Goal: Task Accomplishment & Management: Manage account settings

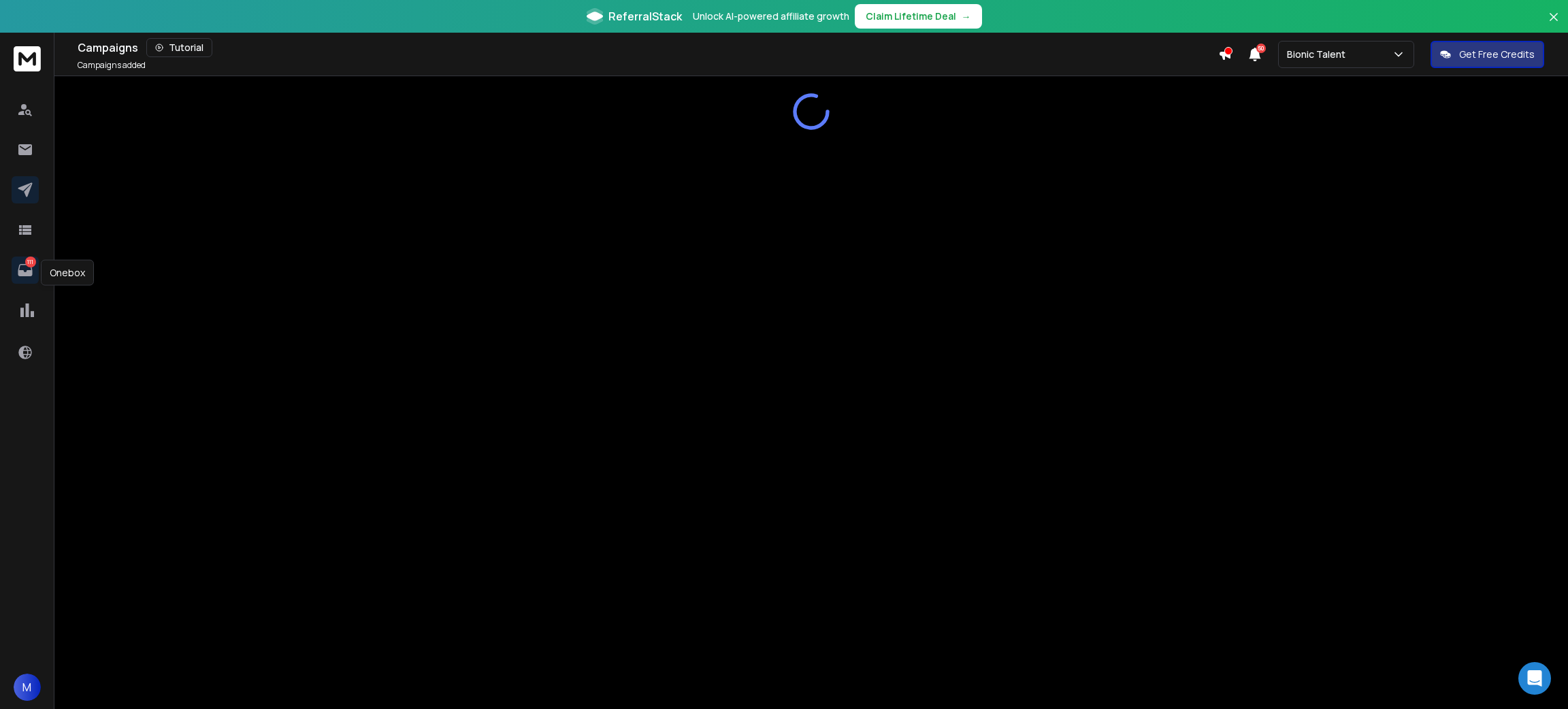
click at [26, 272] on icon at bounding box center [24, 270] width 16 height 16
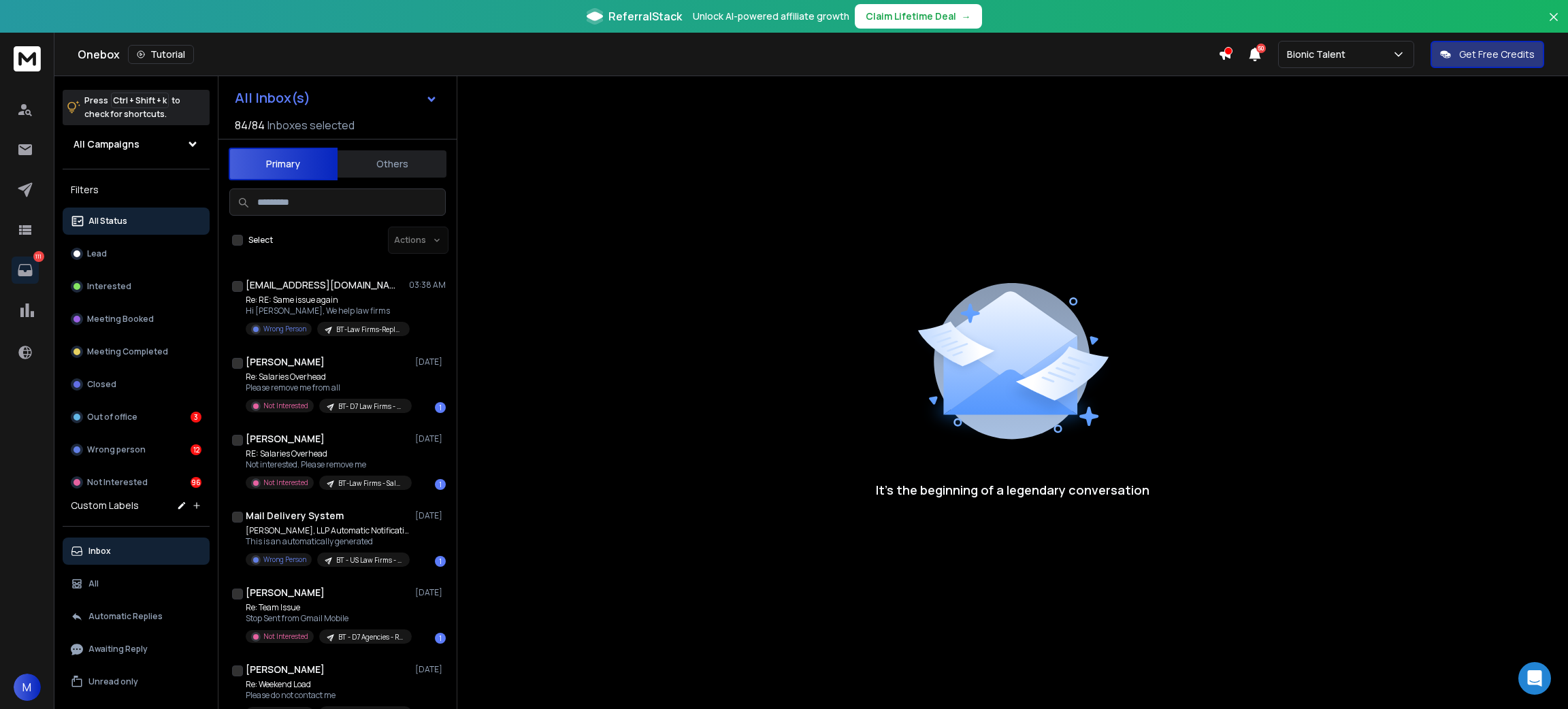
click at [458, 308] on div "It’s the beginning of a legendary conversation" at bounding box center [1012, 377] width 1110 height 603
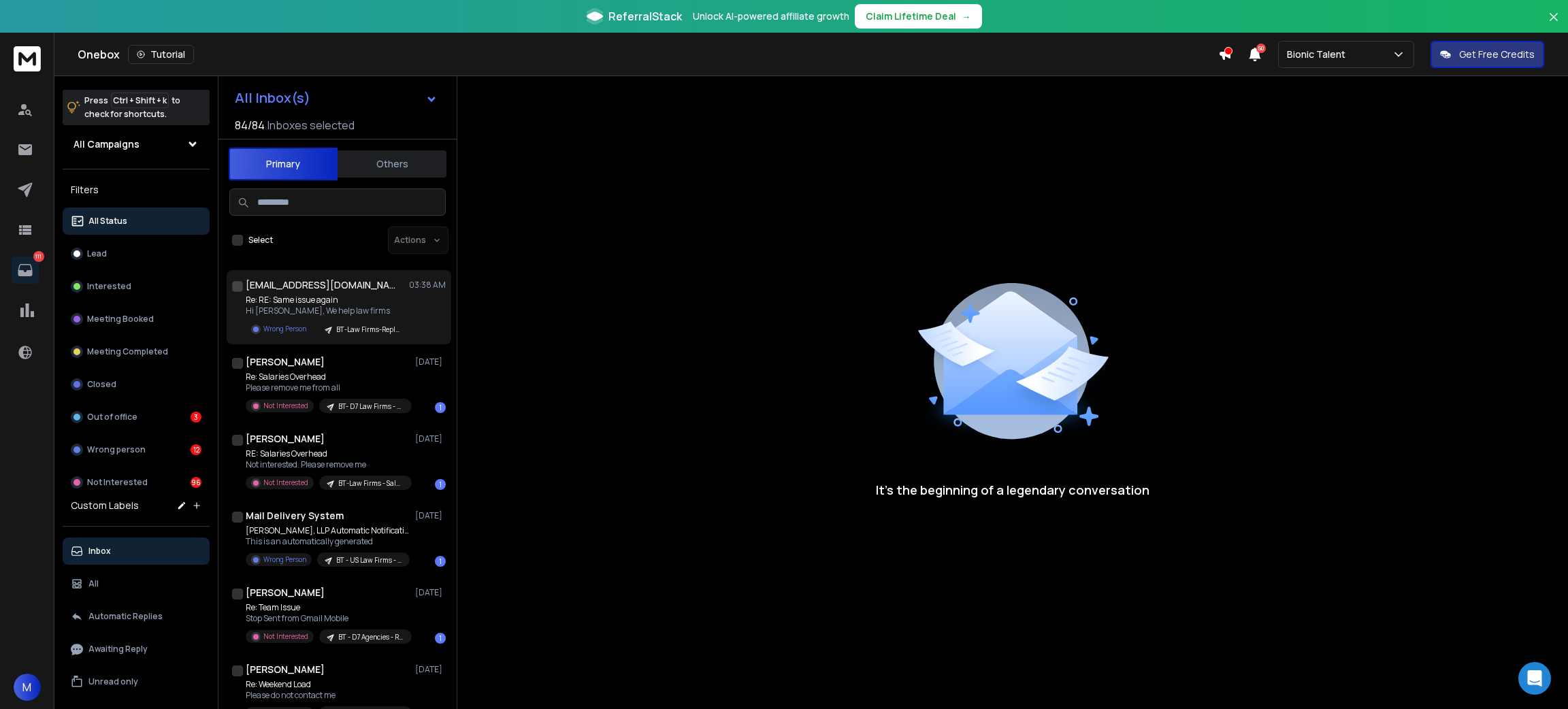
click at [344, 292] on h1 "rob@cartwrightlaw.com" at bounding box center [320, 285] width 150 height 13
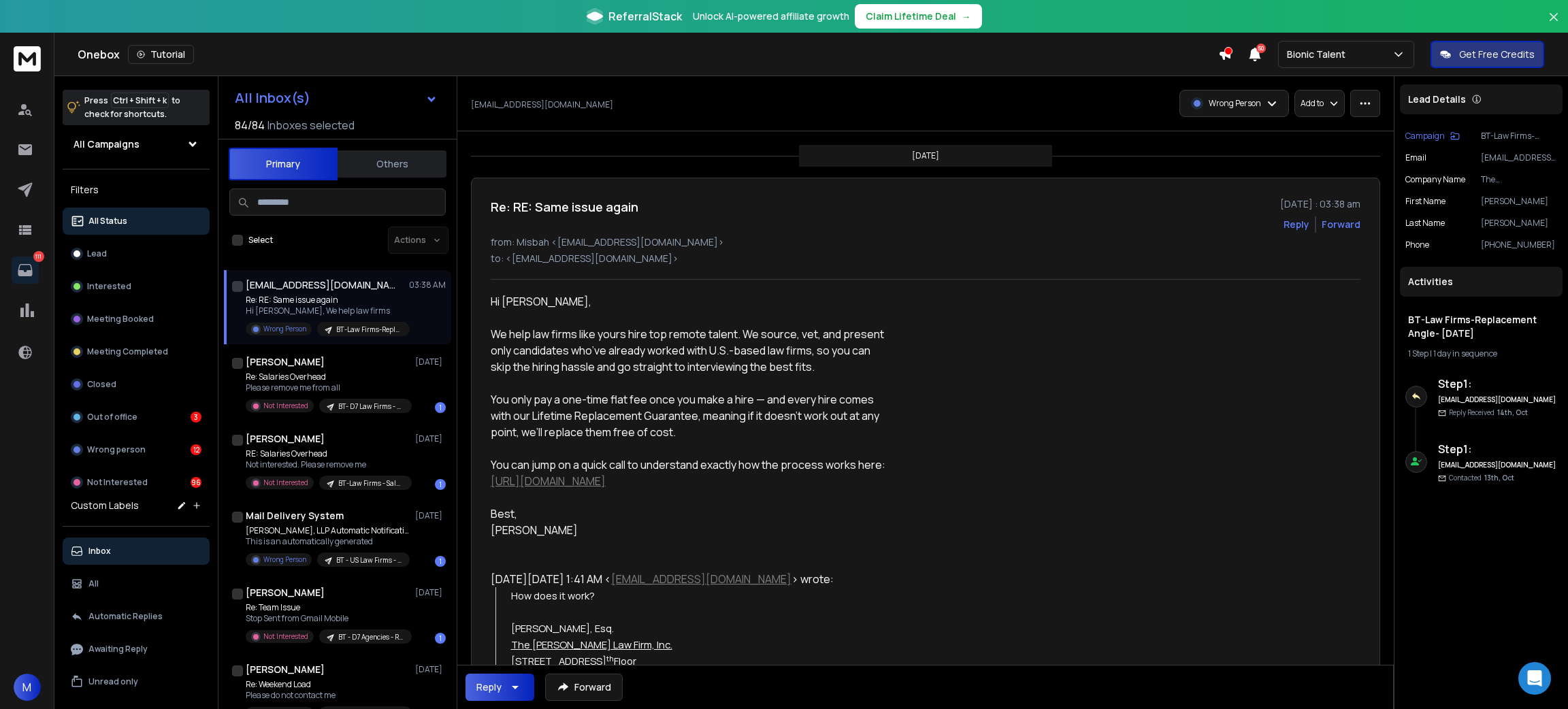
drag, startPoint x: 1394, startPoint y: 267, endPoint x: 1394, endPoint y: 279, distance: 12.0
click at [1394, 279] on div "Lead Details Campaign BT-Law Firms-Replacement Angle- 5/6/2025 Email rob@cartwr…" at bounding box center [1481, 431] width 174 height 709
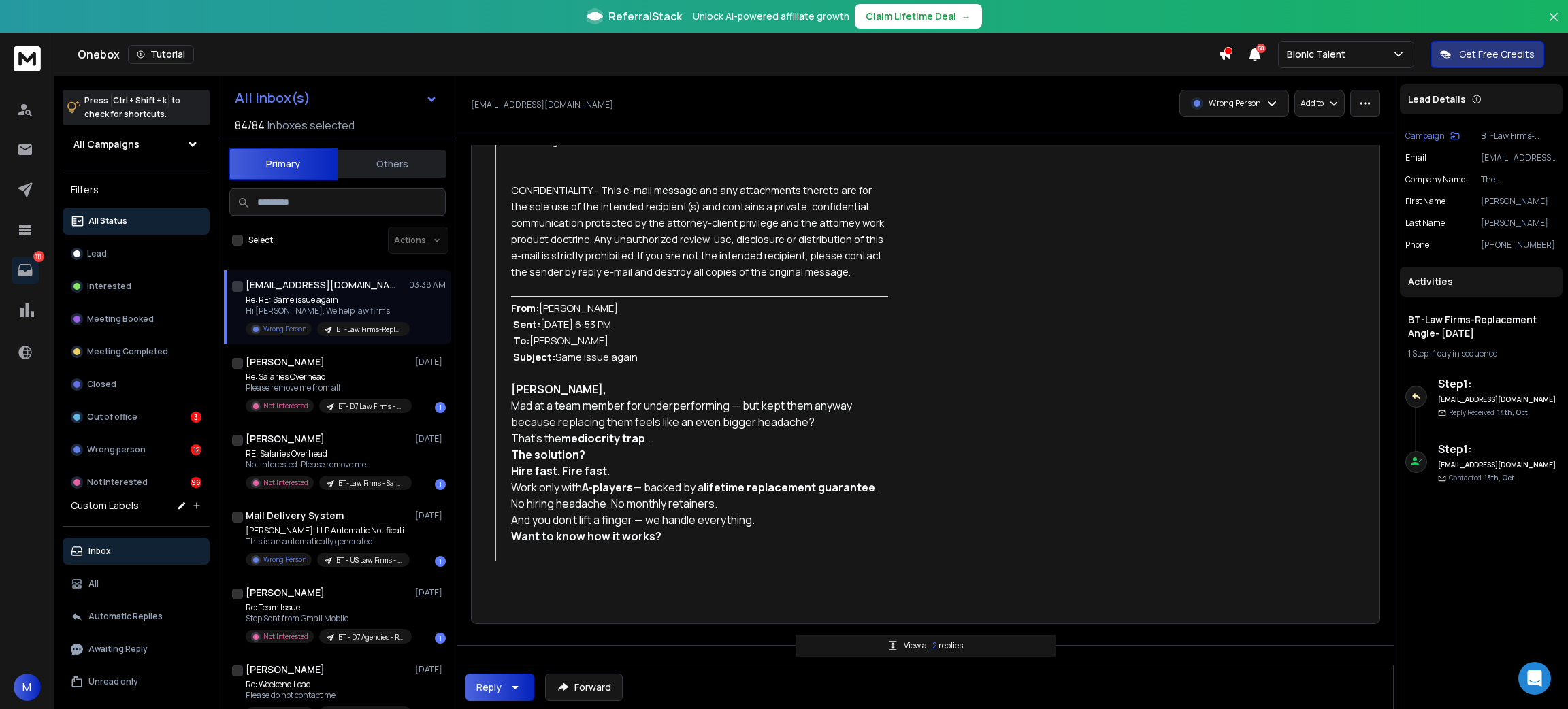
scroll to position [820, 0]
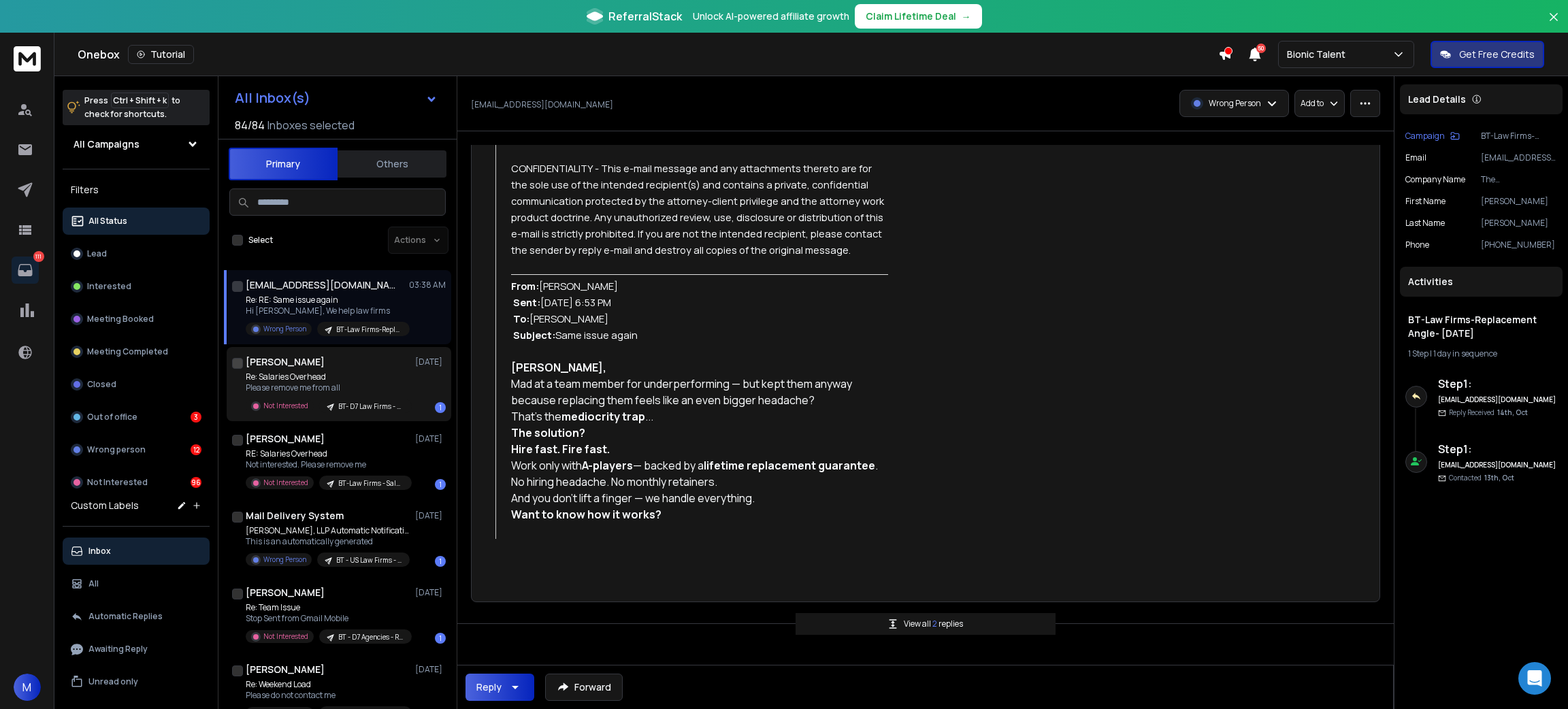
click at [317, 388] on p "Please remove me from all" at bounding box center [327, 387] width 163 height 11
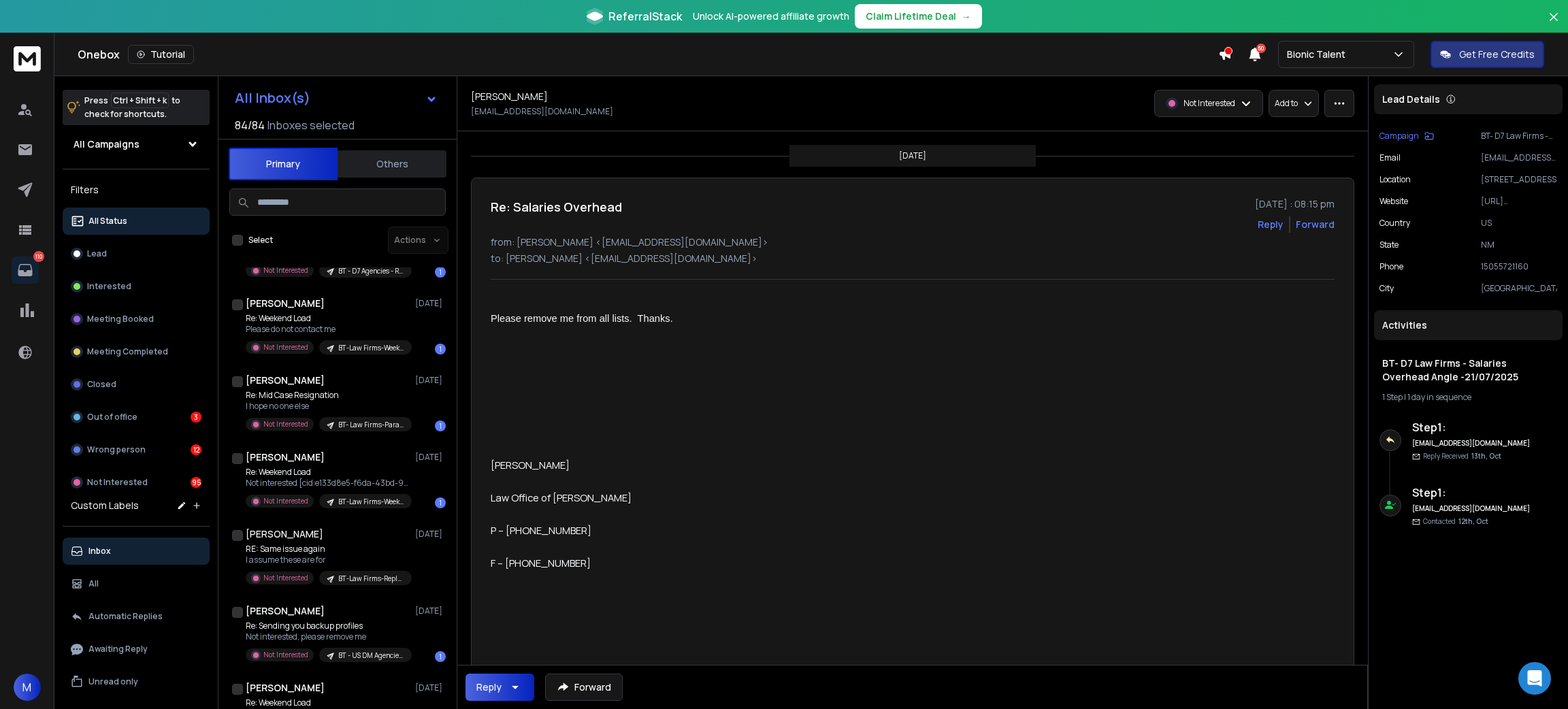
scroll to position [373, 0]
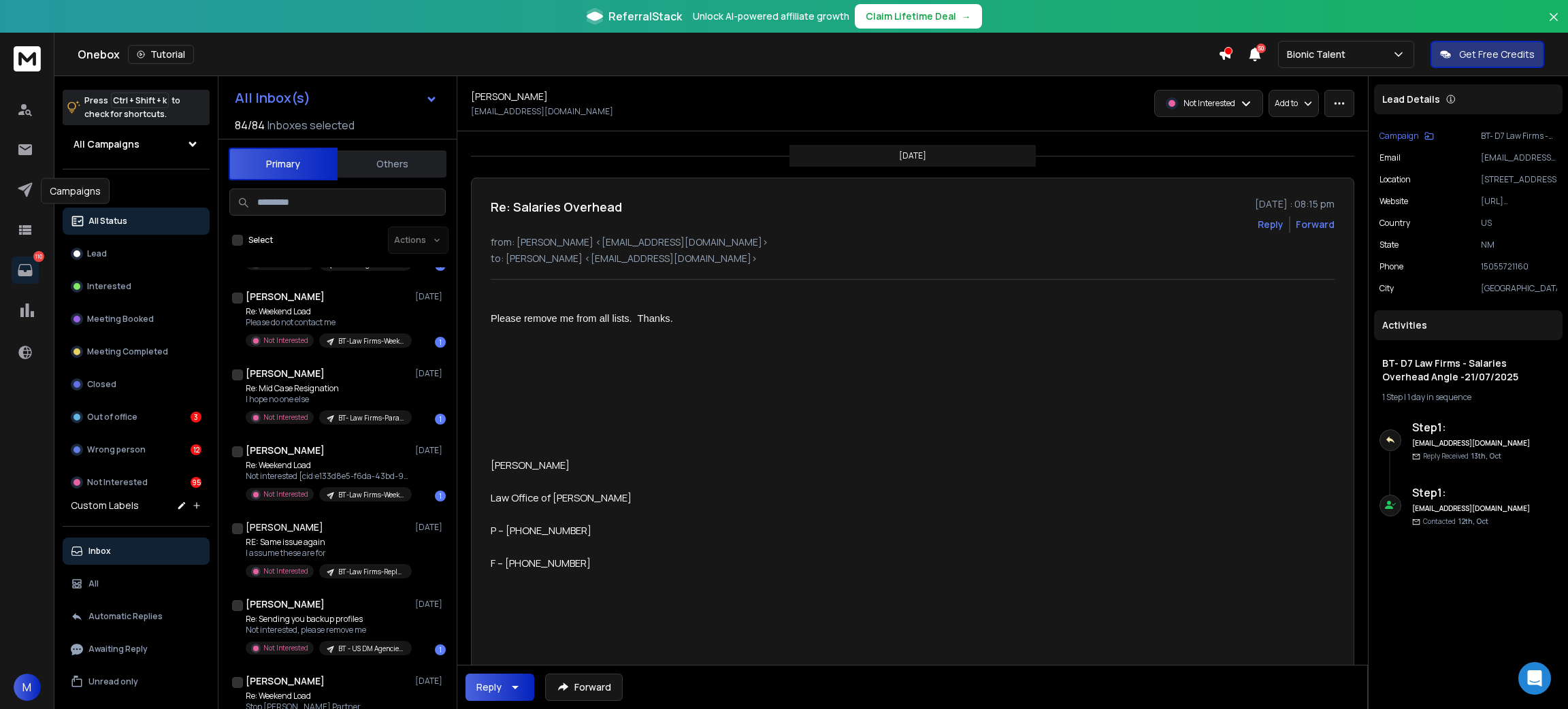
click at [36, 190] on link at bounding box center [25, 189] width 27 height 27
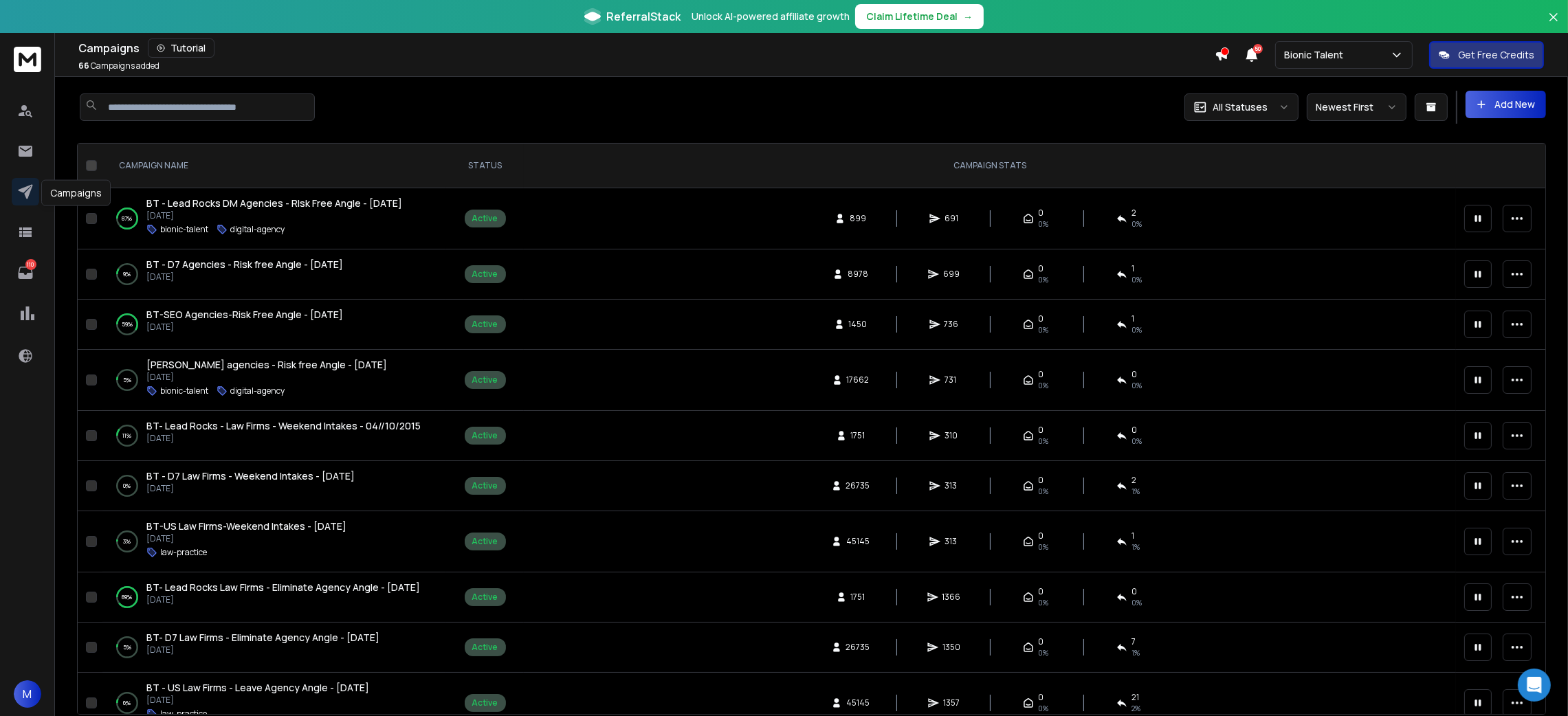
click at [1510, 224] on icon "button" at bounding box center [1517, 218] width 14 height 14
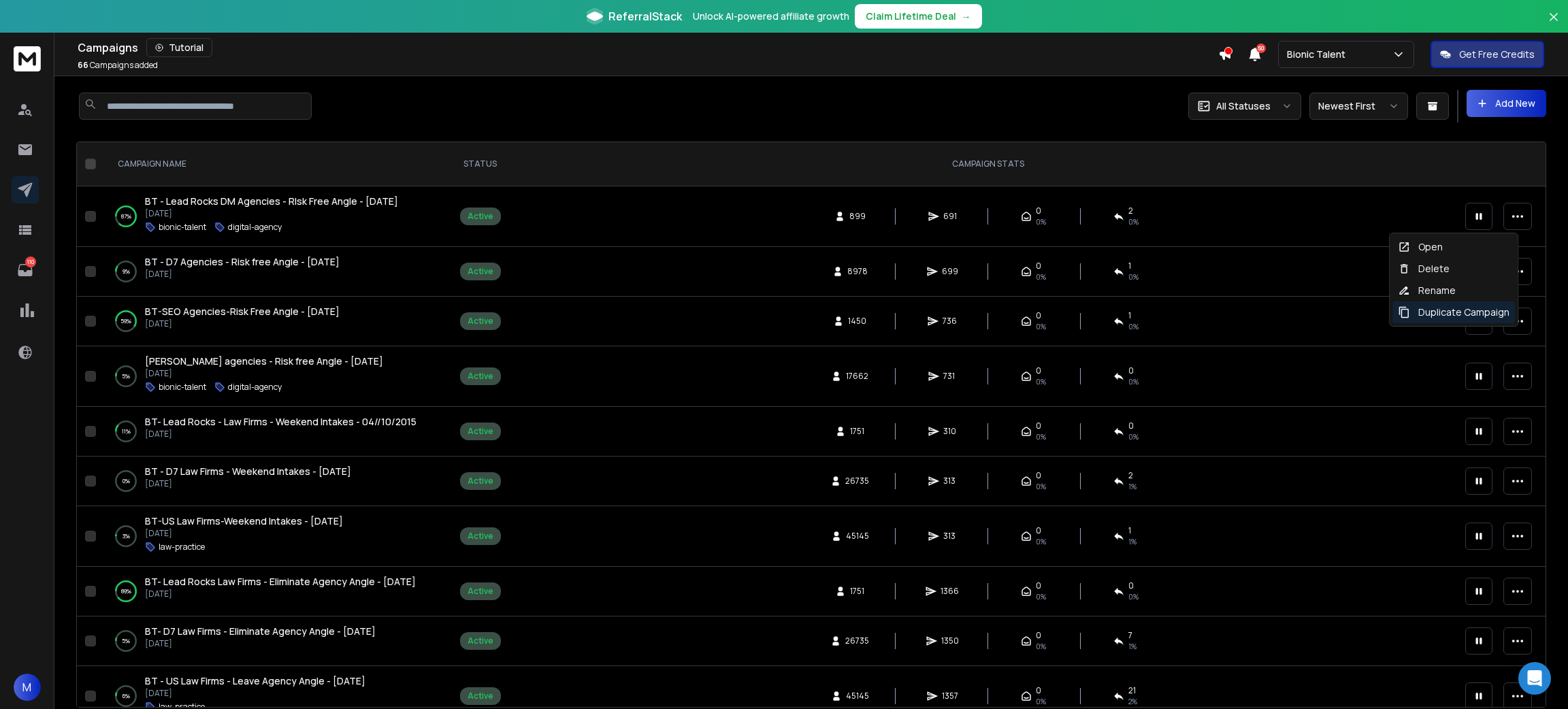
click at [1484, 312] on div "Duplicate Campaign" at bounding box center [1453, 313] width 111 height 13
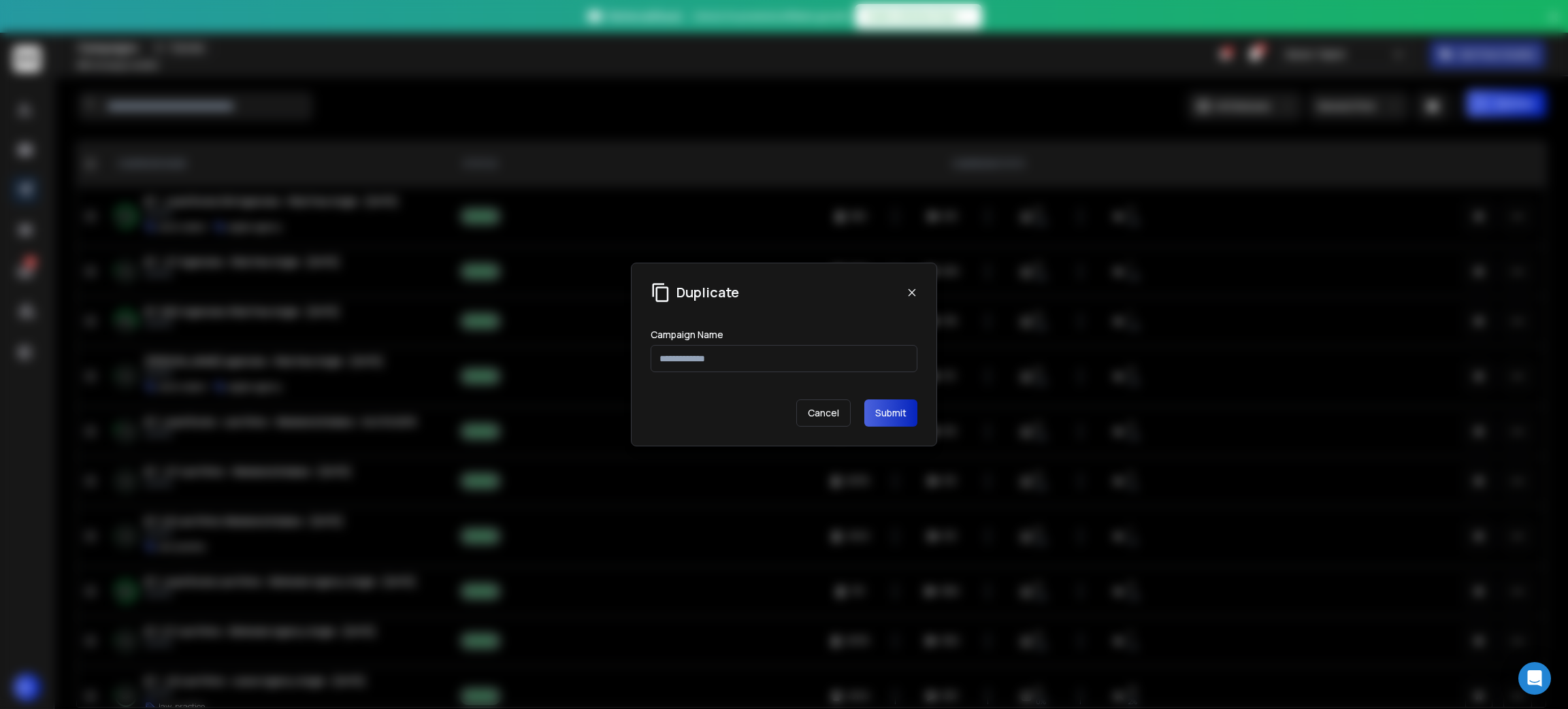
click at [774, 349] on input "text" at bounding box center [784, 359] width 267 height 27
type input "**********"
click at [900, 416] on button "Submit" at bounding box center [890, 413] width 53 height 27
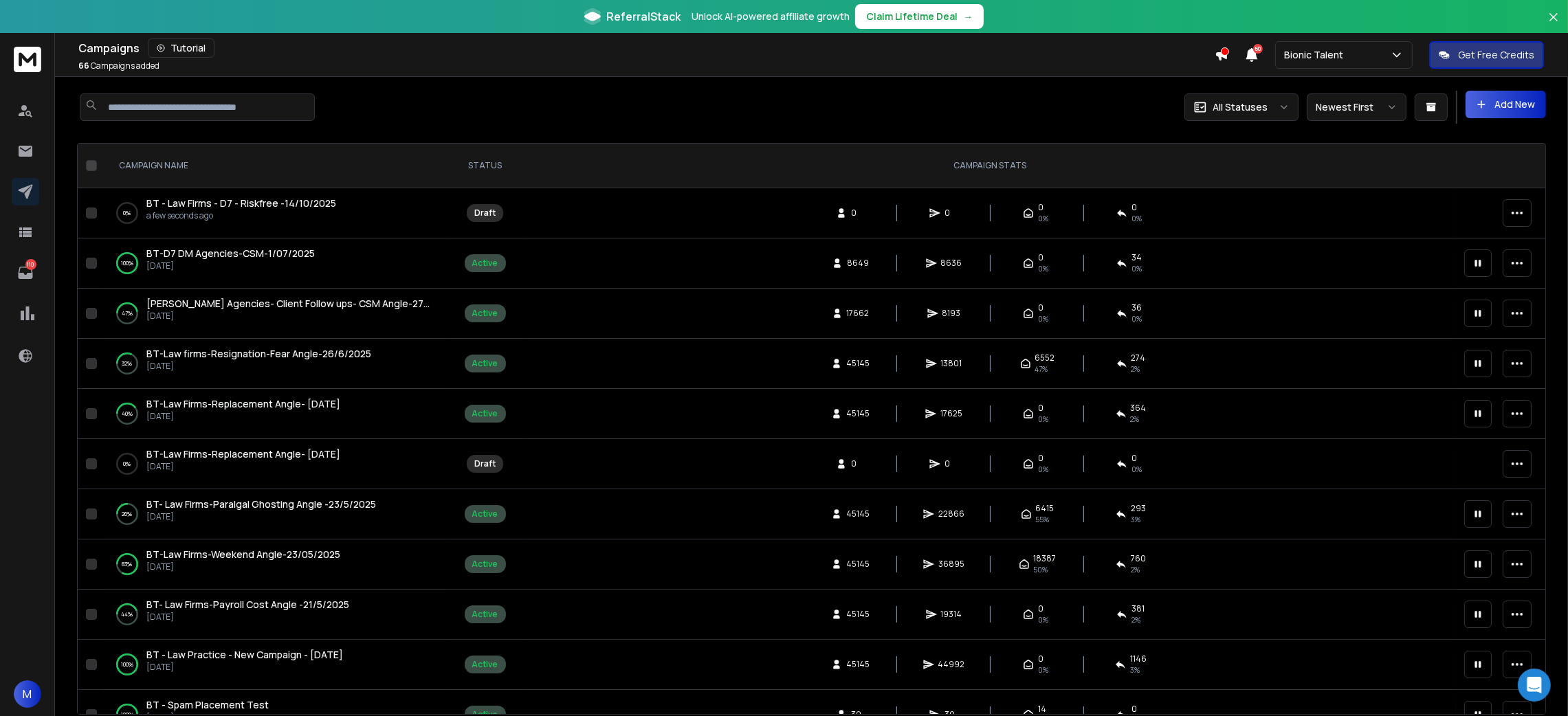
click at [480, 207] on div "Draft" at bounding box center [484, 212] width 21 height 11
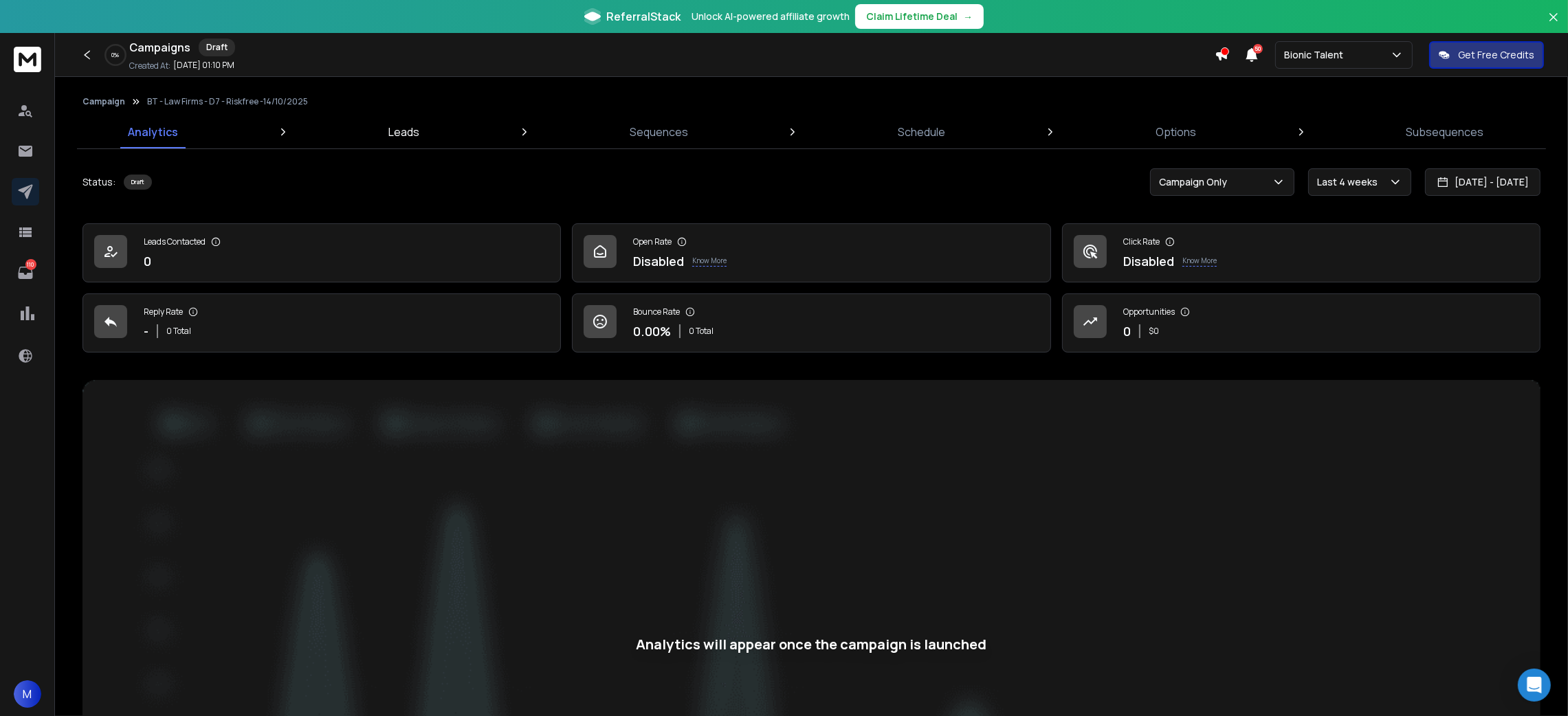
click at [407, 140] on link "Leads" at bounding box center [404, 131] width 47 height 33
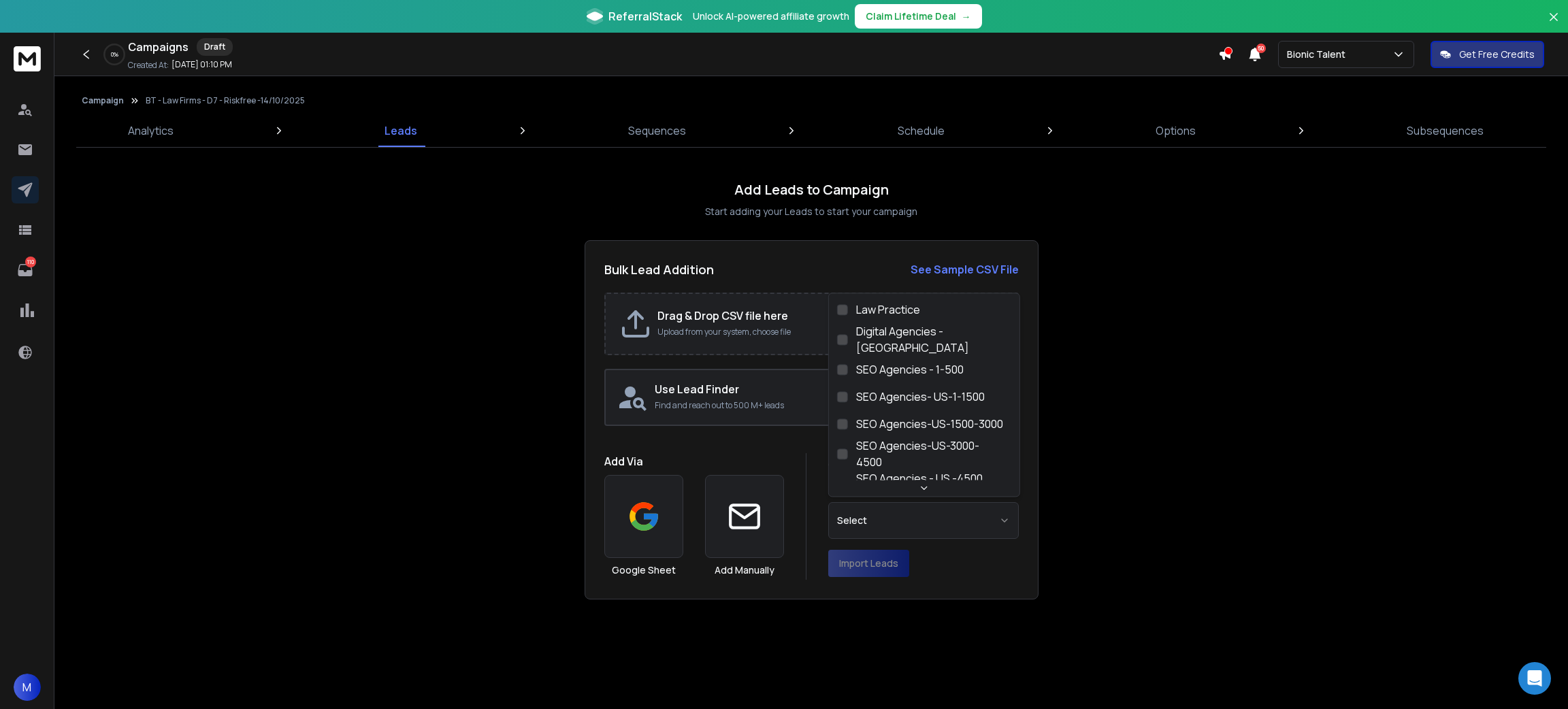
click at [999, 515] on icon "button" at bounding box center [1004, 520] width 11 height 11
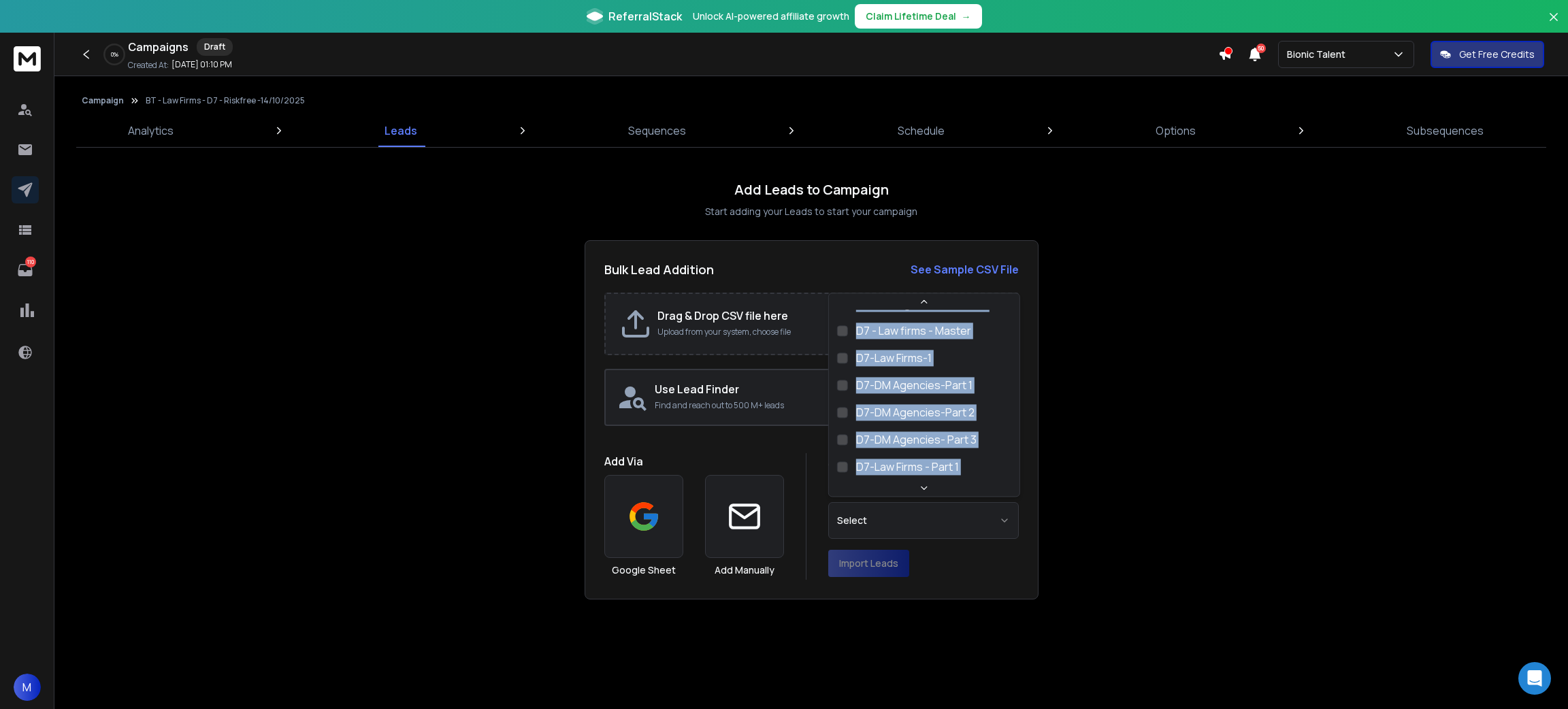
scroll to position [500, 0]
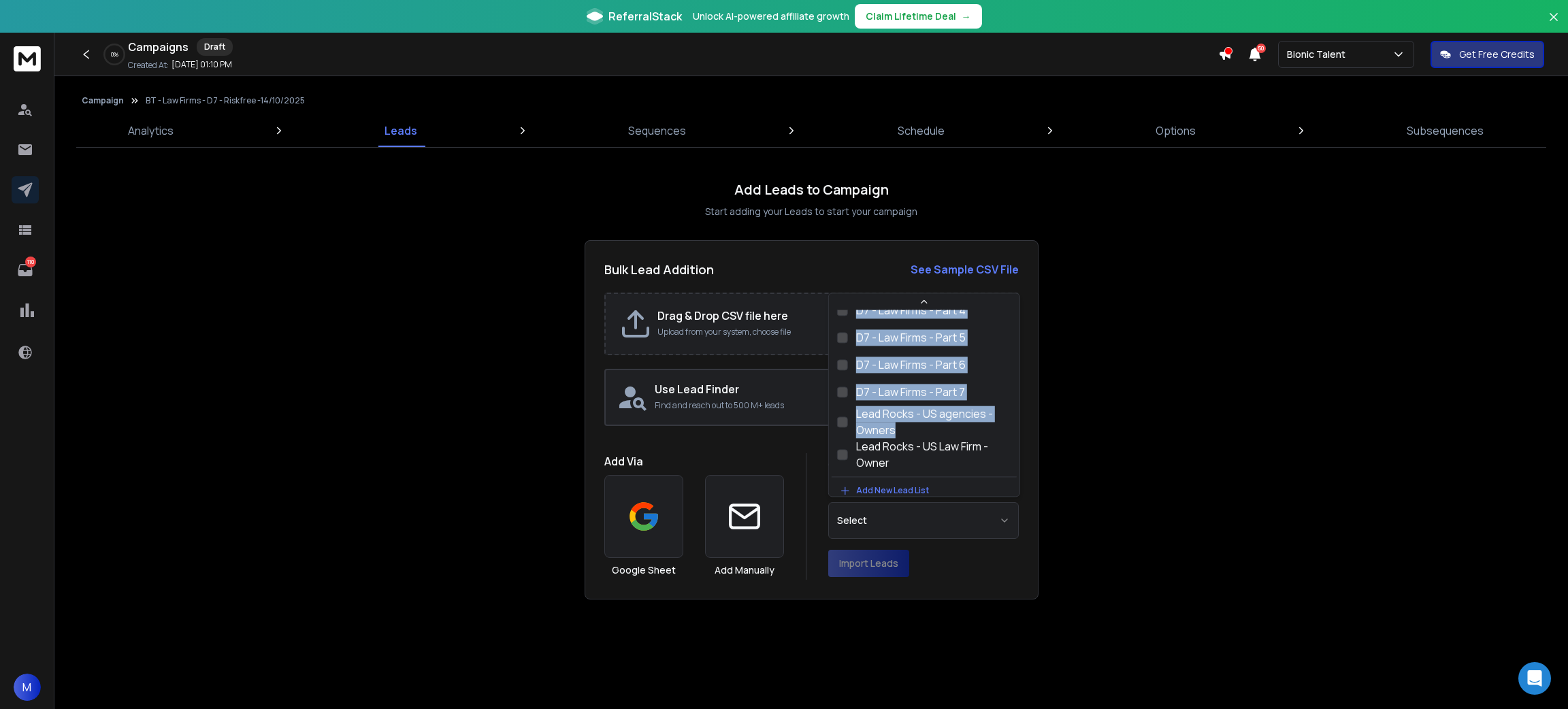
drag, startPoint x: 965, startPoint y: 457, endPoint x: 958, endPoint y: 416, distance: 41.6
click at [958, 416] on div "Law Practice Digital Agencies - [GEOGRAPHIC_DATA] SEO Agencies - 1-500 SEO Agen…" at bounding box center [924, 402] width 190 height 187
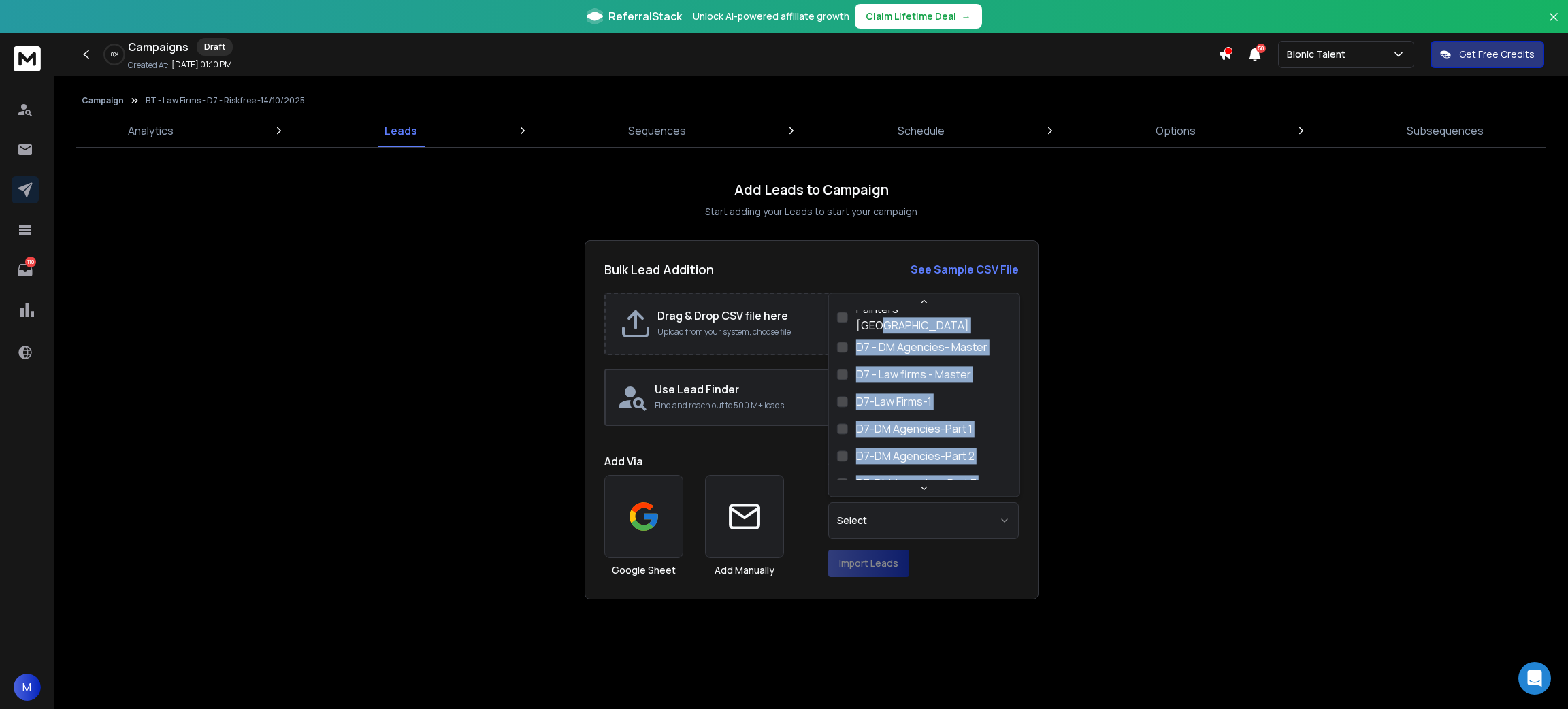
scroll to position [185, 0]
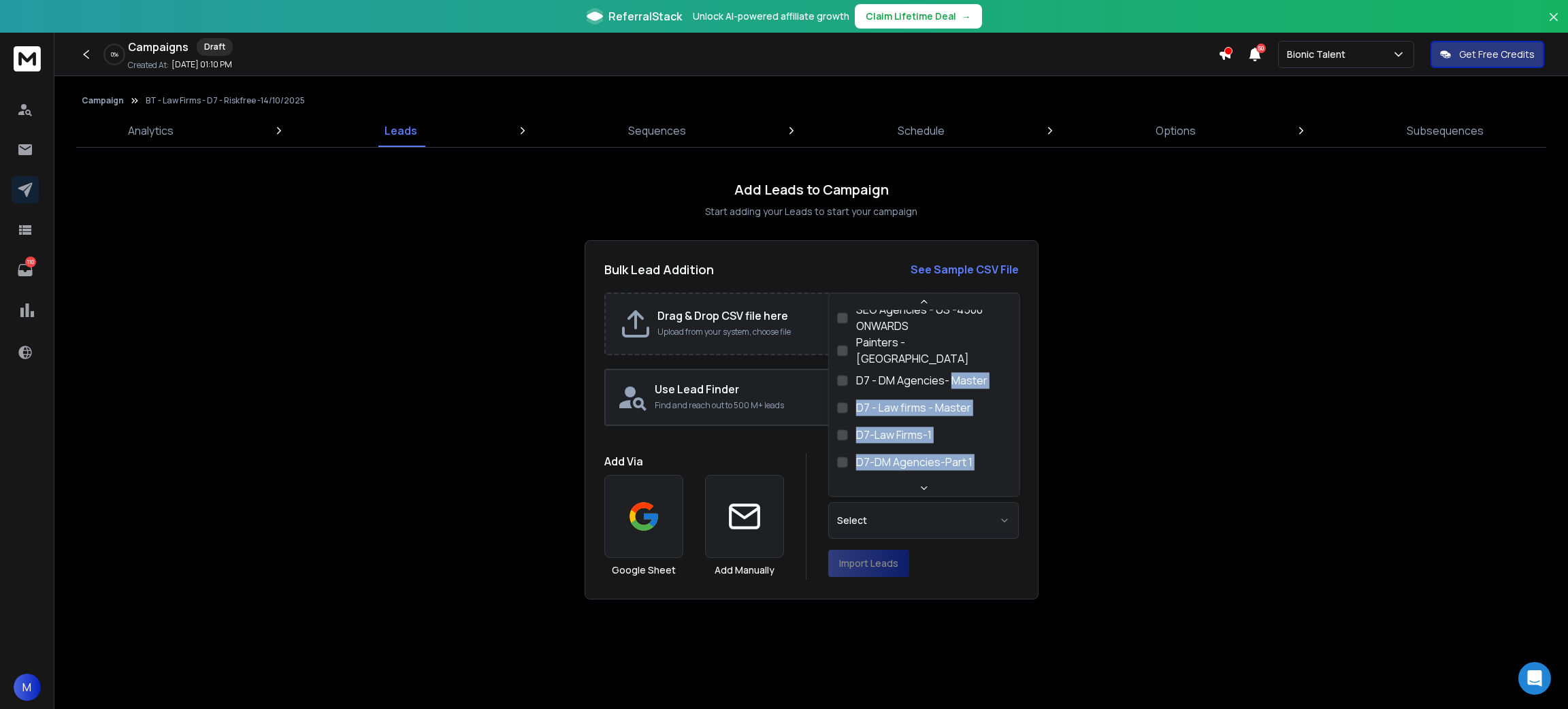
drag, startPoint x: 976, startPoint y: 445, endPoint x: 950, endPoint y: 380, distance: 70.0
click at [950, 380] on div "Law Practice Digital Agencies - [GEOGRAPHIC_DATA] SEO Agencies - 1-500 SEO Agen…" at bounding box center [924, 394] width 190 height 170
click at [841, 402] on button "button" at bounding box center [842, 407] width 11 height 11
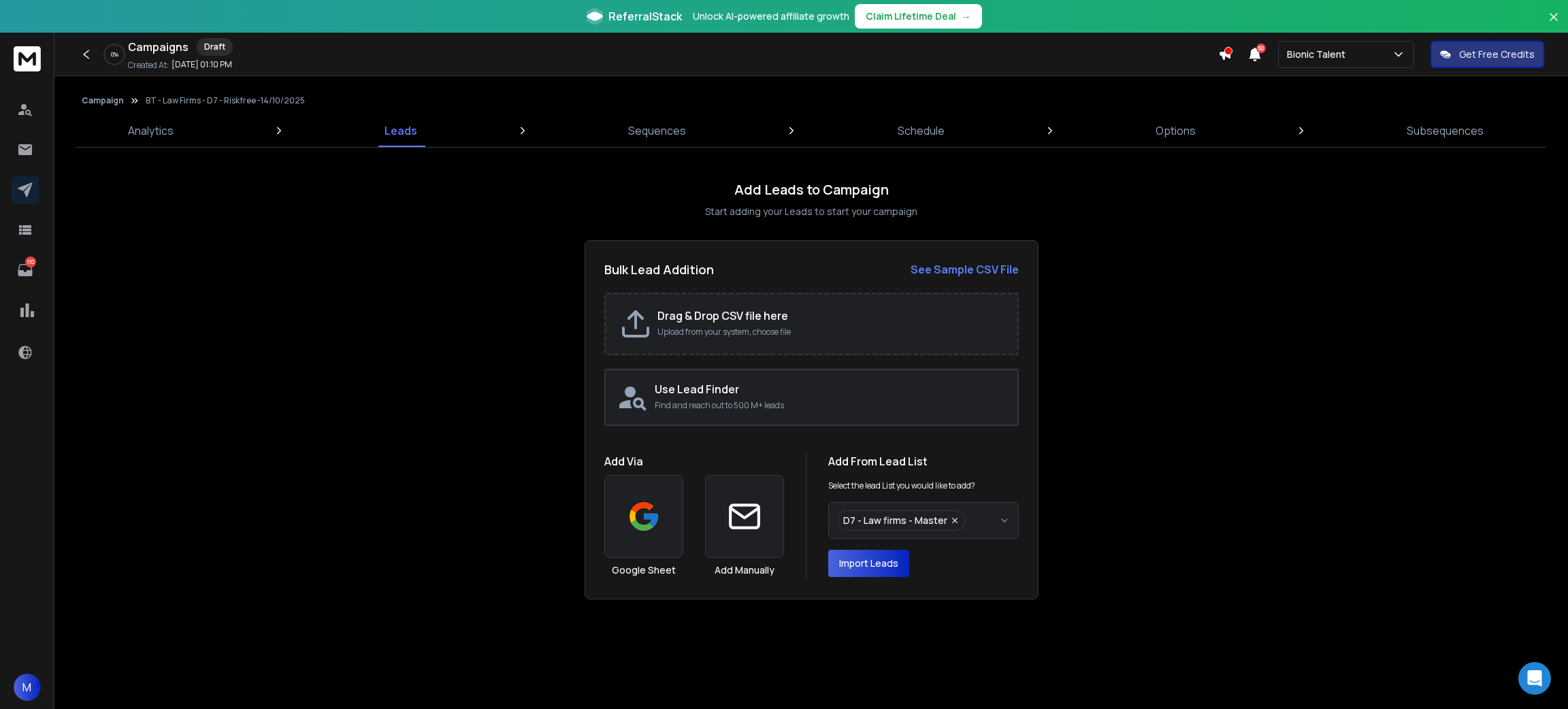
click at [1084, 529] on div "Add Leads to Campaign Start adding your Leads to start your campaign Bulk Lead …" at bounding box center [810, 383] width 1459 height 432
click at [864, 567] on button "Import Leads" at bounding box center [868, 563] width 81 height 27
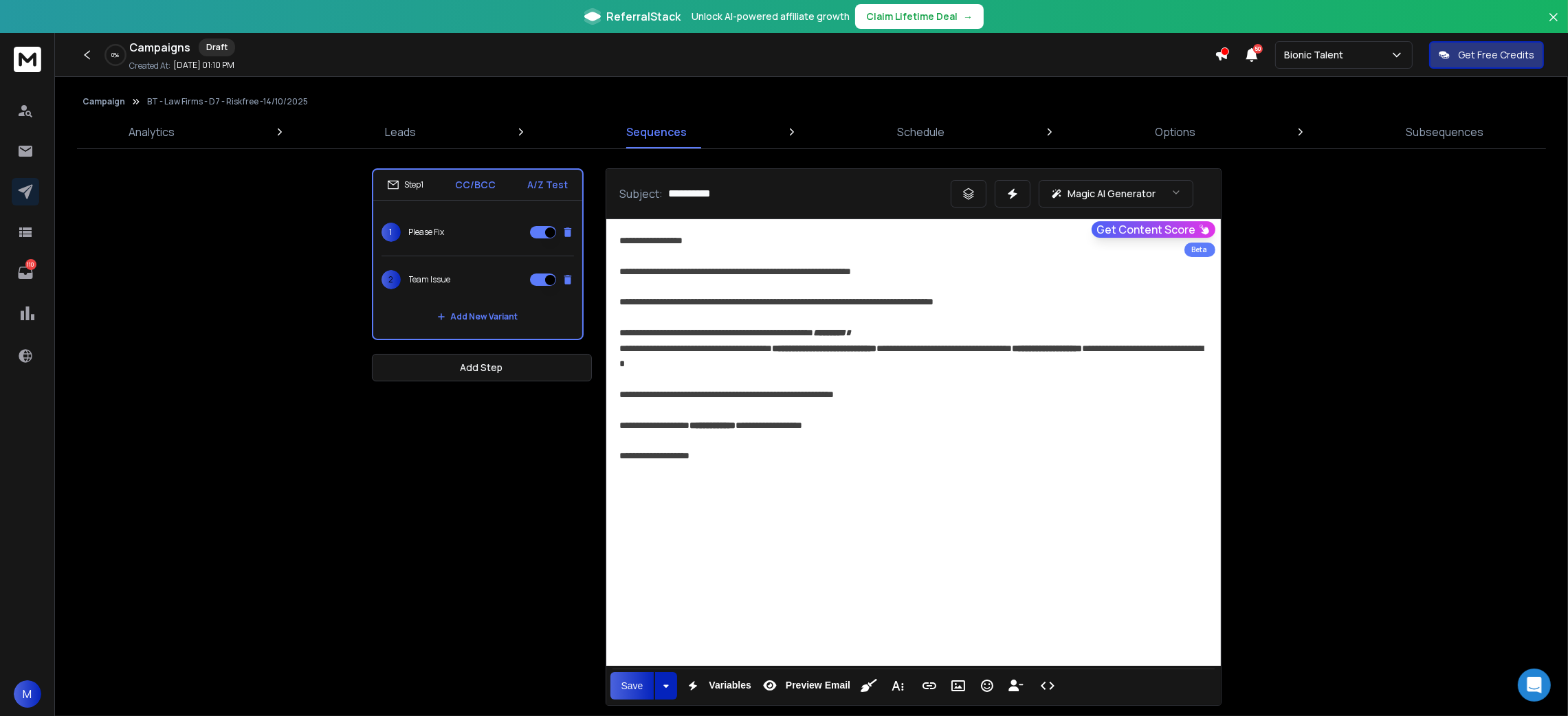
click at [694, 237] on div "**********" at bounding box center [914, 240] width 588 height 15
click at [693, 240] on div "**********" at bounding box center [914, 240] width 588 height 15
click at [452, 290] on div "2 Team Issue" at bounding box center [478, 279] width 192 height 47
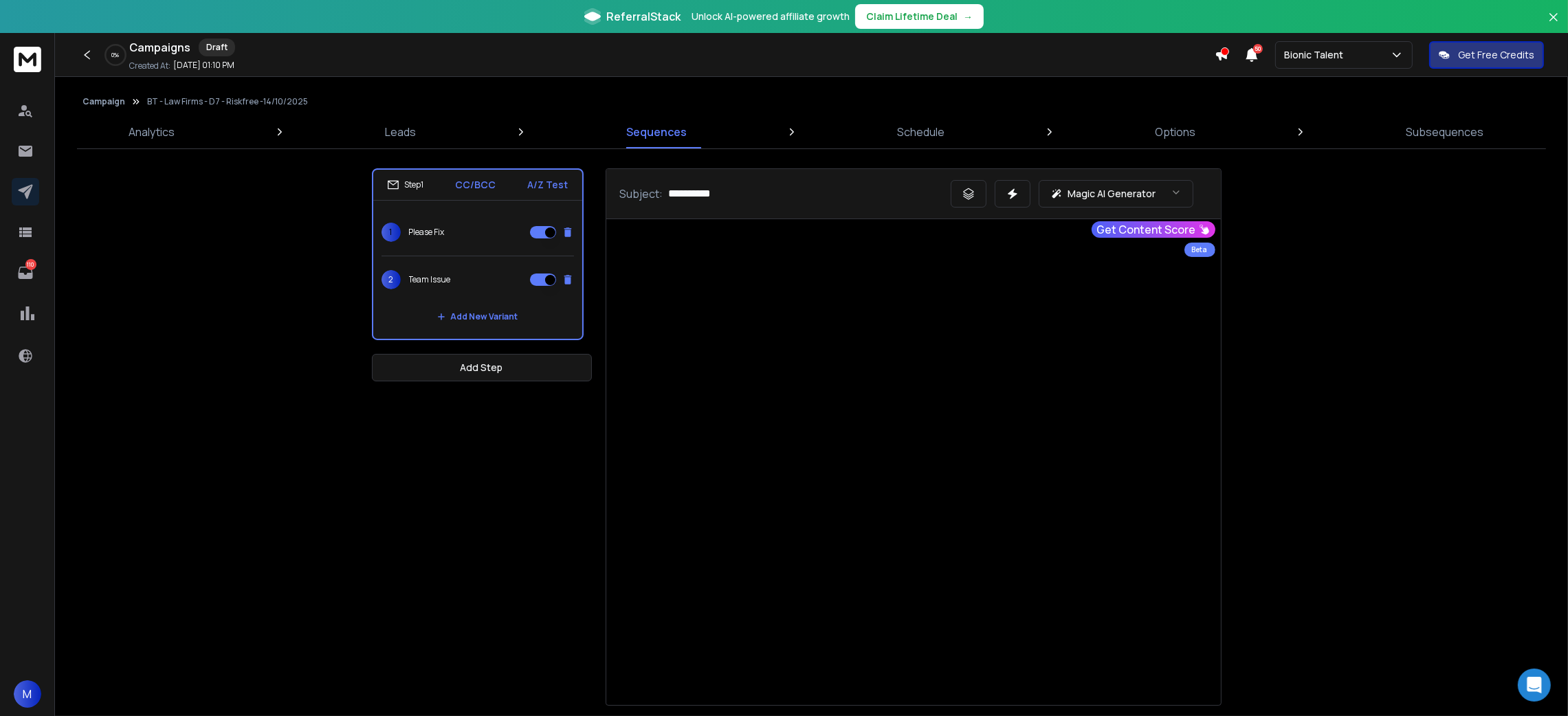
type input "**********"
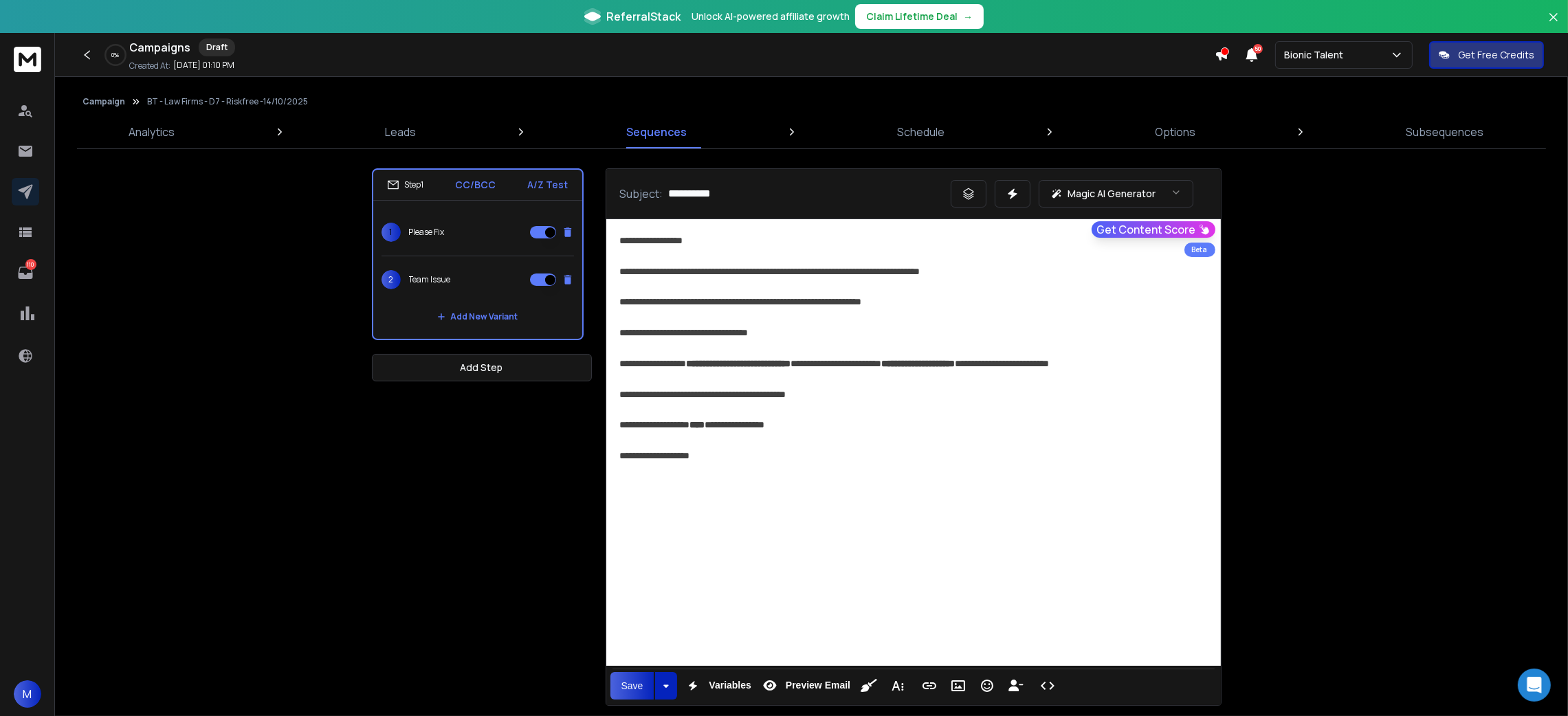
click at [695, 243] on div "**********" at bounding box center [914, 240] width 588 height 15
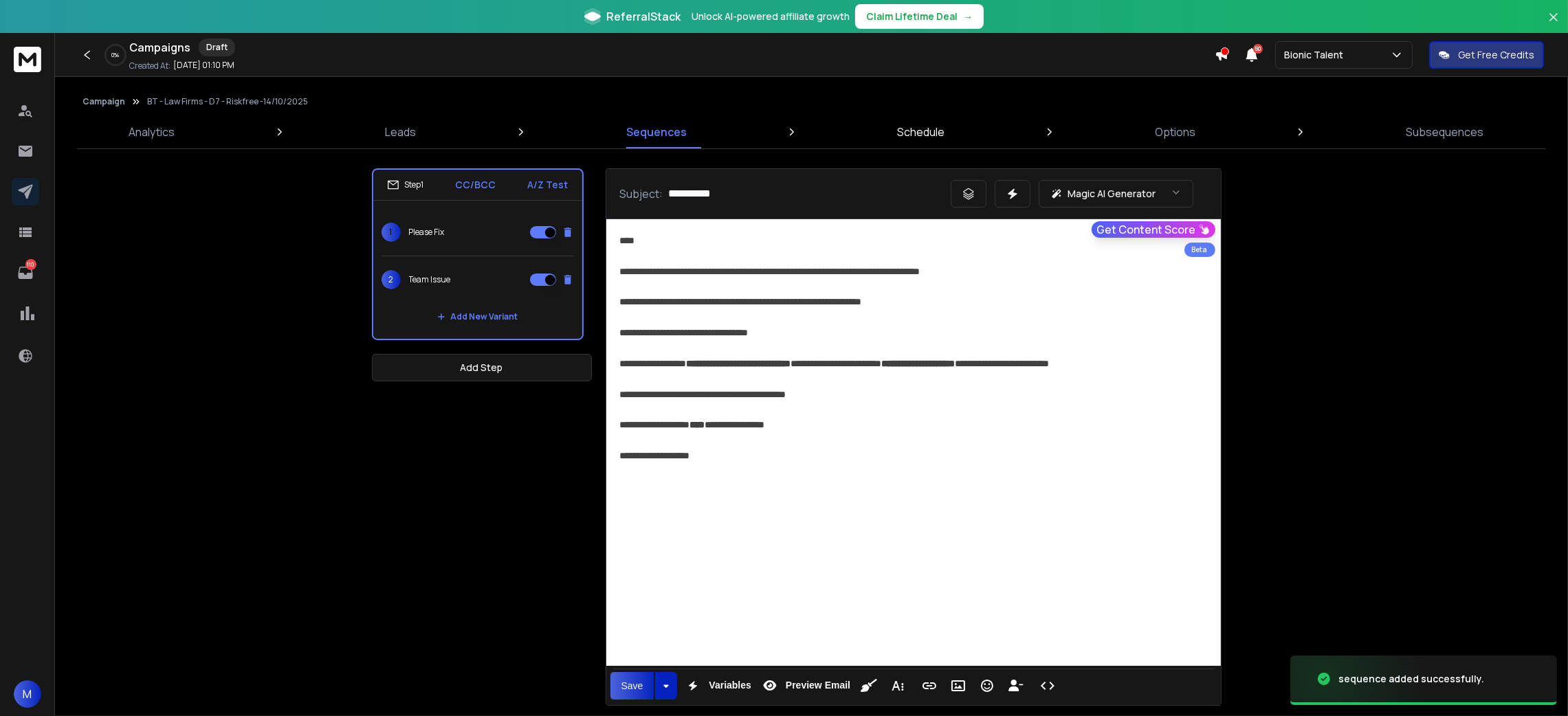
click at [903, 129] on p "Schedule" at bounding box center [921, 131] width 47 height 16
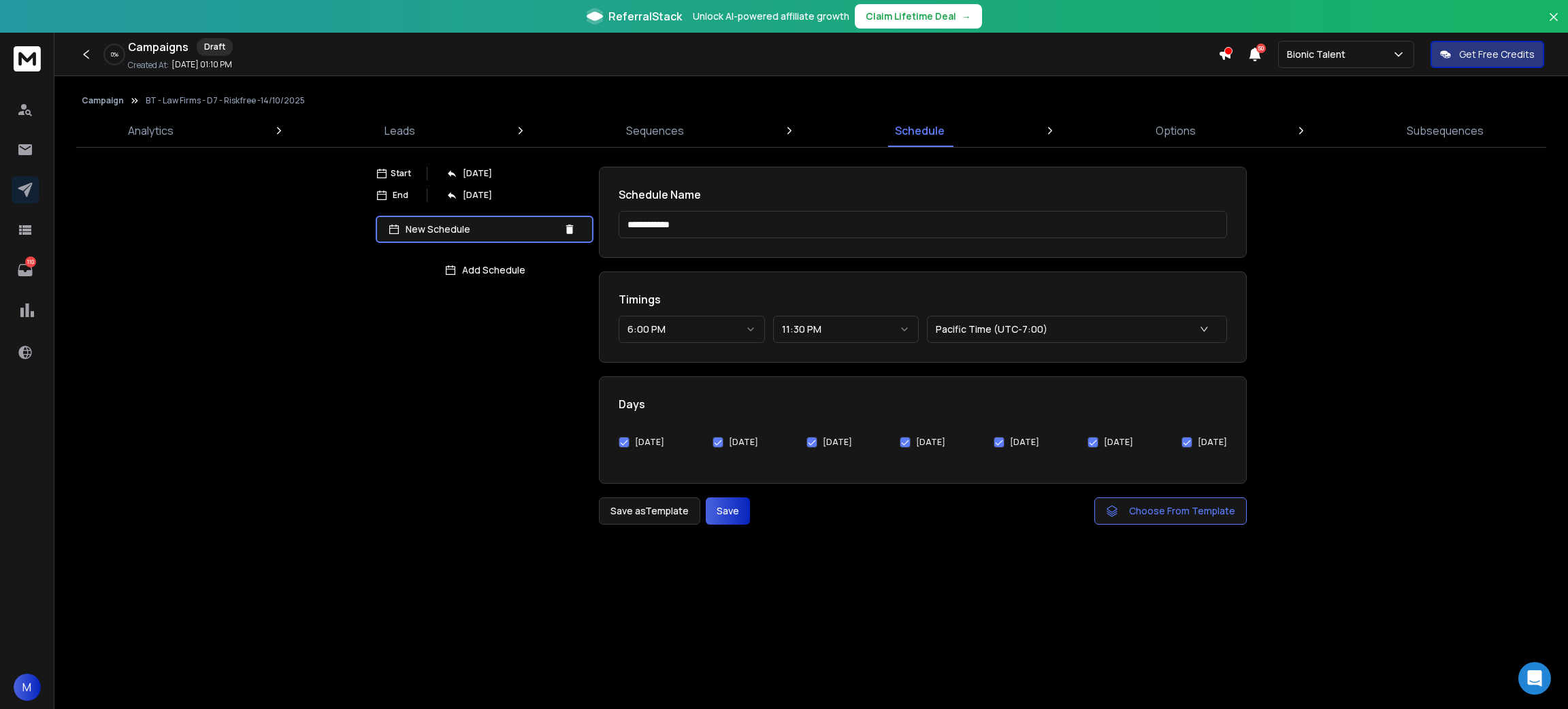
click at [476, 168] on p "Mon Oct 06 2025" at bounding box center [477, 173] width 29 height 11
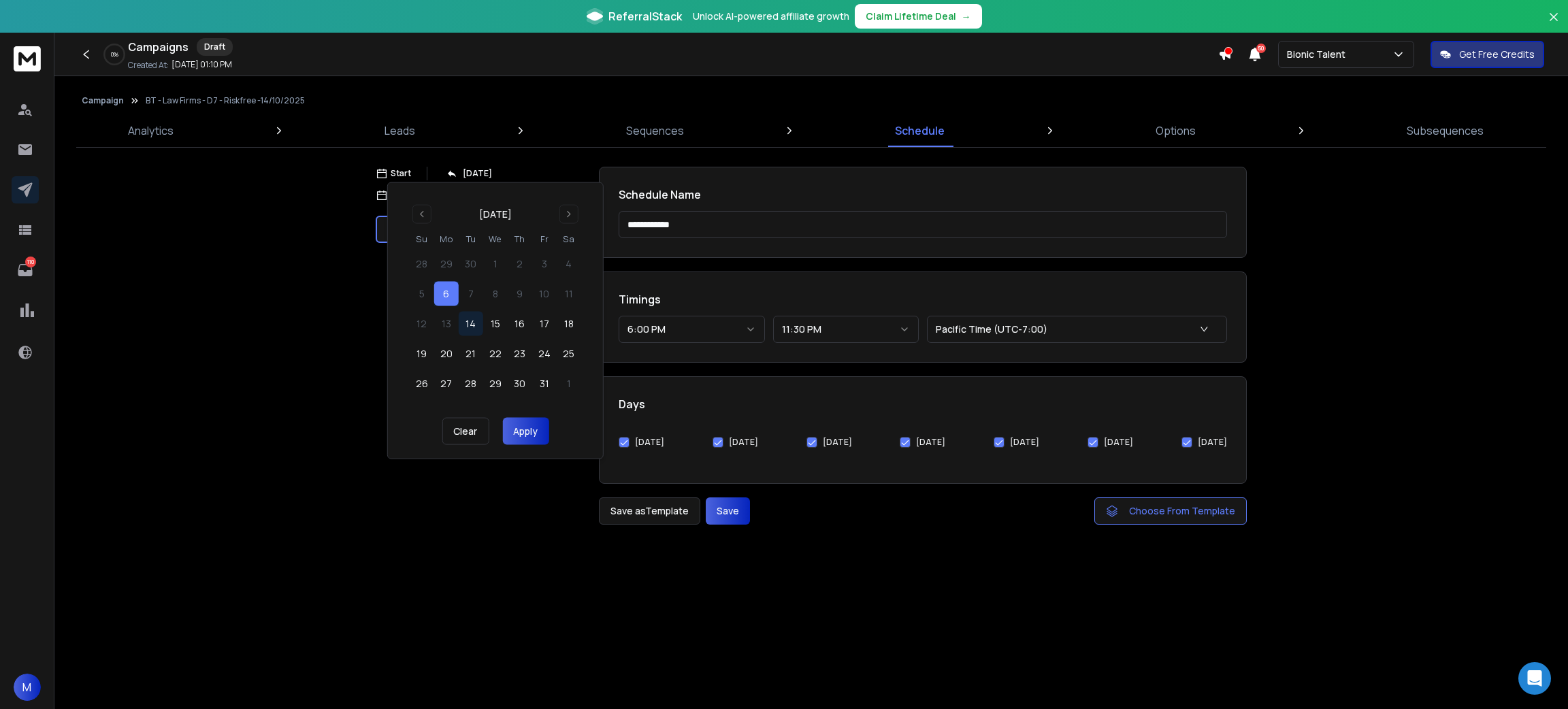
click at [464, 324] on button "14" at bounding box center [470, 323] width 24 height 24
click at [528, 426] on button "Apply" at bounding box center [525, 432] width 46 height 27
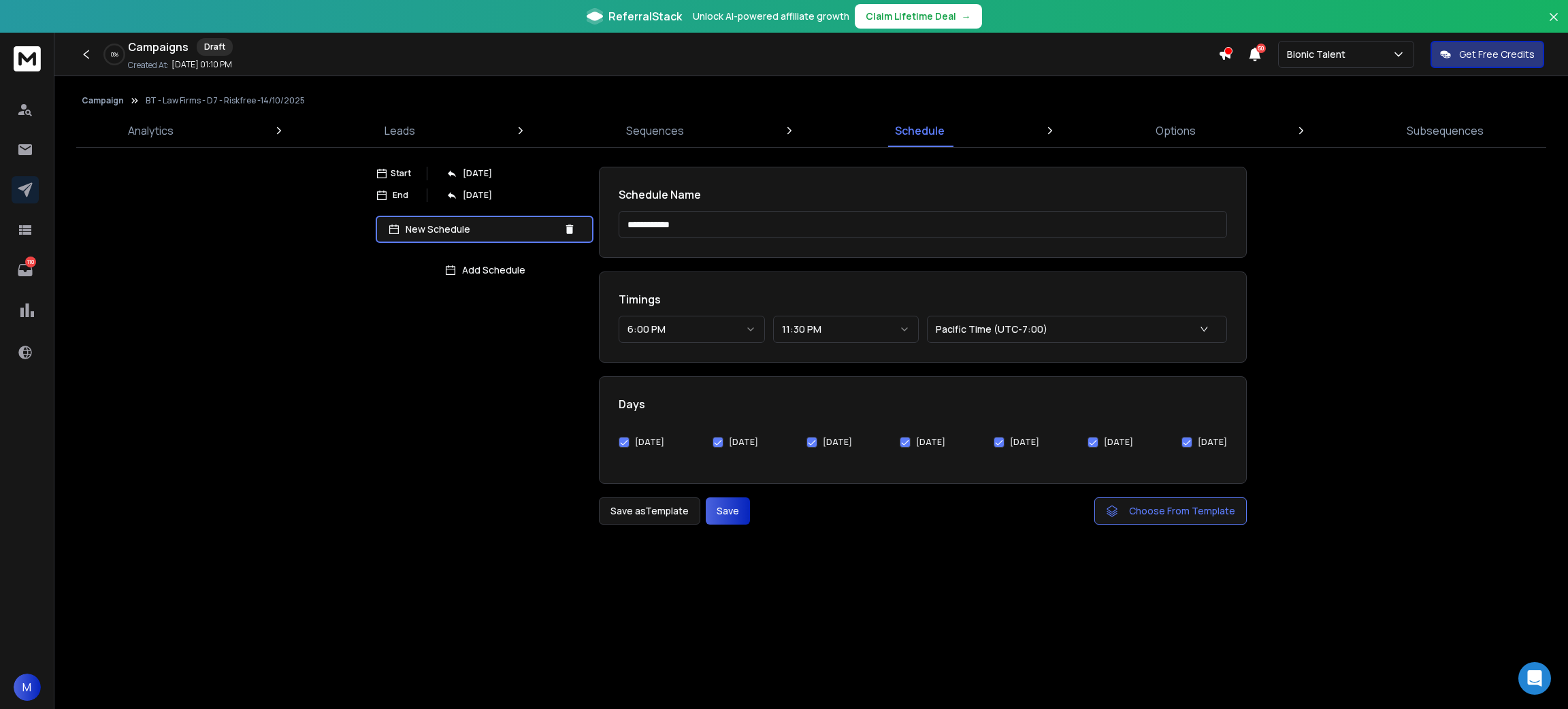
click at [488, 190] on p "Sun Nov 30 2025" at bounding box center [477, 195] width 29 height 11
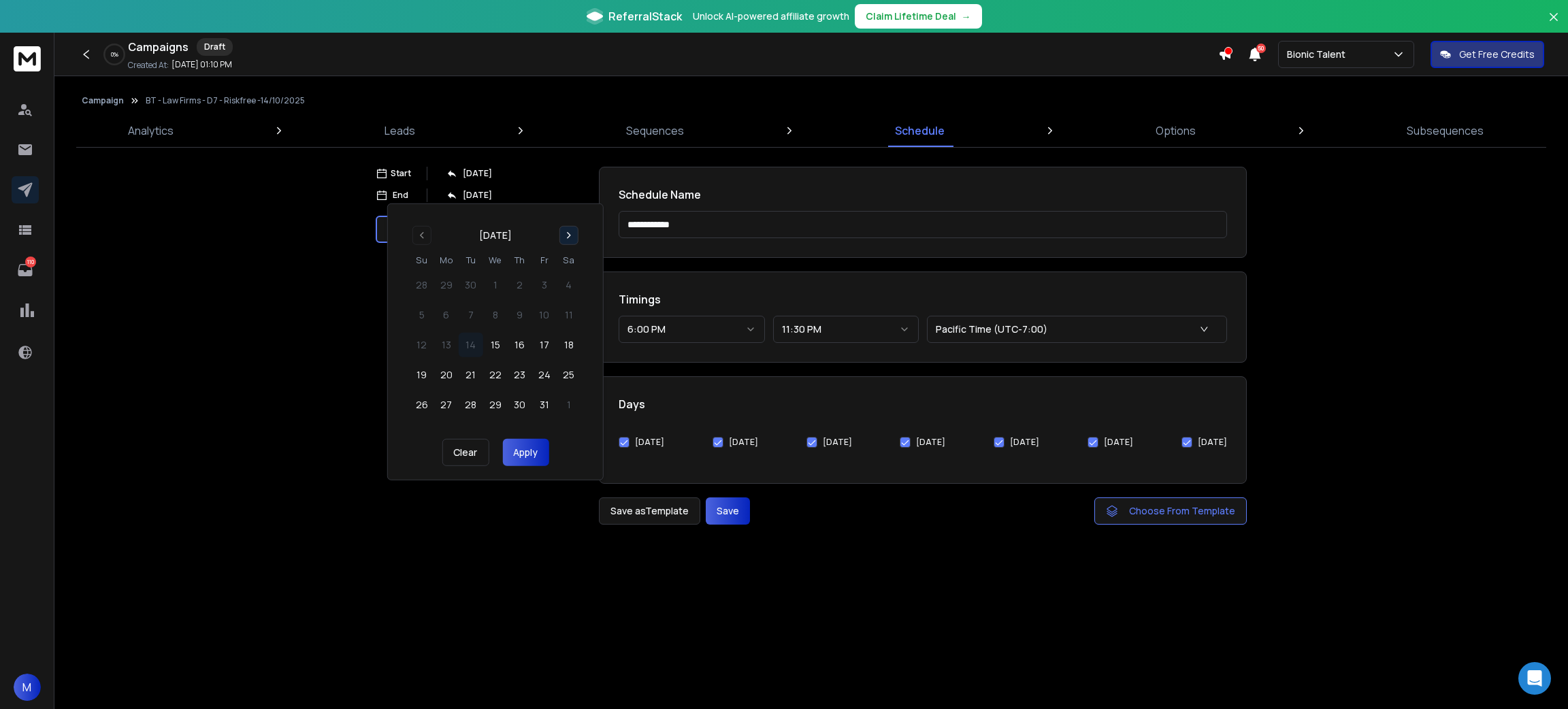
click at [568, 234] on icon "Go to next month" at bounding box center [568, 235] width 3 height 5
click at [538, 347] on button "14" at bounding box center [544, 344] width 24 height 24
click at [526, 487] on button "Apply" at bounding box center [525, 483] width 46 height 27
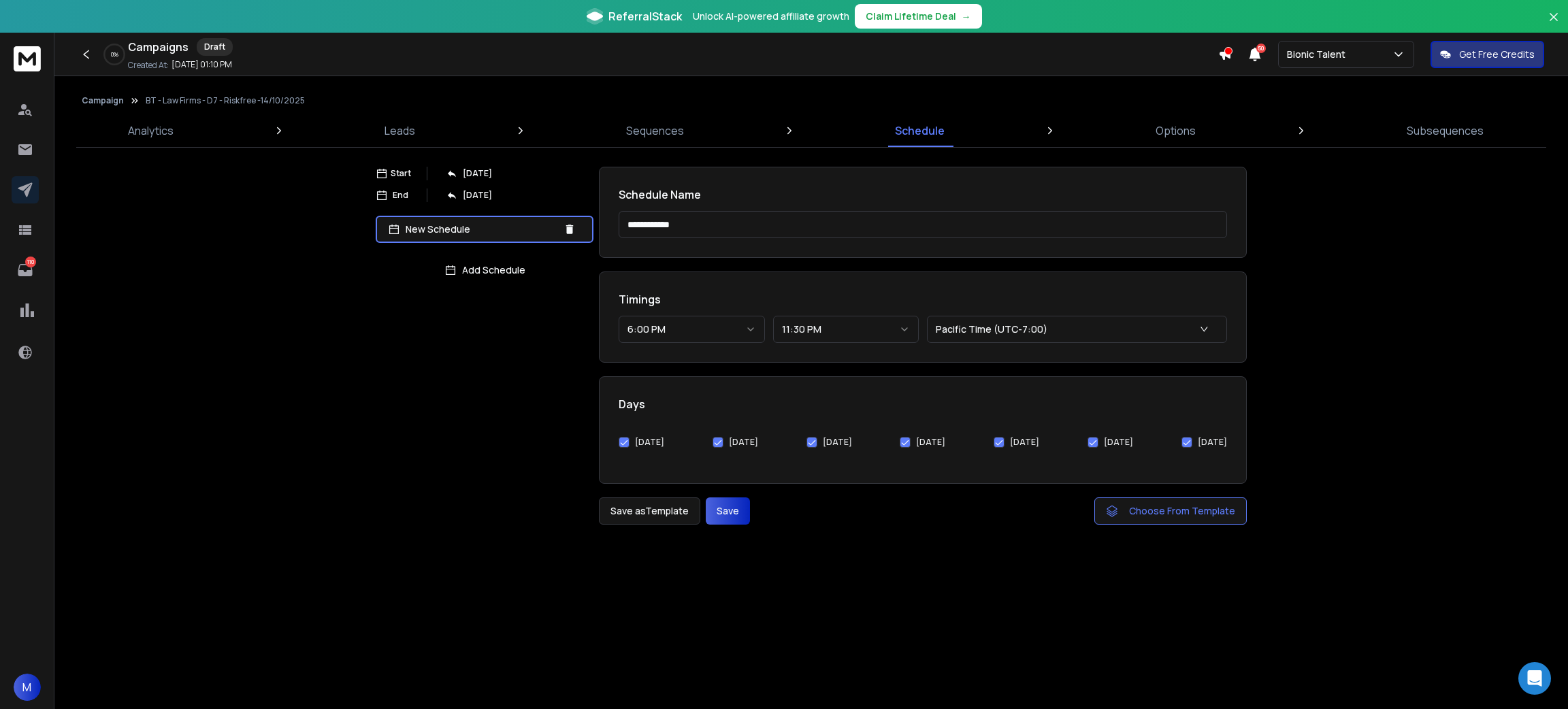
click at [728, 510] on button "Save" at bounding box center [727, 511] width 44 height 27
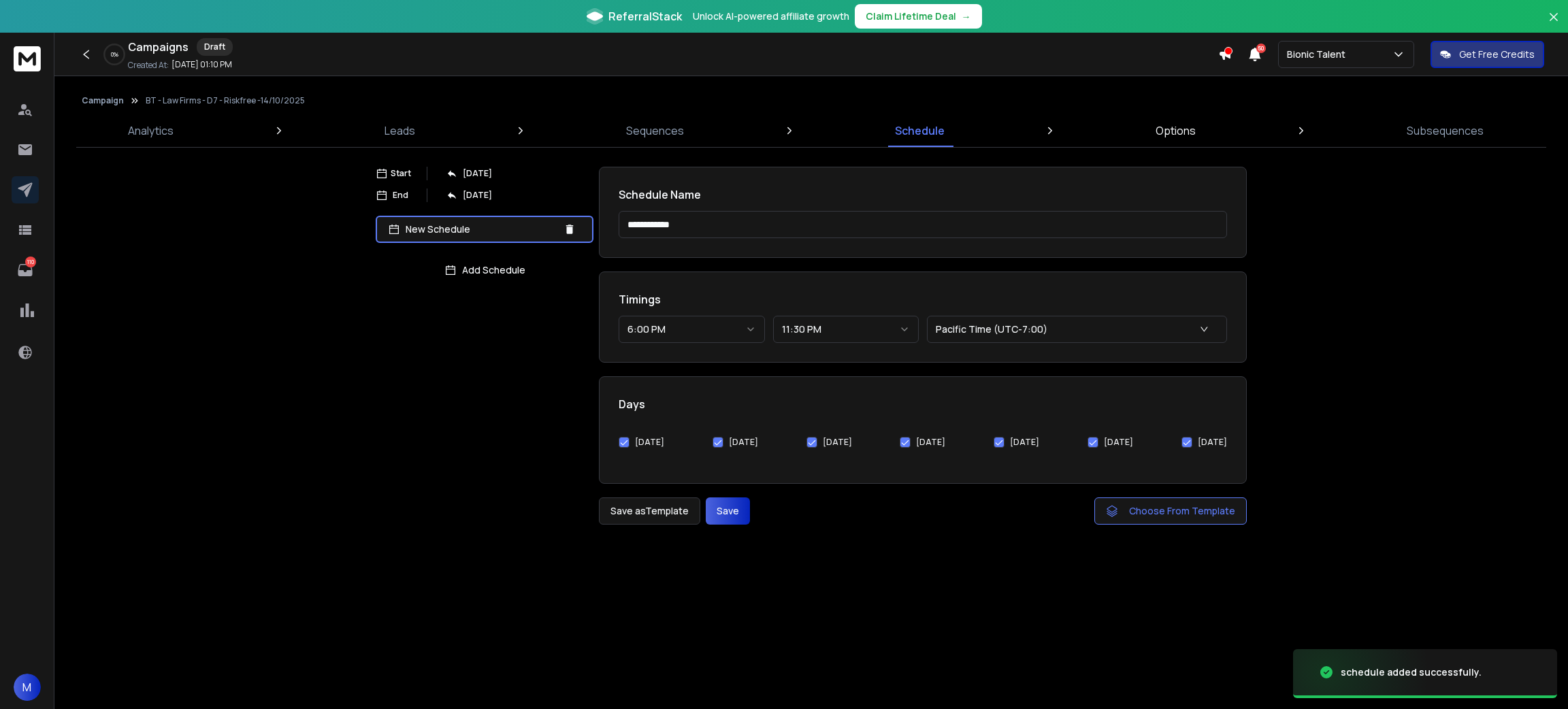
click at [1192, 129] on p "Options" at bounding box center [1176, 130] width 40 height 16
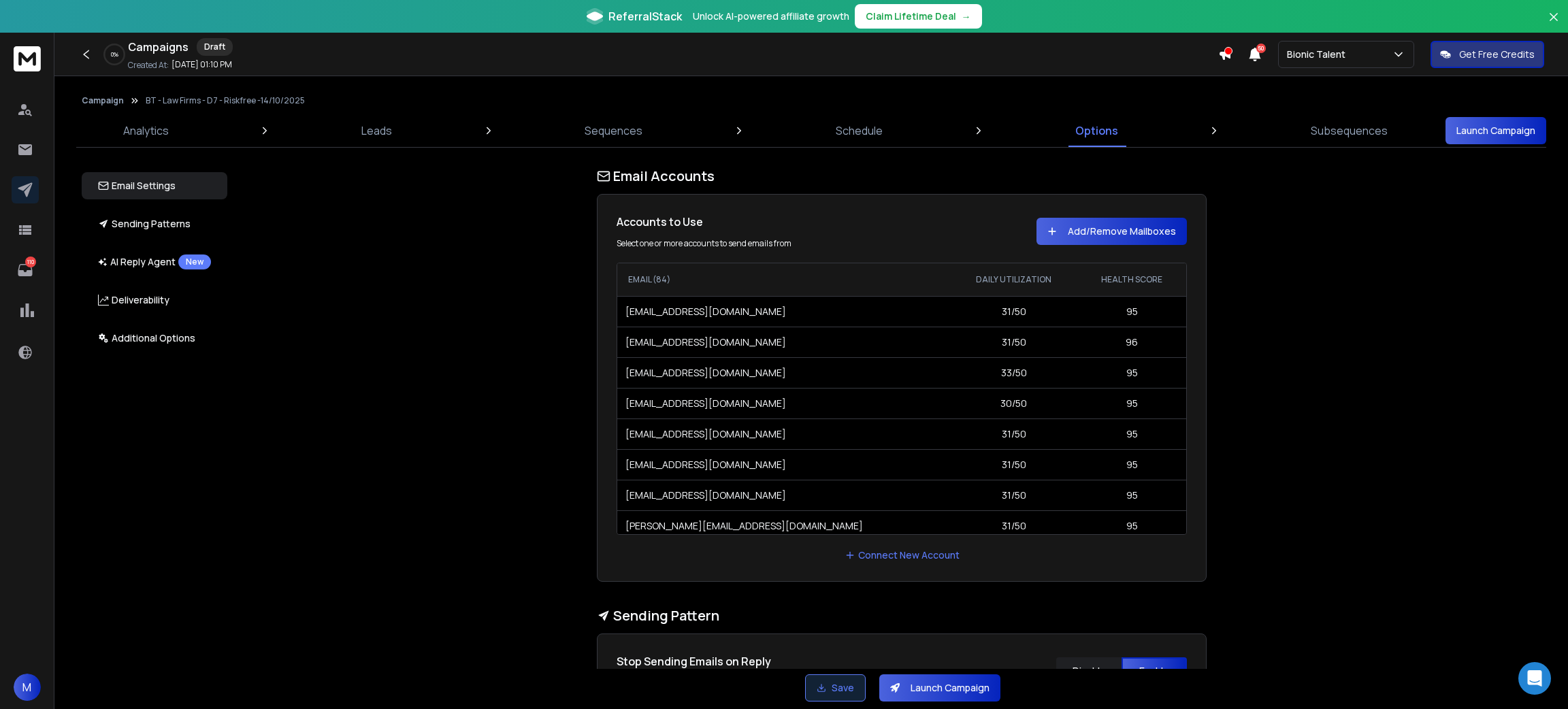
click at [842, 682] on button "Save" at bounding box center [836, 688] width 60 height 27
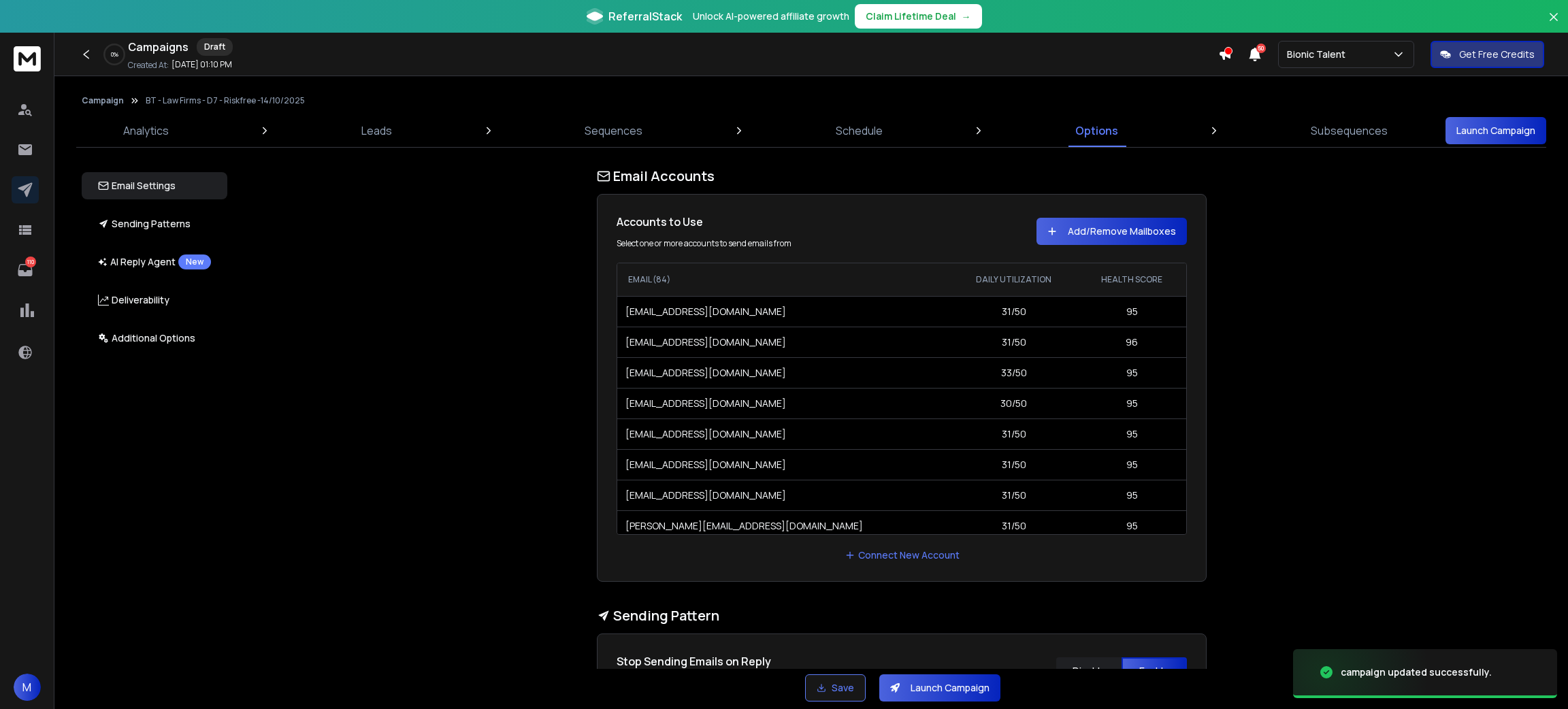
click at [905, 689] on button "Launch Campaign" at bounding box center [939, 688] width 122 height 27
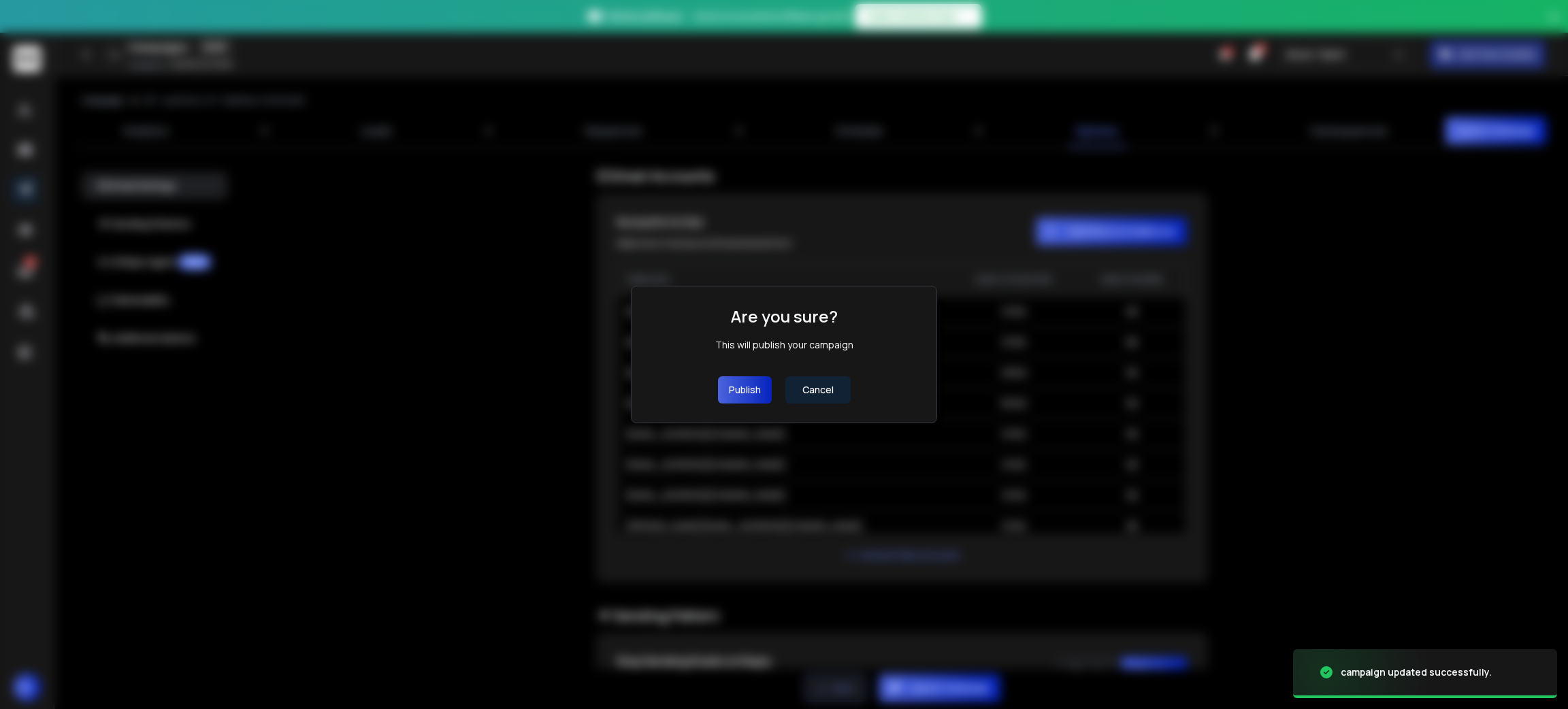
click at [730, 392] on button "Publish" at bounding box center [745, 390] width 54 height 27
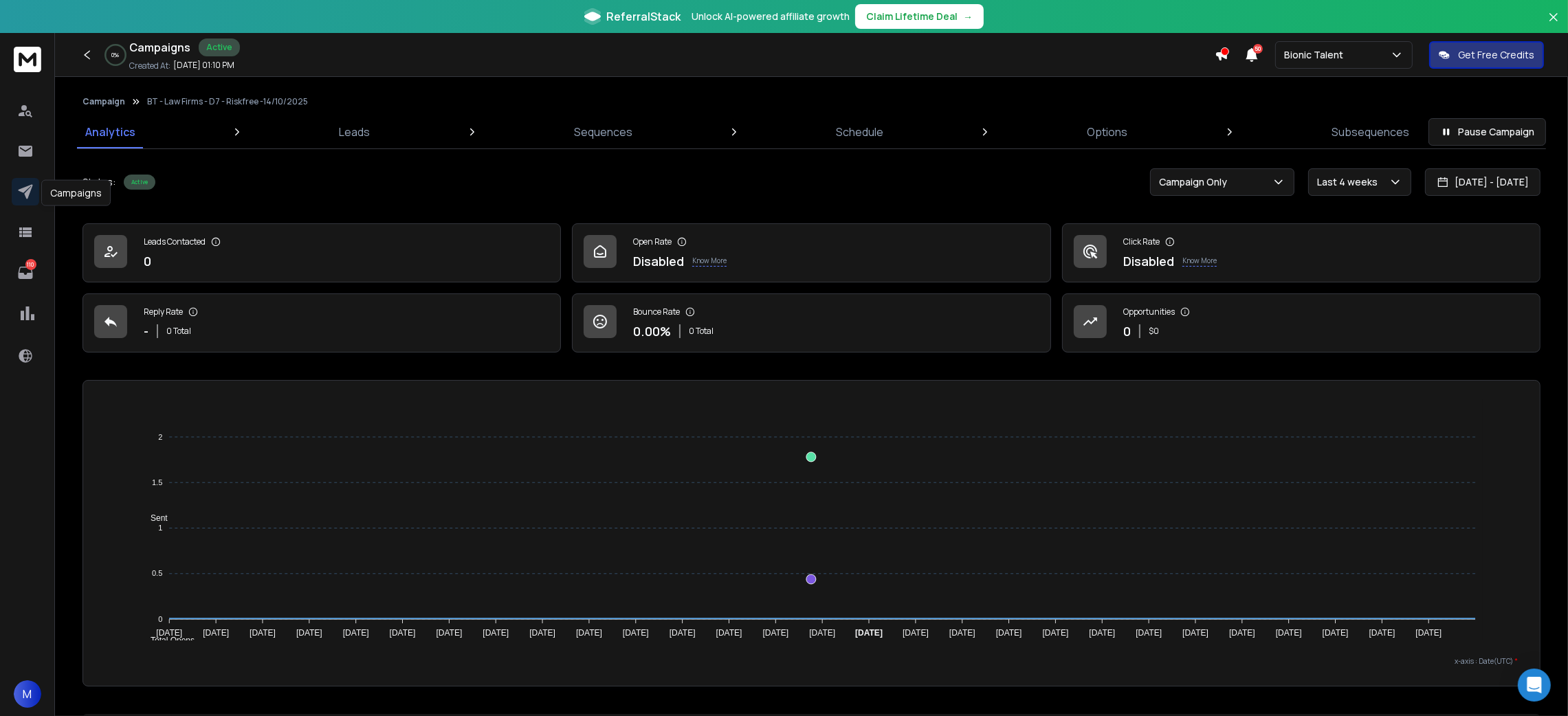
click at [27, 192] on icon at bounding box center [25, 191] width 14 height 14
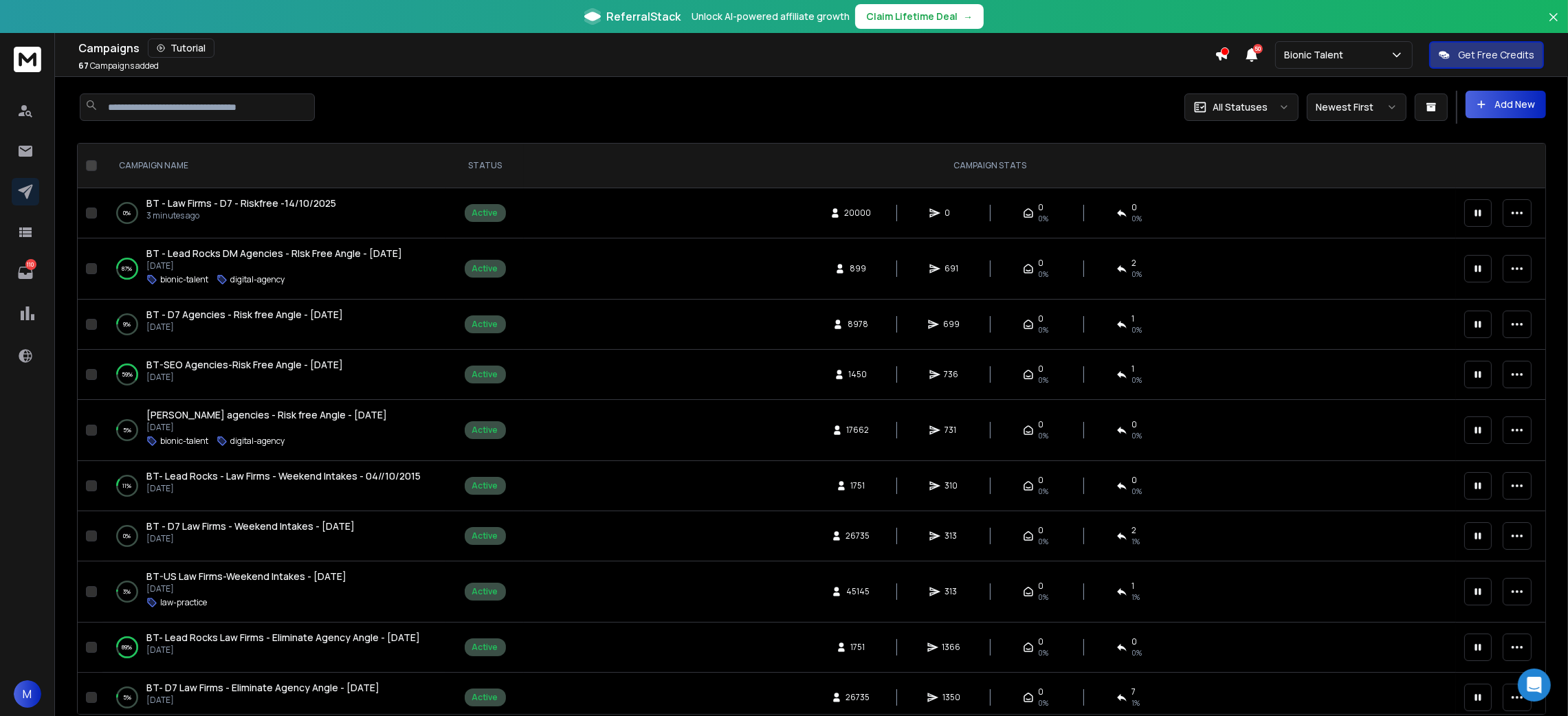
click at [1512, 214] on icon "button" at bounding box center [1517, 212] width 11 height 3
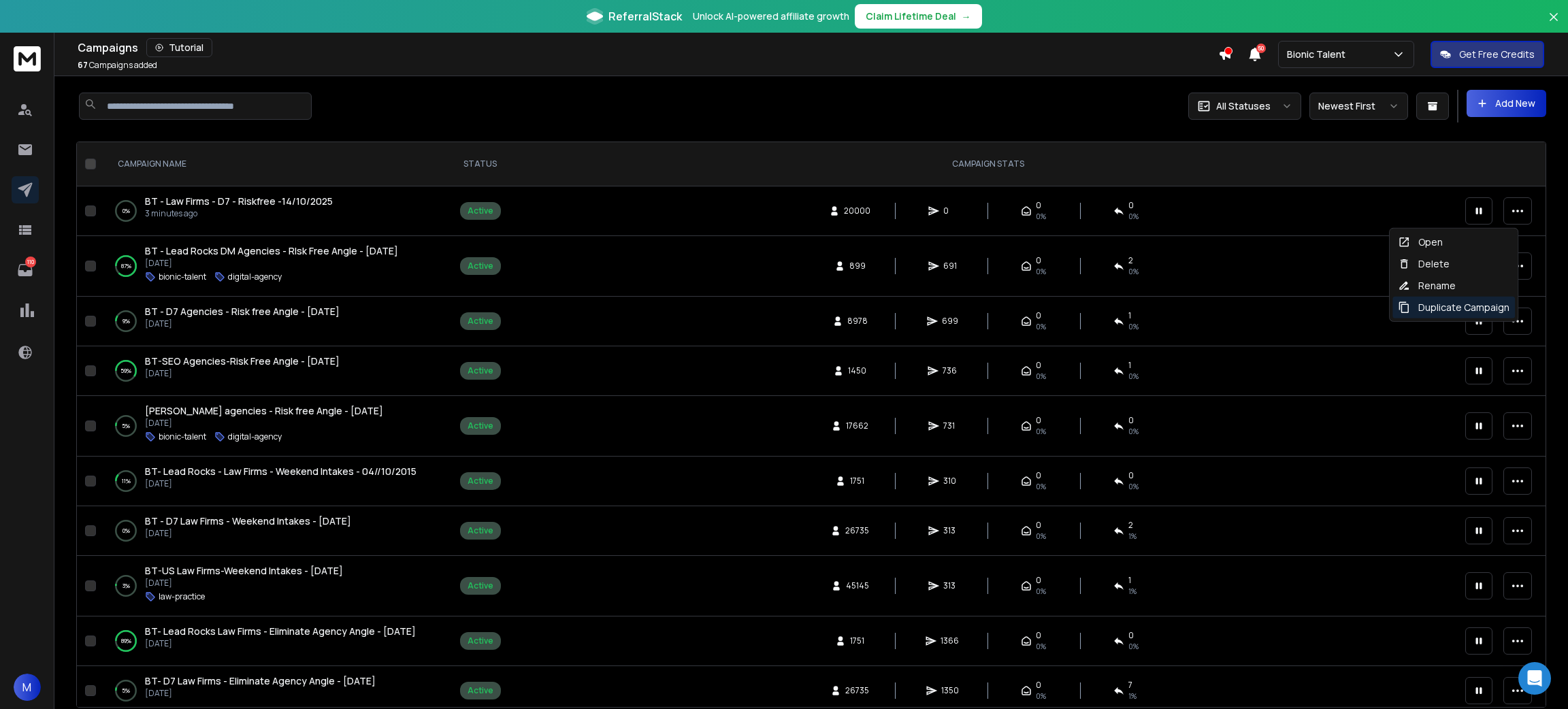
click at [1467, 306] on div "Duplicate Campaign" at bounding box center [1453, 308] width 111 height 13
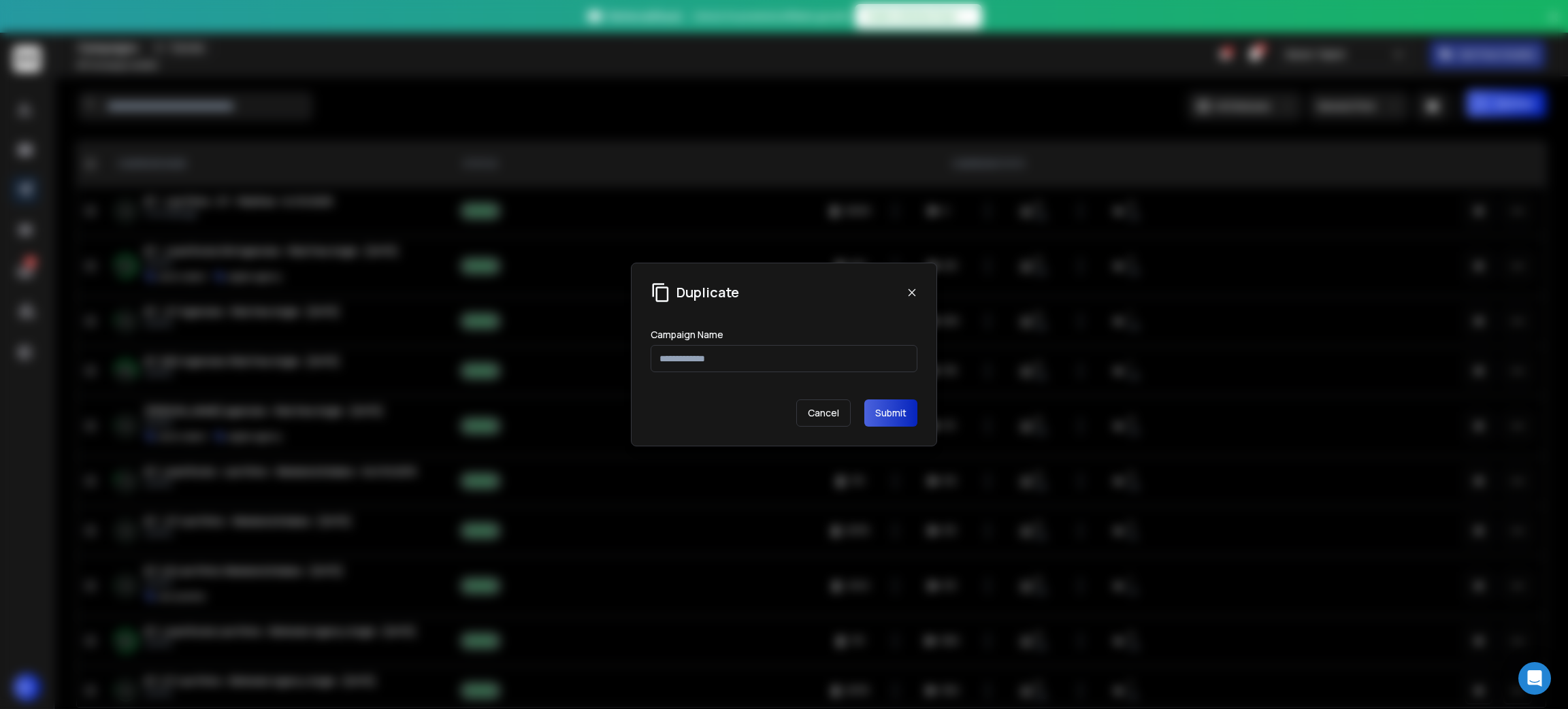
click at [746, 359] on input "text" at bounding box center [784, 359] width 267 height 27
type input "**********"
click at [893, 411] on button "Submit" at bounding box center [890, 413] width 53 height 27
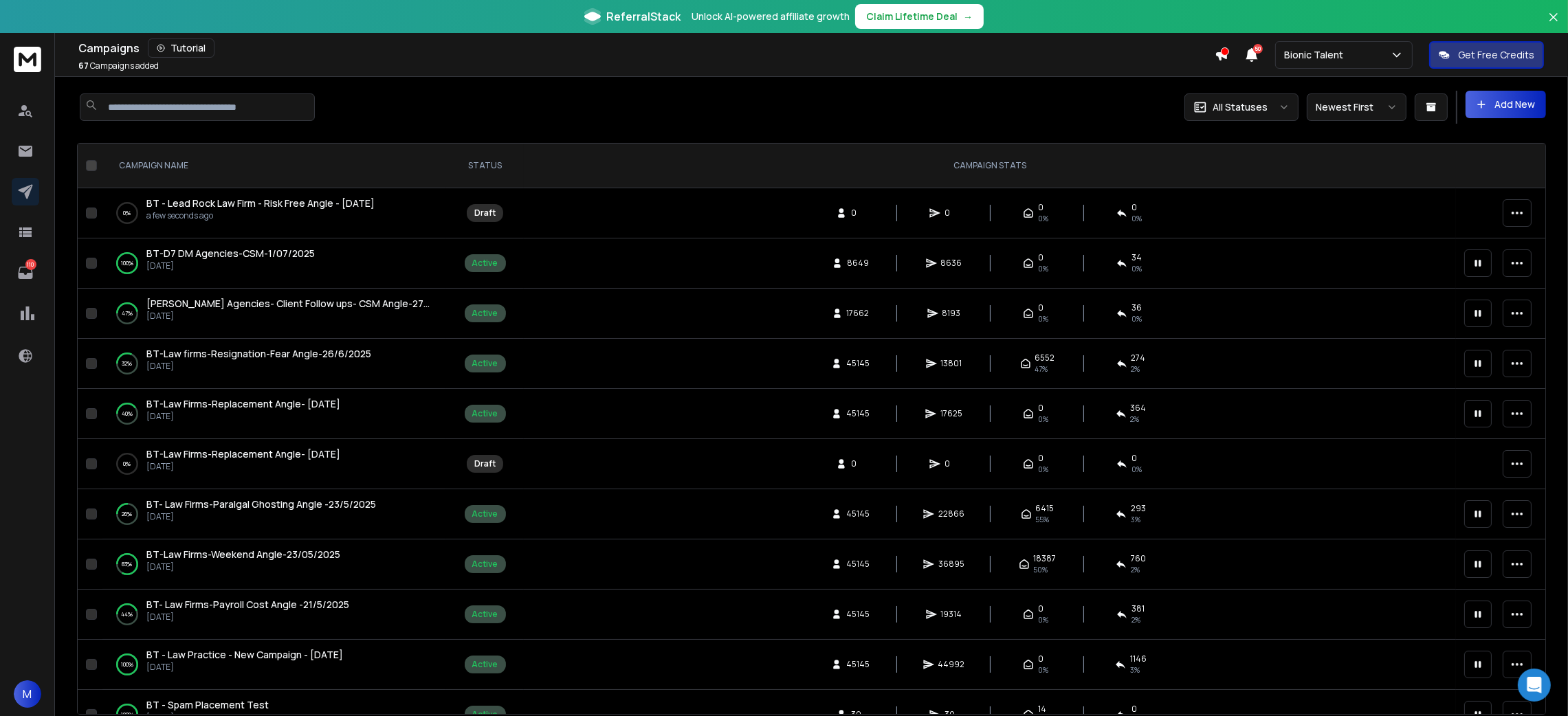
click at [485, 210] on div "Draft" at bounding box center [484, 212] width 21 height 11
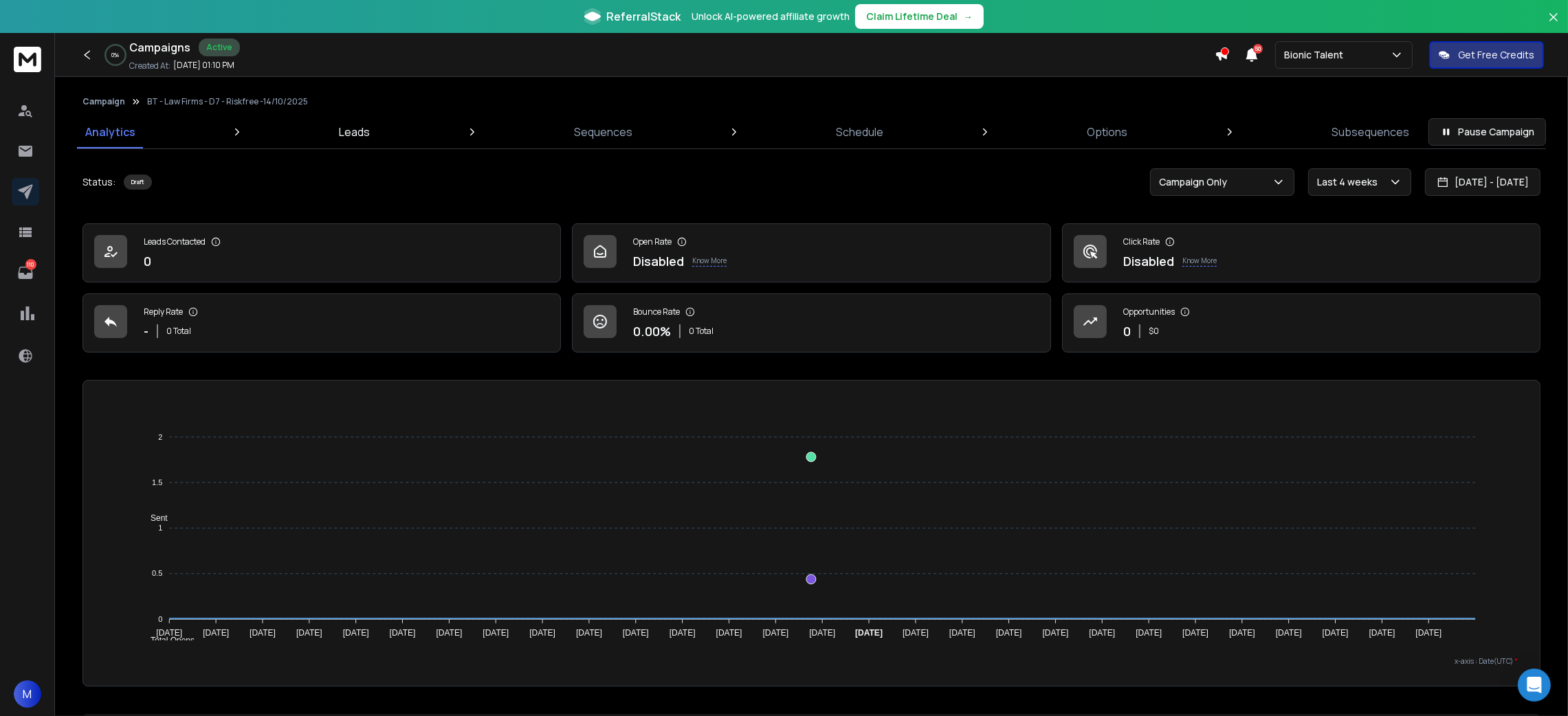
click at [347, 124] on p "Leads" at bounding box center [354, 131] width 31 height 16
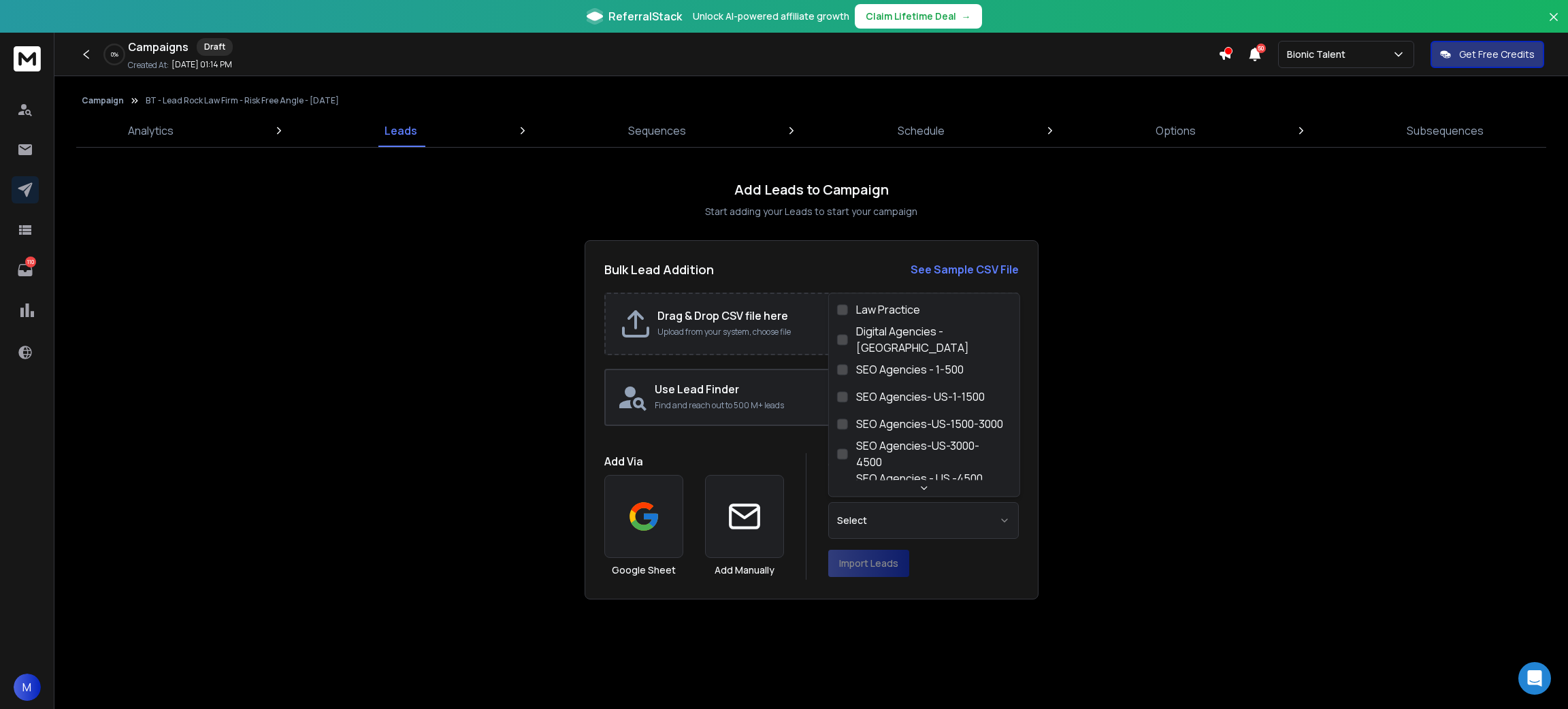
click at [991, 505] on button "Select" at bounding box center [923, 520] width 190 height 37
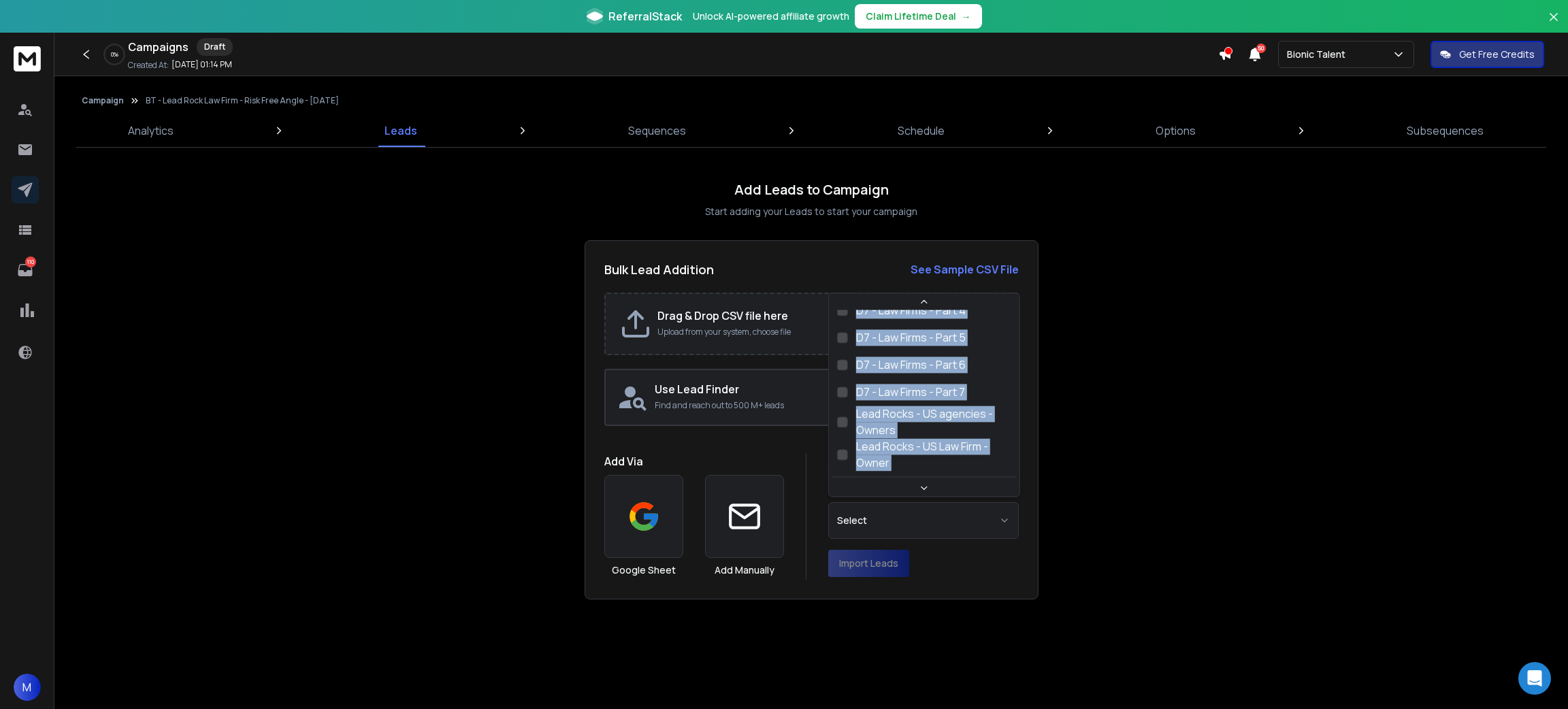
scroll to position [500, 0]
drag, startPoint x: 908, startPoint y: 325, endPoint x: 877, endPoint y: 432, distance: 111.4
click at [877, 432] on div "Law Practice Digital Agencies - [GEOGRAPHIC_DATA] SEO Agencies - 1-500 SEO Agen…" at bounding box center [924, 402] width 190 height 187
click at [844, 449] on button "button" at bounding box center [842, 454] width 11 height 11
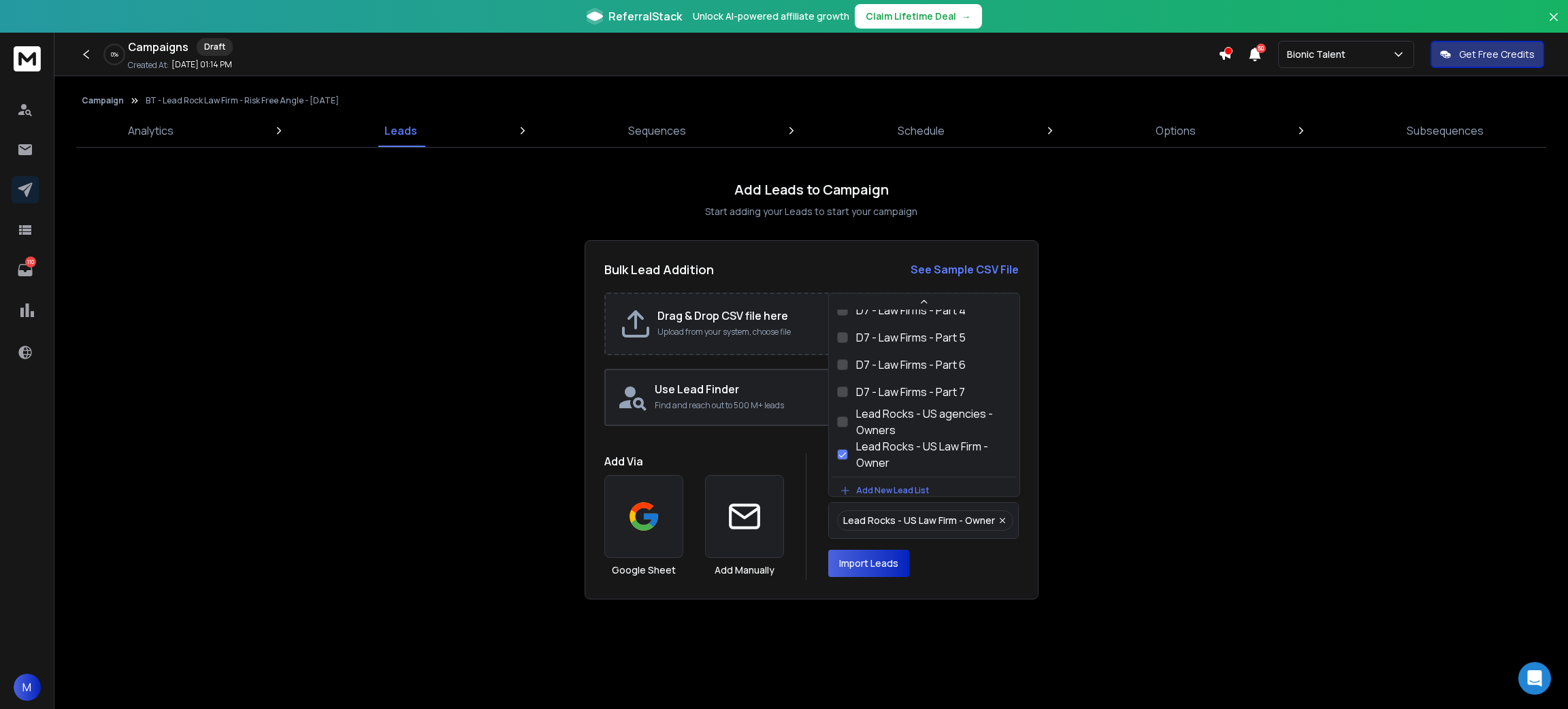
click at [1031, 453] on div "Bulk Lead Addition See Sample CSV File Drag & Drop CSV file here Upload from yo…" at bounding box center [812, 420] width 454 height 360
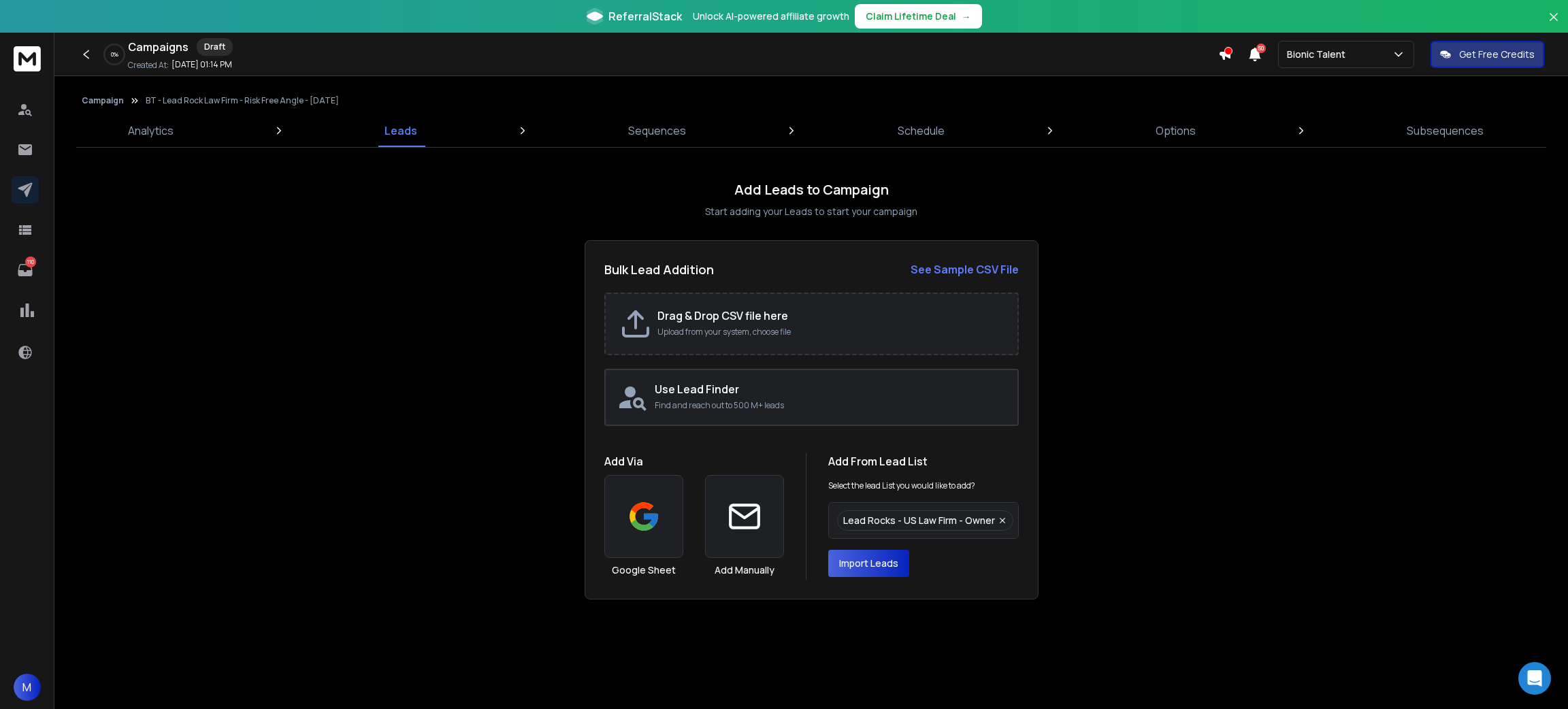
click at [855, 562] on button "Import Leads" at bounding box center [868, 563] width 81 height 27
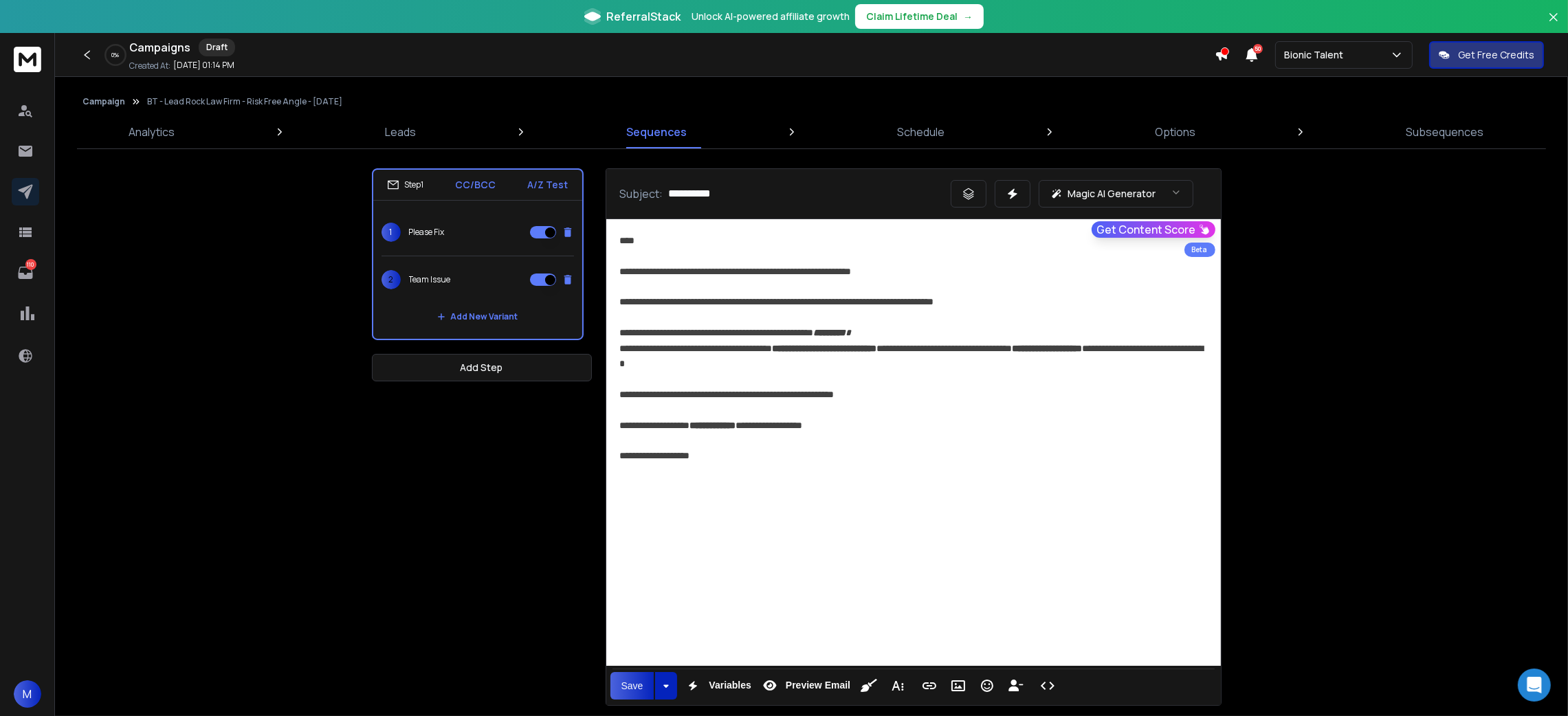
click at [635, 243] on div "****" at bounding box center [914, 240] width 588 height 15
click at [728, 686] on span "Variables" at bounding box center [730, 686] width 48 height 12
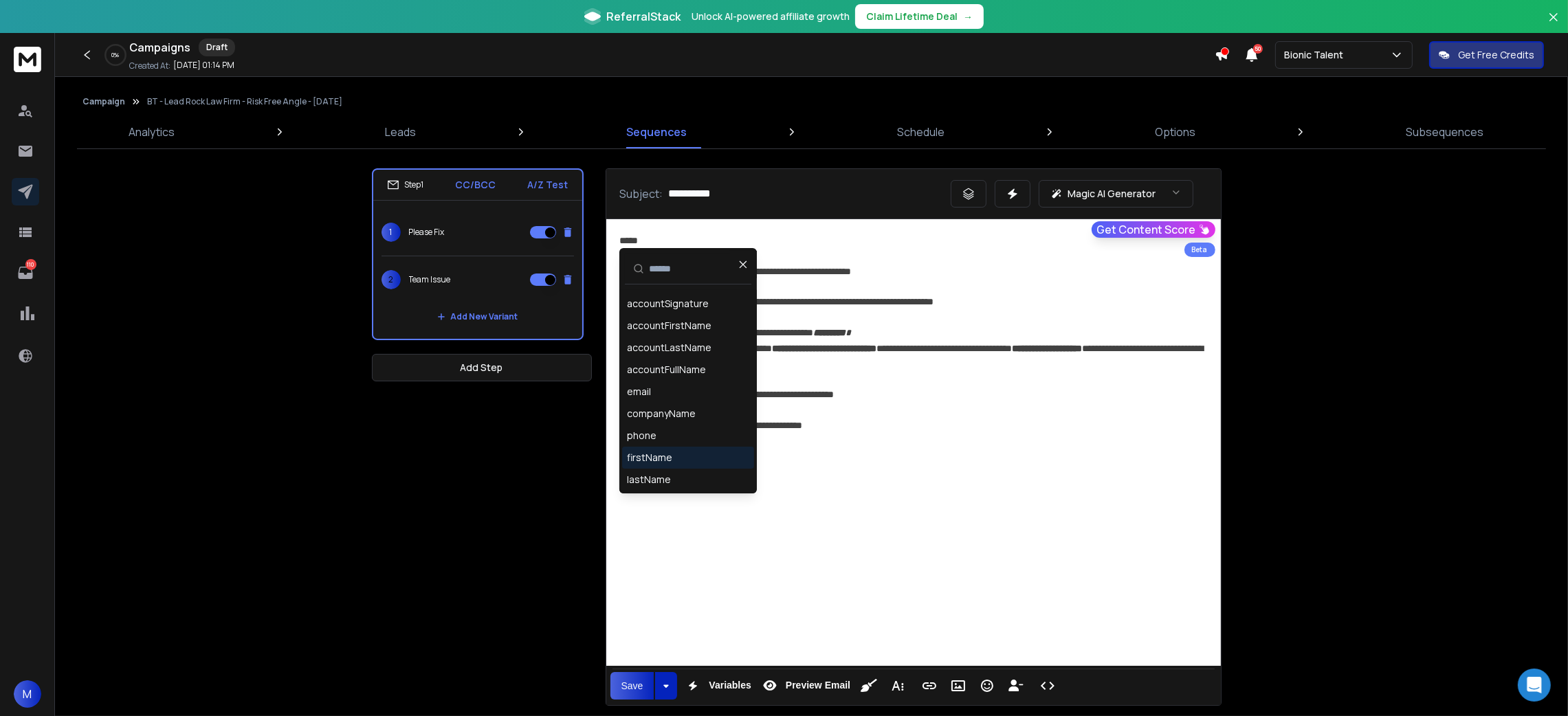
click at [687, 455] on div "firstName" at bounding box center [688, 458] width 132 height 22
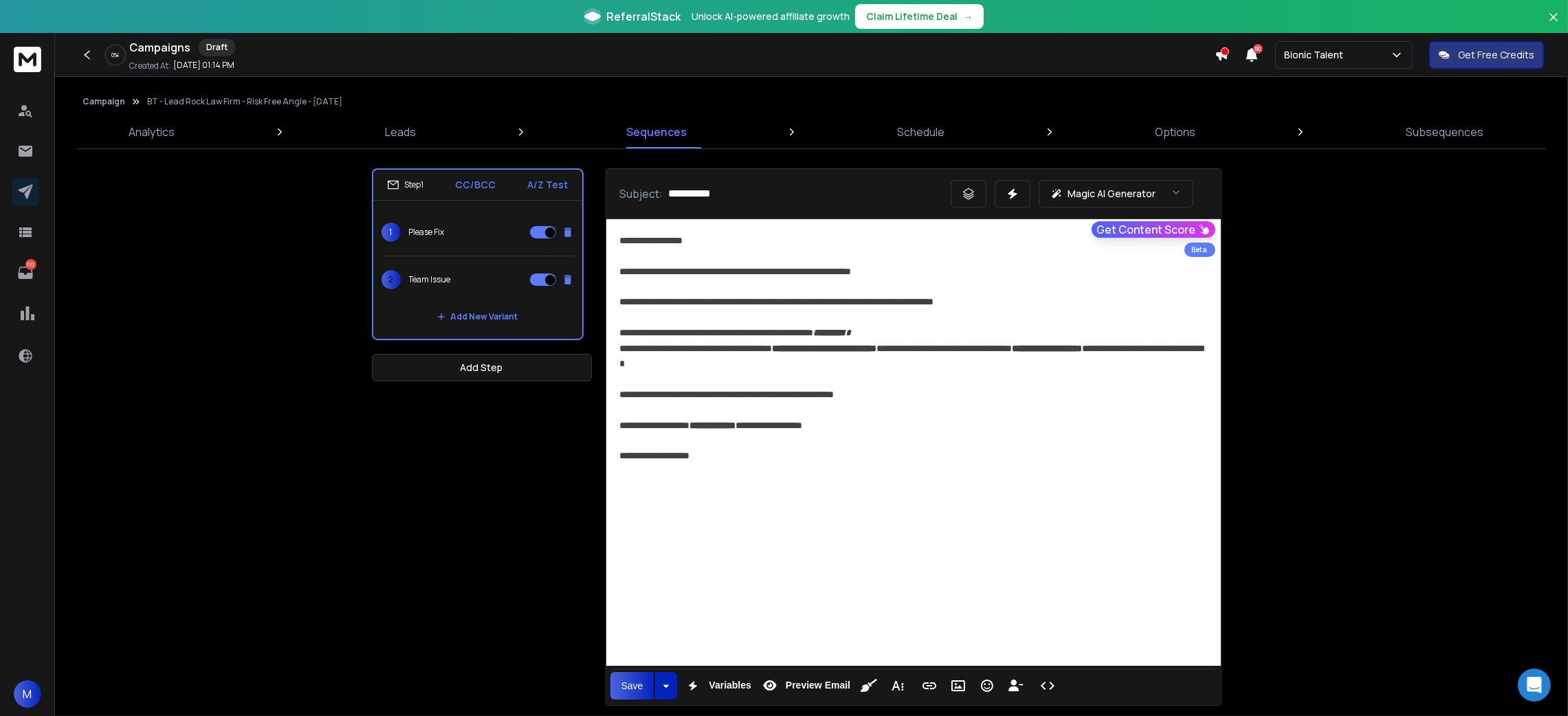
click at [460, 280] on div "2 Team Issue" at bounding box center [478, 279] width 192 height 47
type input "**********"
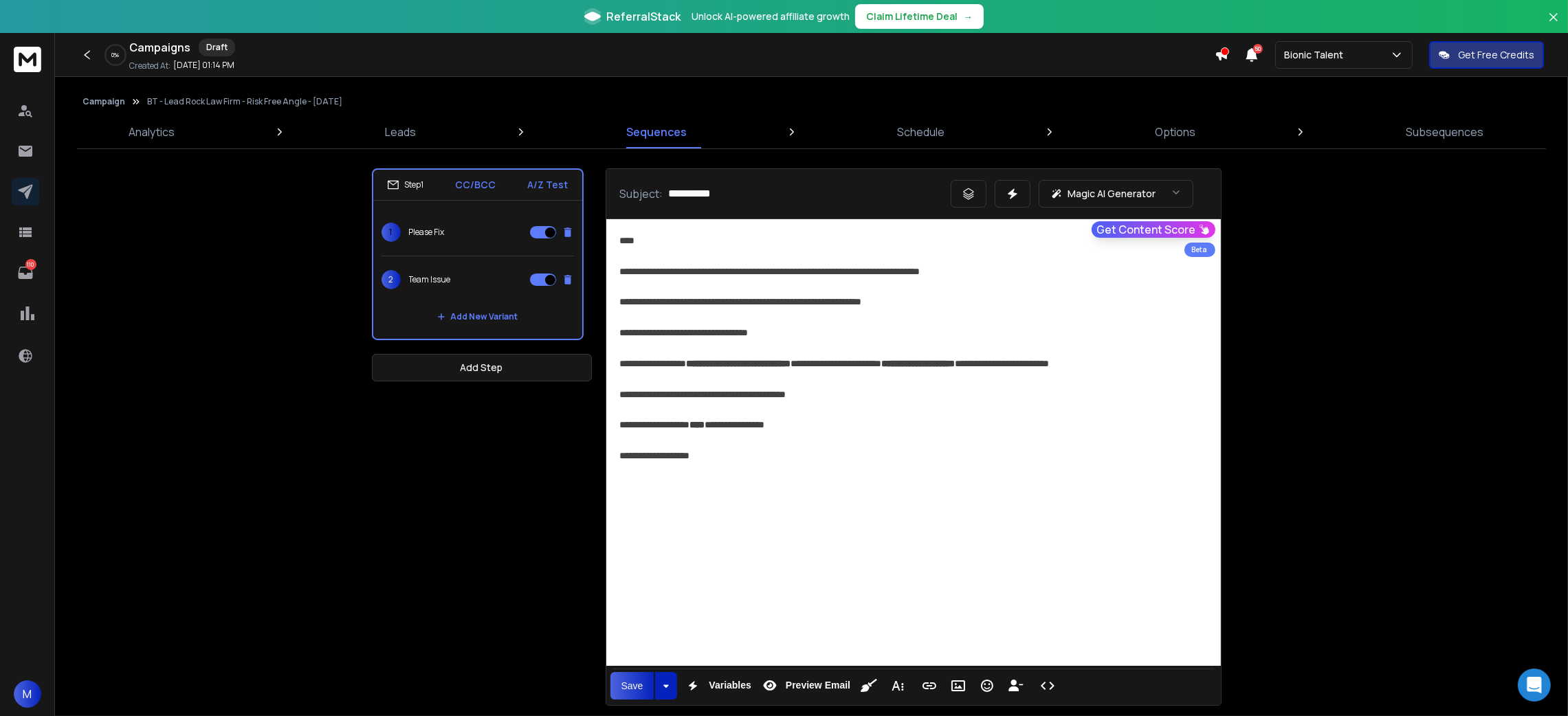
click at [635, 240] on div "****" at bounding box center [914, 240] width 588 height 15
click at [732, 680] on span "Variables" at bounding box center [730, 686] width 48 height 12
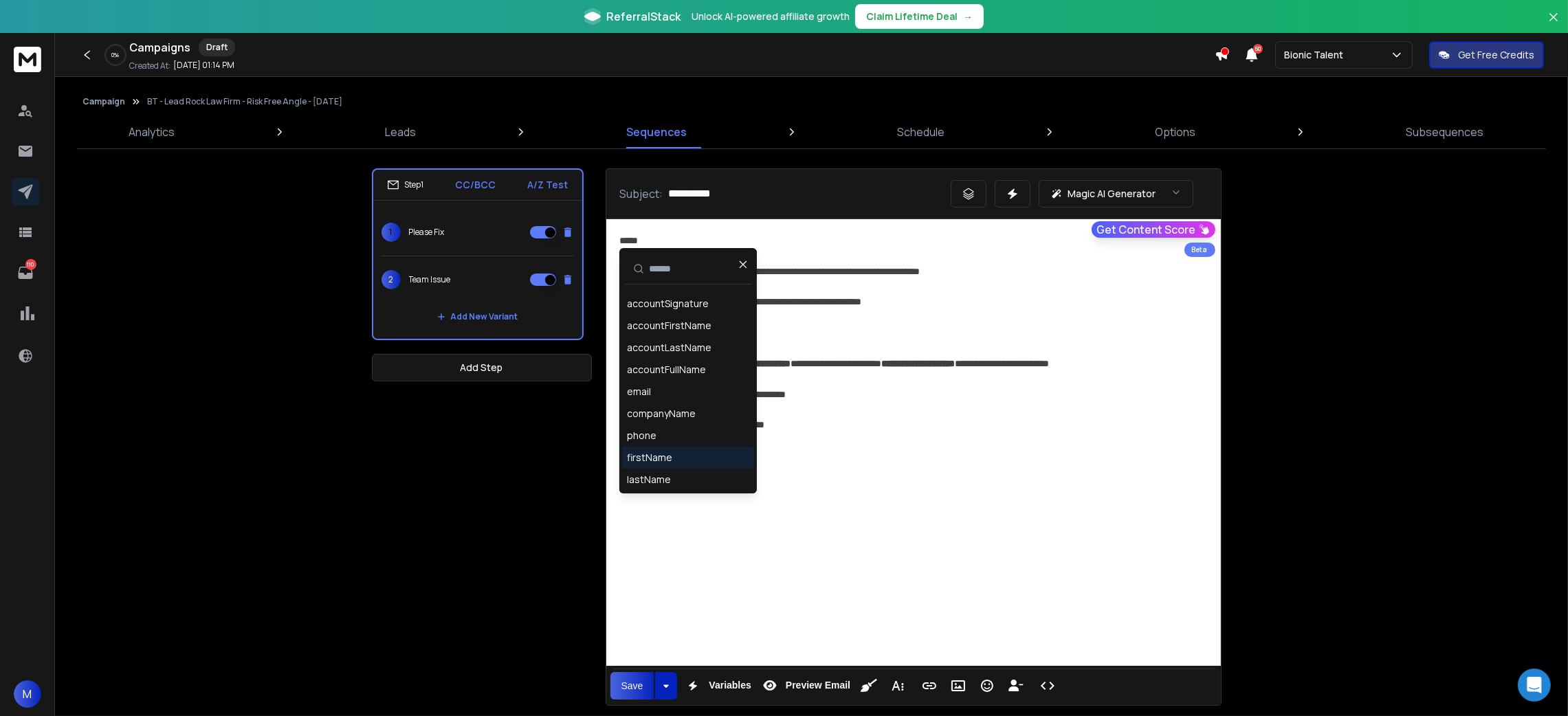
click at [674, 455] on div "firstName" at bounding box center [688, 458] width 132 height 22
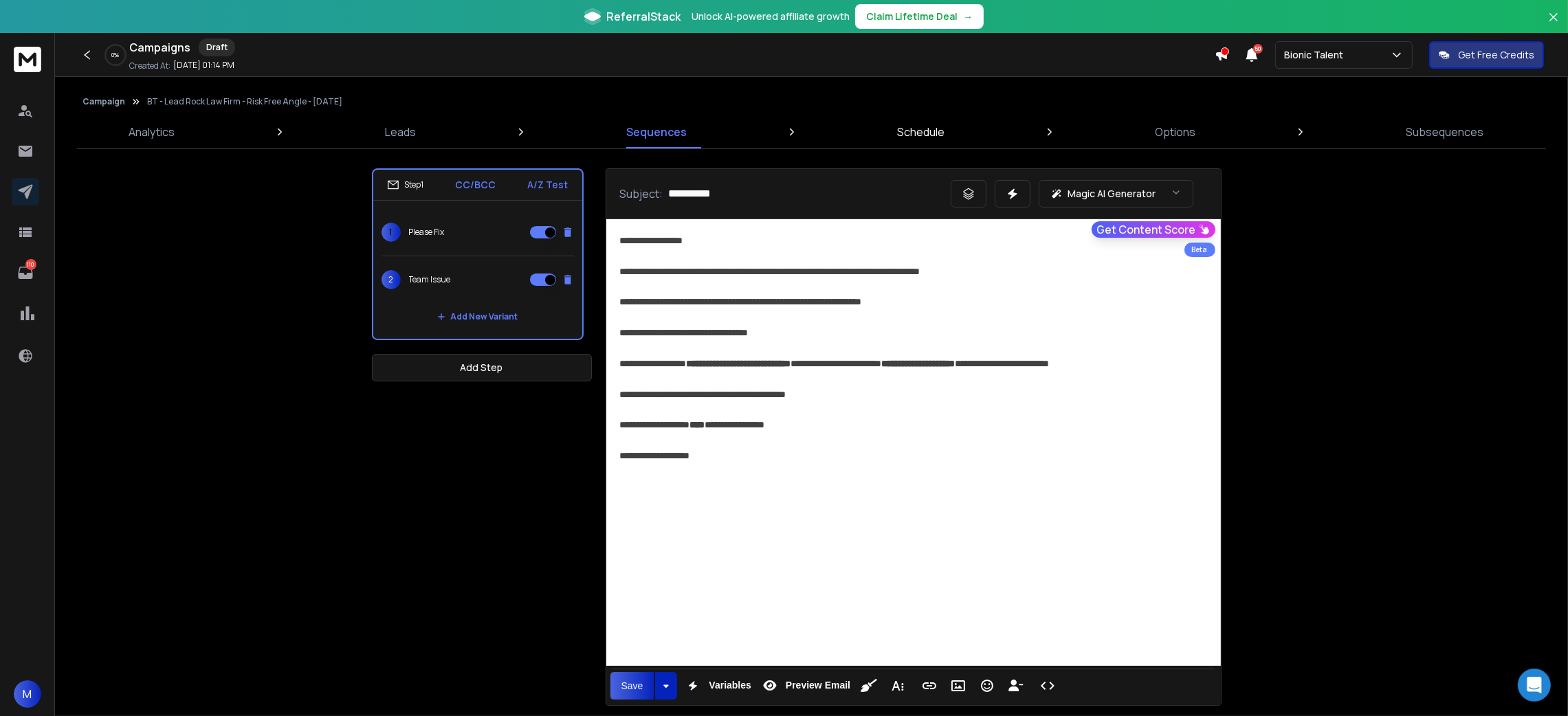
click at [920, 130] on p "Schedule" at bounding box center [921, 131] width 47 height 16
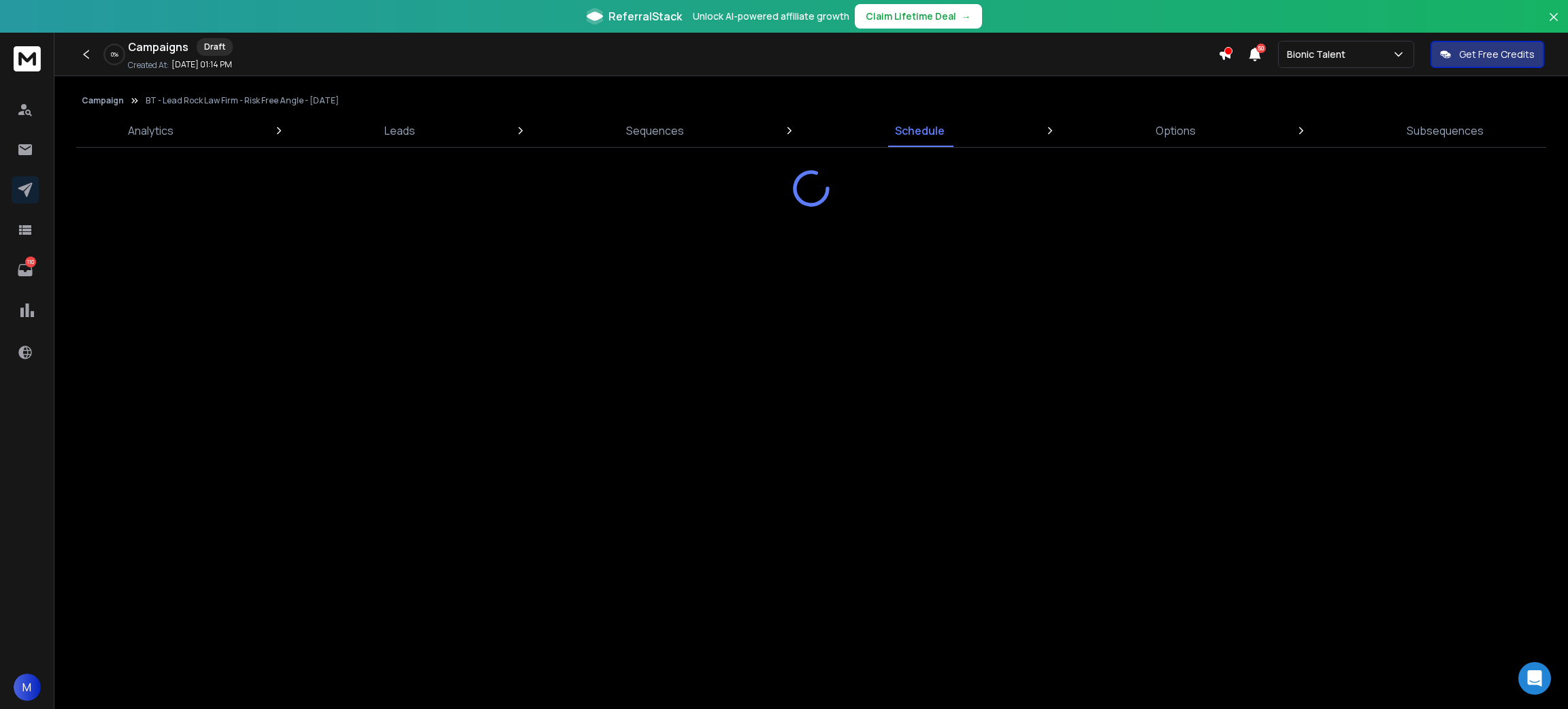
click at [911, 129] on p "Schedule" at bounding box center [919, 130] width 49 height 16
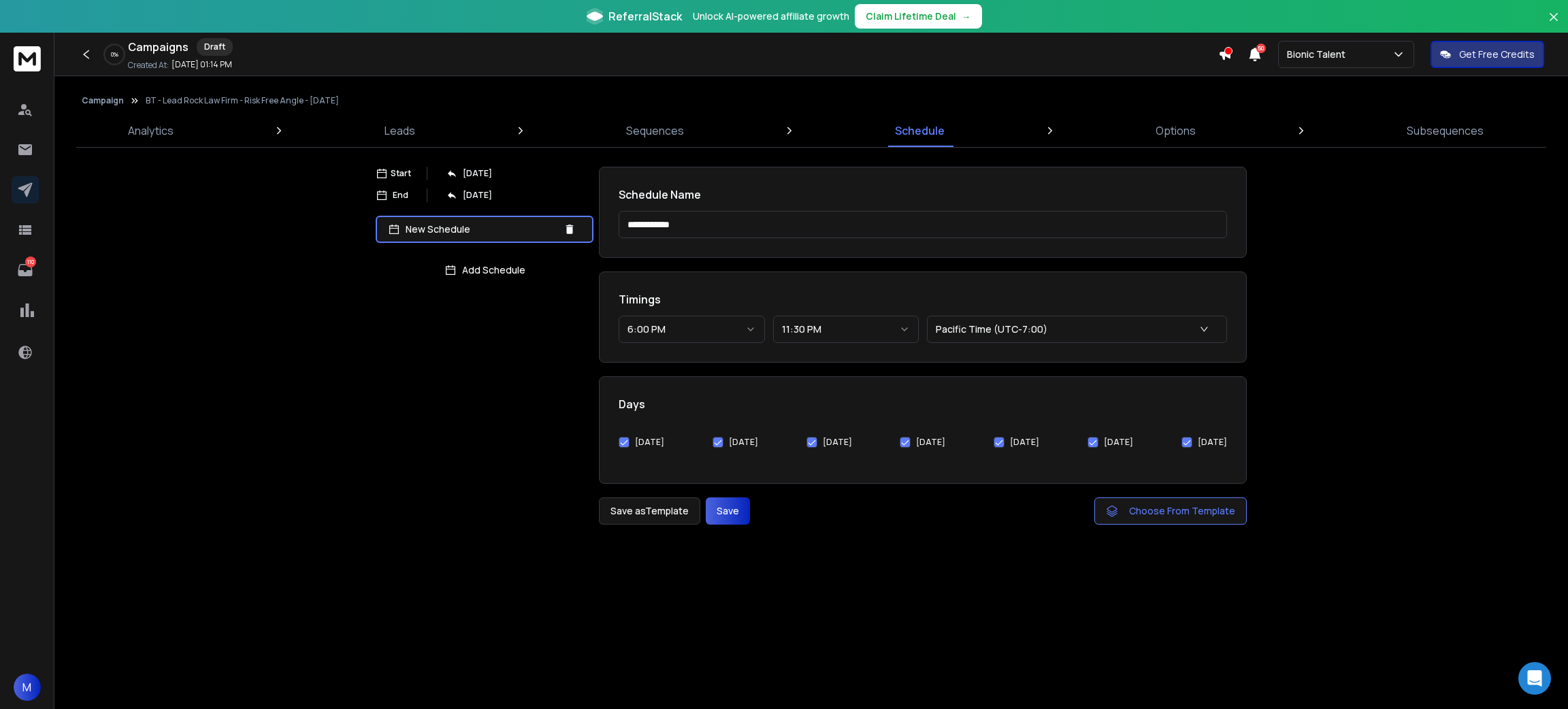
click at [722, 508] on button "Save" at bounding box center [727, 511] width 44 height 27
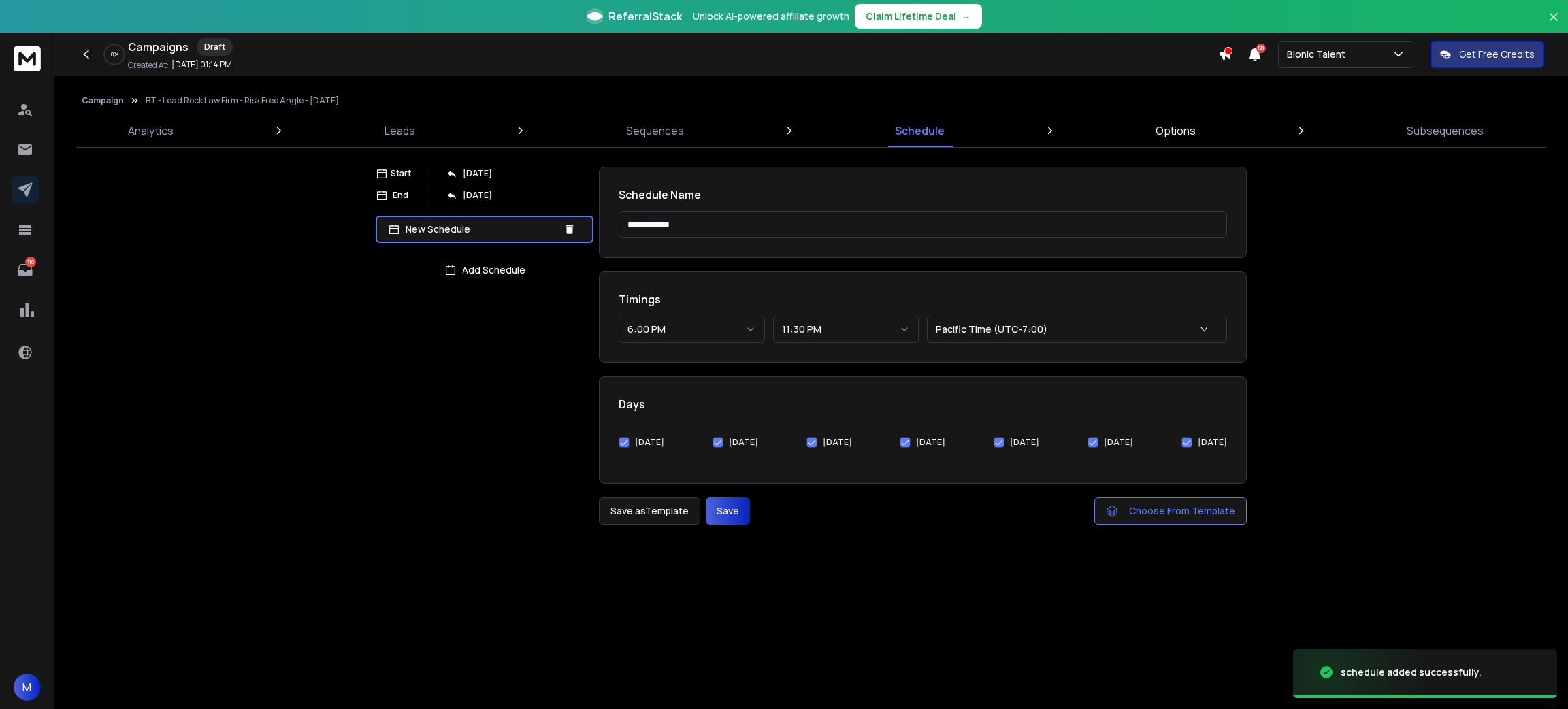
click at [1185, 131] on p "Options" at bounding box center [1176, 130] width 40 height 16
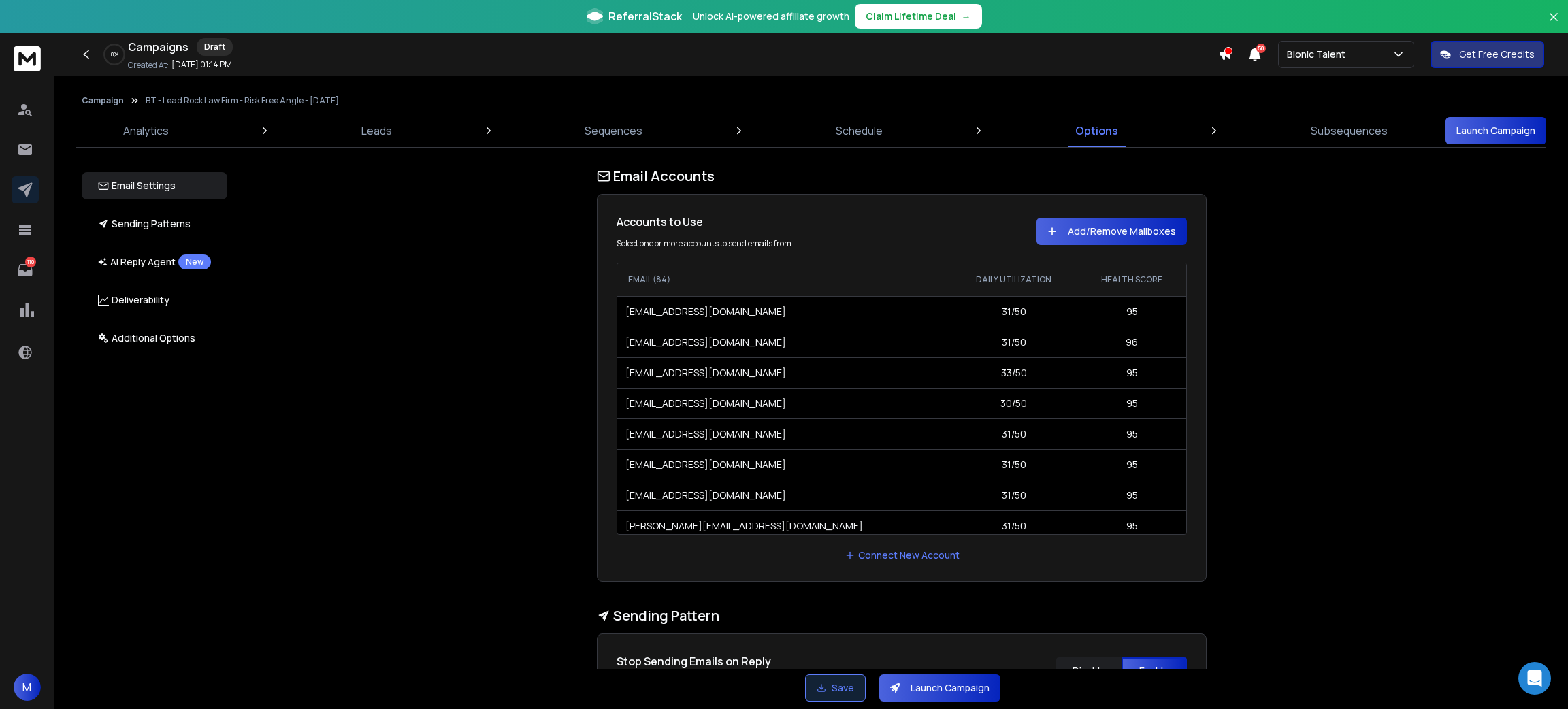
click at [818, 686] on icon "submit" at bounding box center [820, 687] width 9 height 9
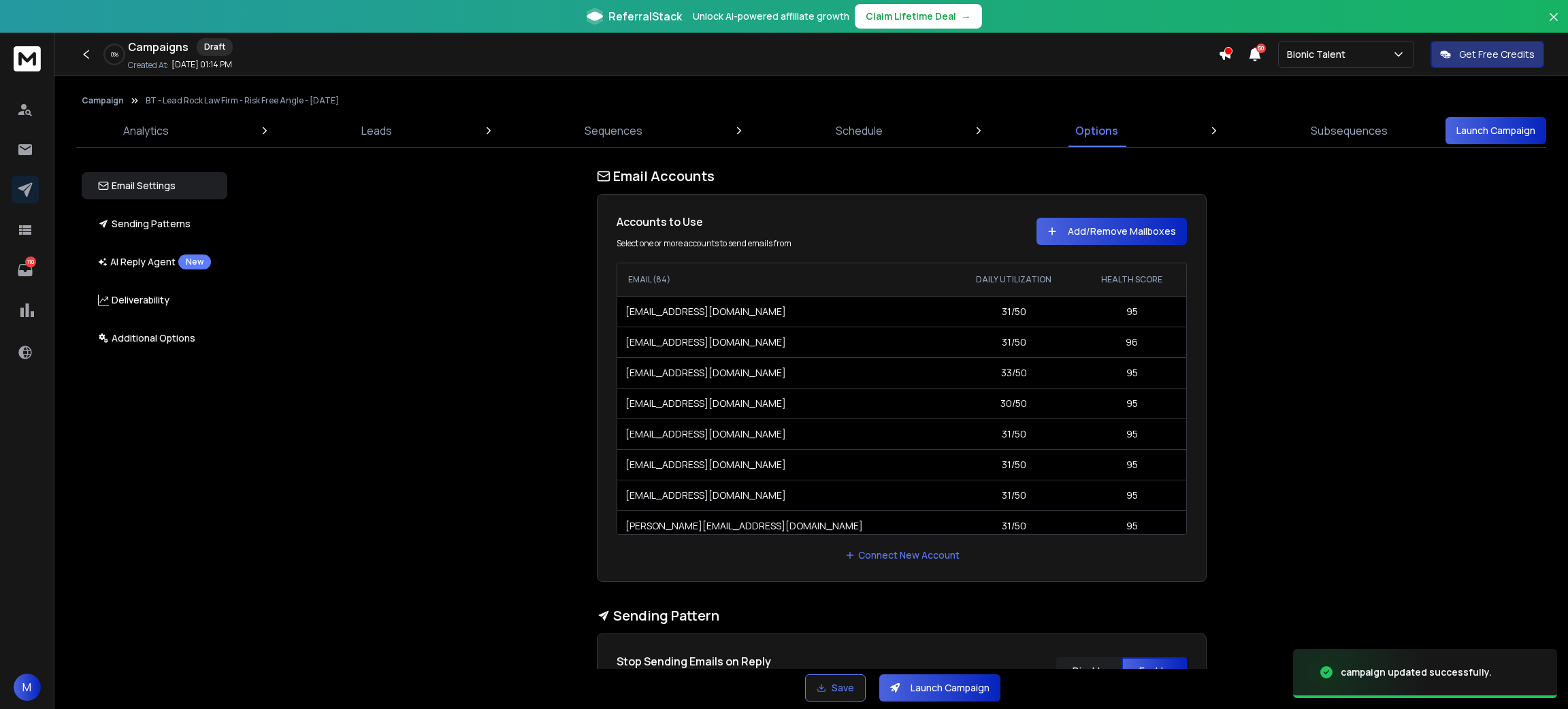
click at [961, 689] on button "Launch Campaign" at bounding box center [939, 688] width 122 height 27
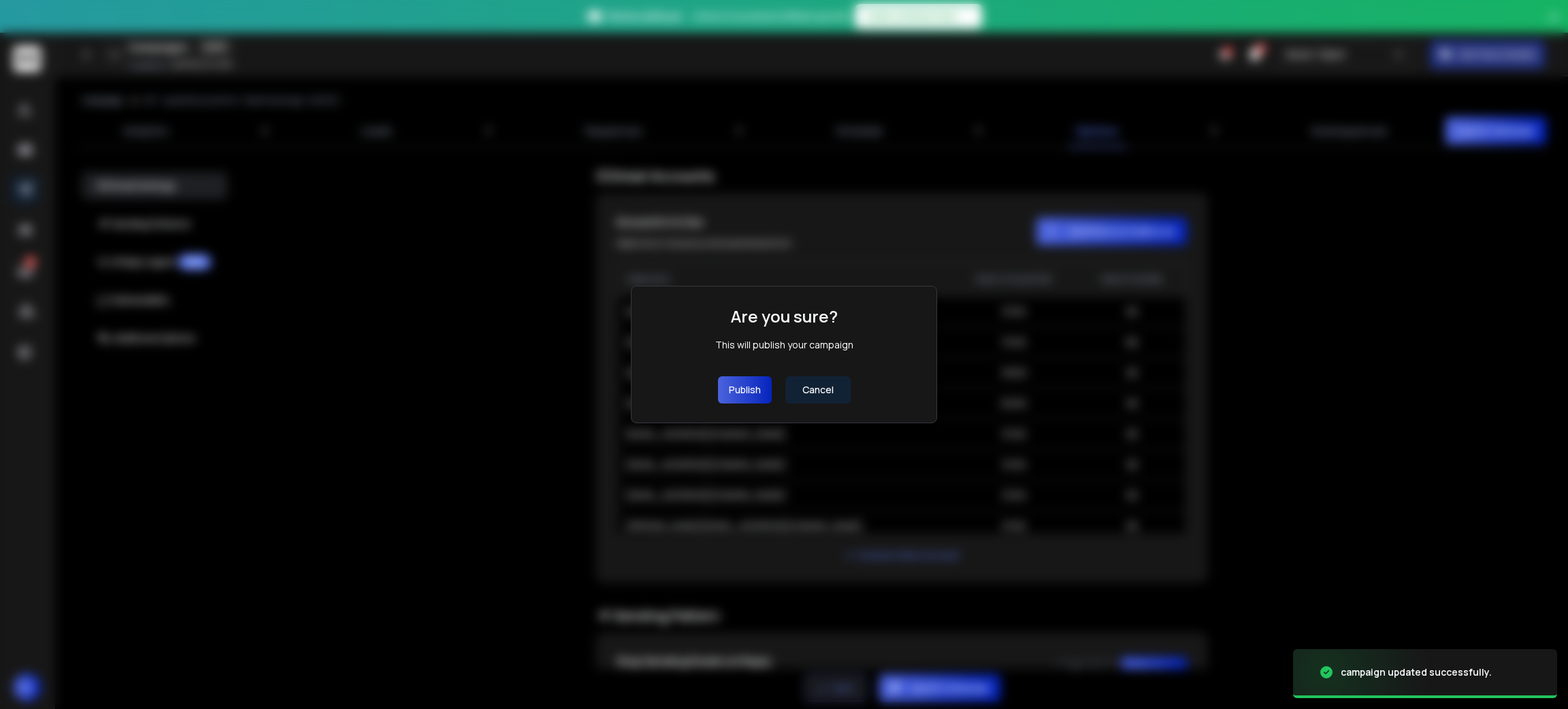
click at [744, 379] on button "Publish" at bounding box center [745, 390] width 54 height 27
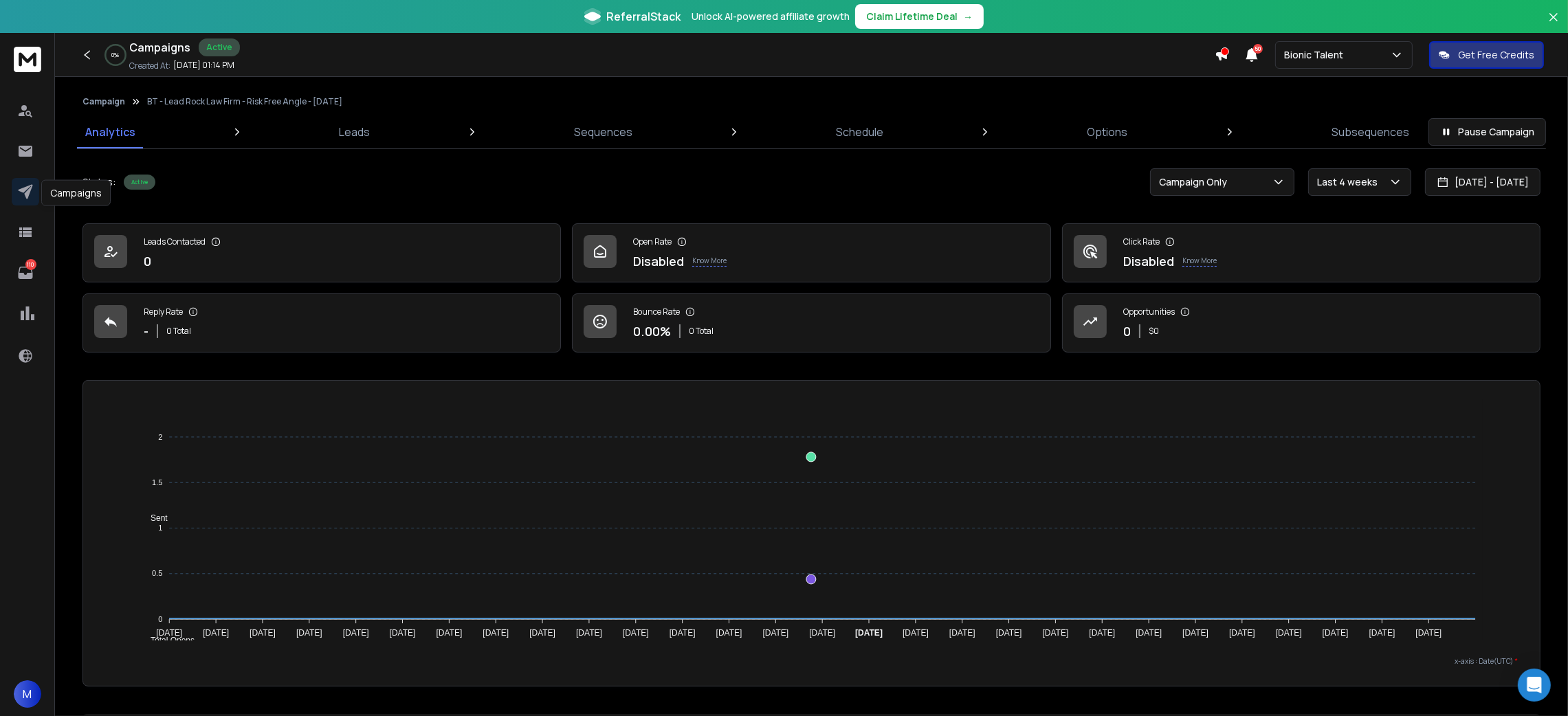
click at [24, 200] on icon at bounding box center [25, 191] width 16 height 16
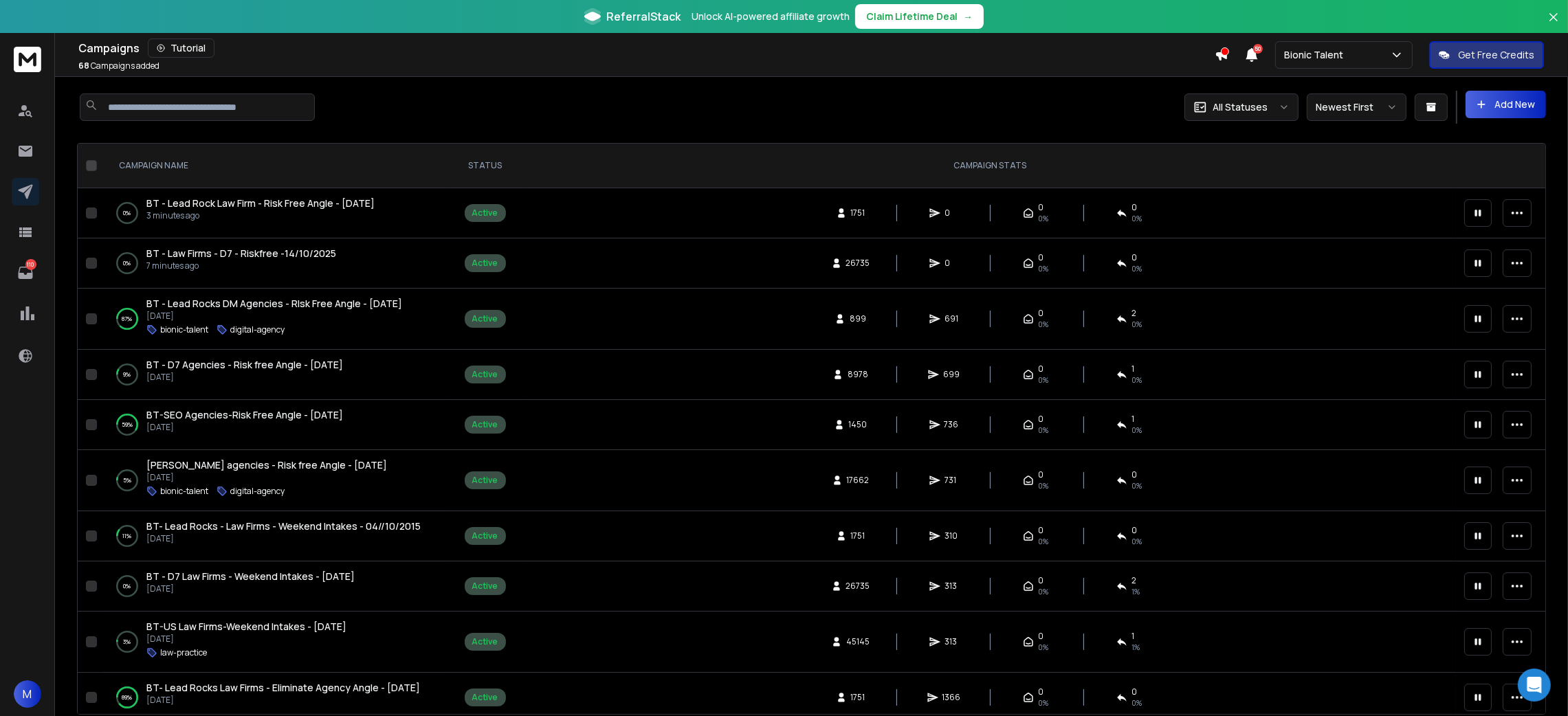
click at [1510, 218] on icon "button" at bounding box center [1517, 213] width 14 height 14
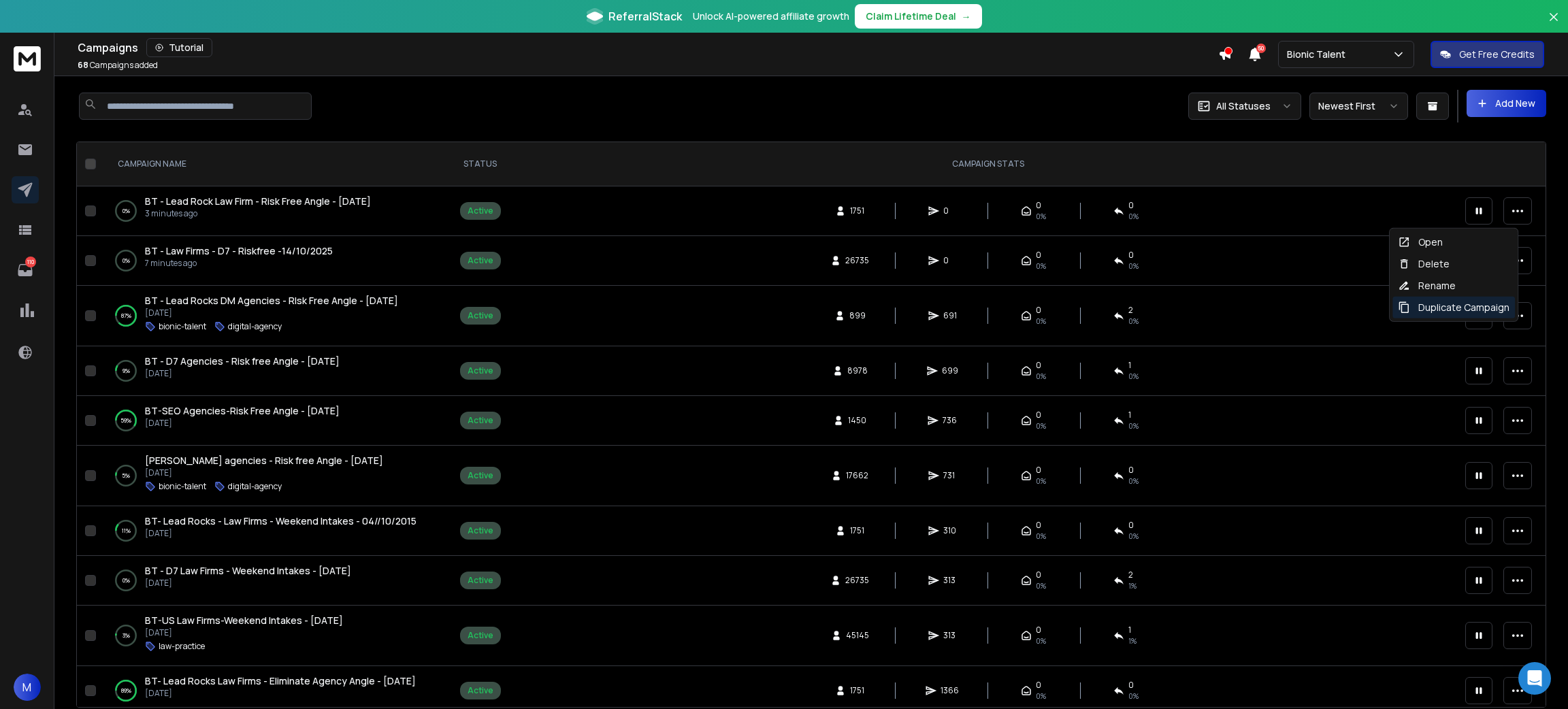
click at [1460, 312] on div "Duplicate Campaign" at bounding box center [1453, 308] width 111 height 13
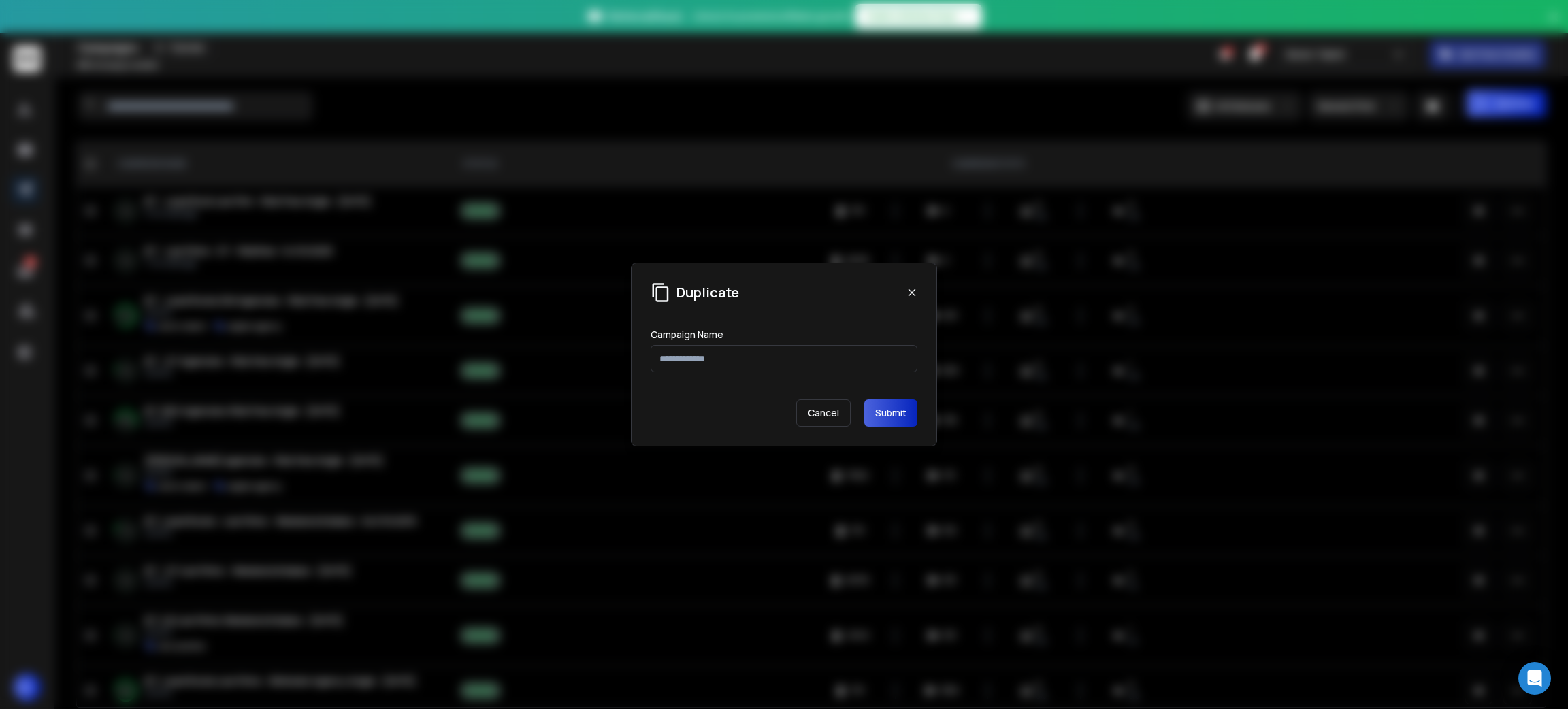
click at [714, 354] on input "text" at bounding box center [784, 359] width 267 height 27
type input "**********"
click at [898, 412] on button "Submit" at bounding box center [890, 413] width 53 height 27
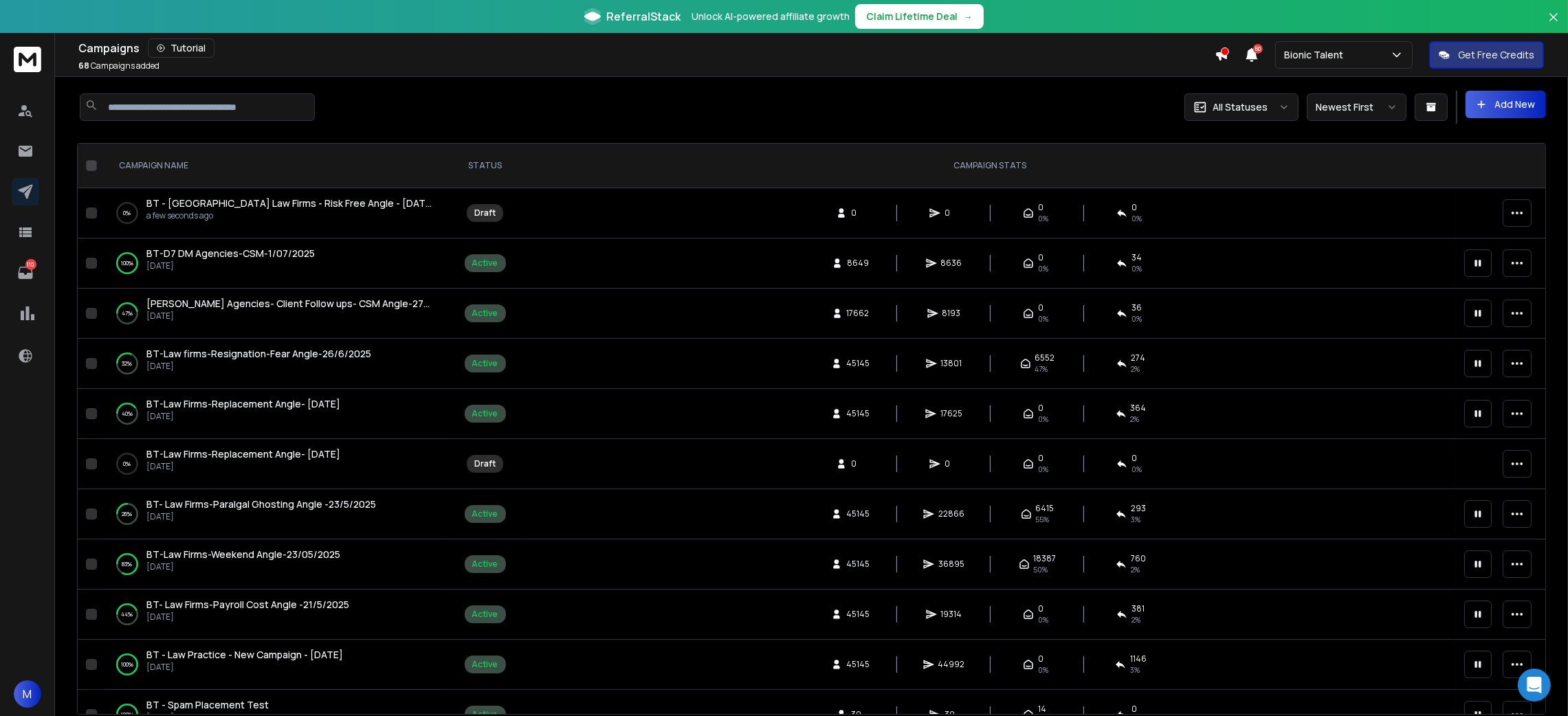
click at [472, 210] on div "Draft" at bounding box center [484, 212] width 36 height 18
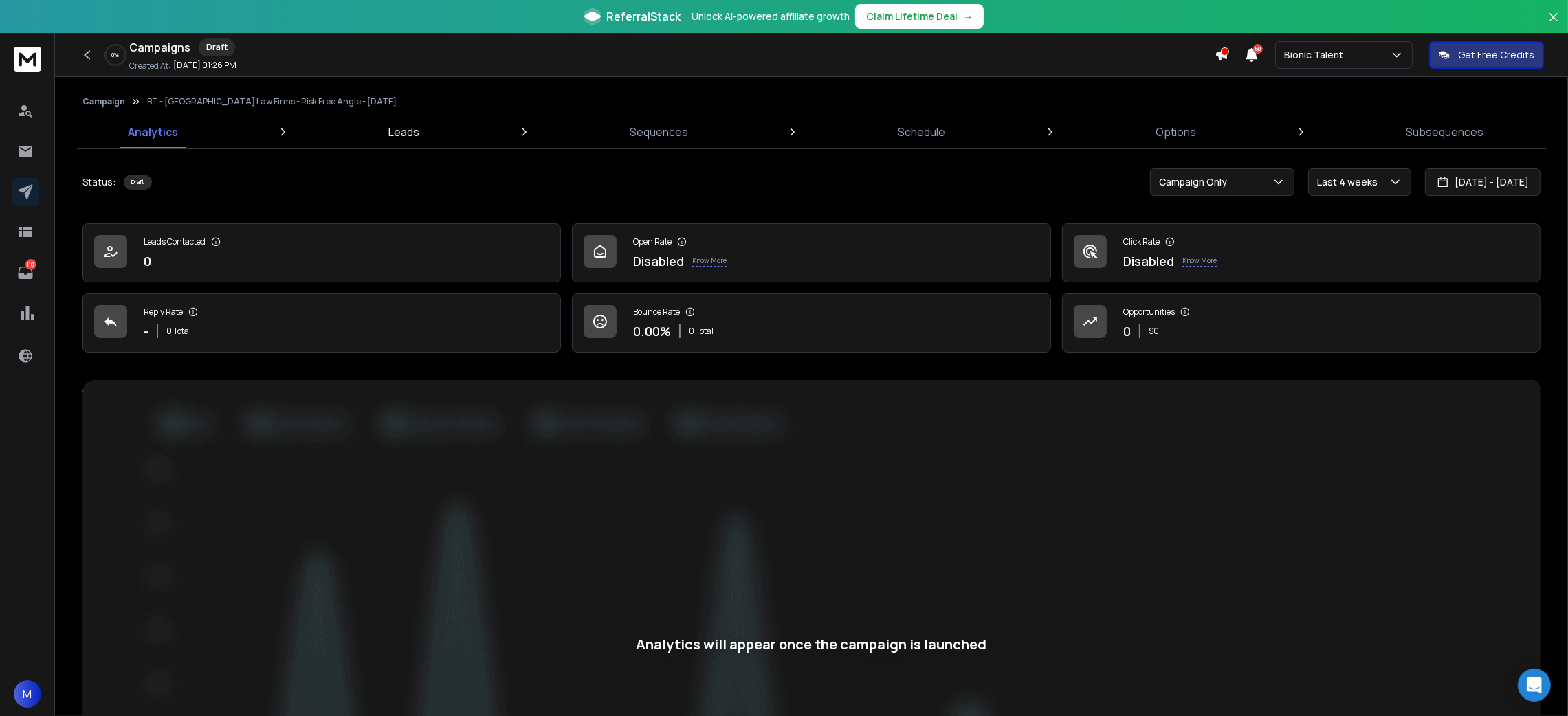
click at [402, 129] on p "Leads" at bounding box center [404, 131] width 31 height 16
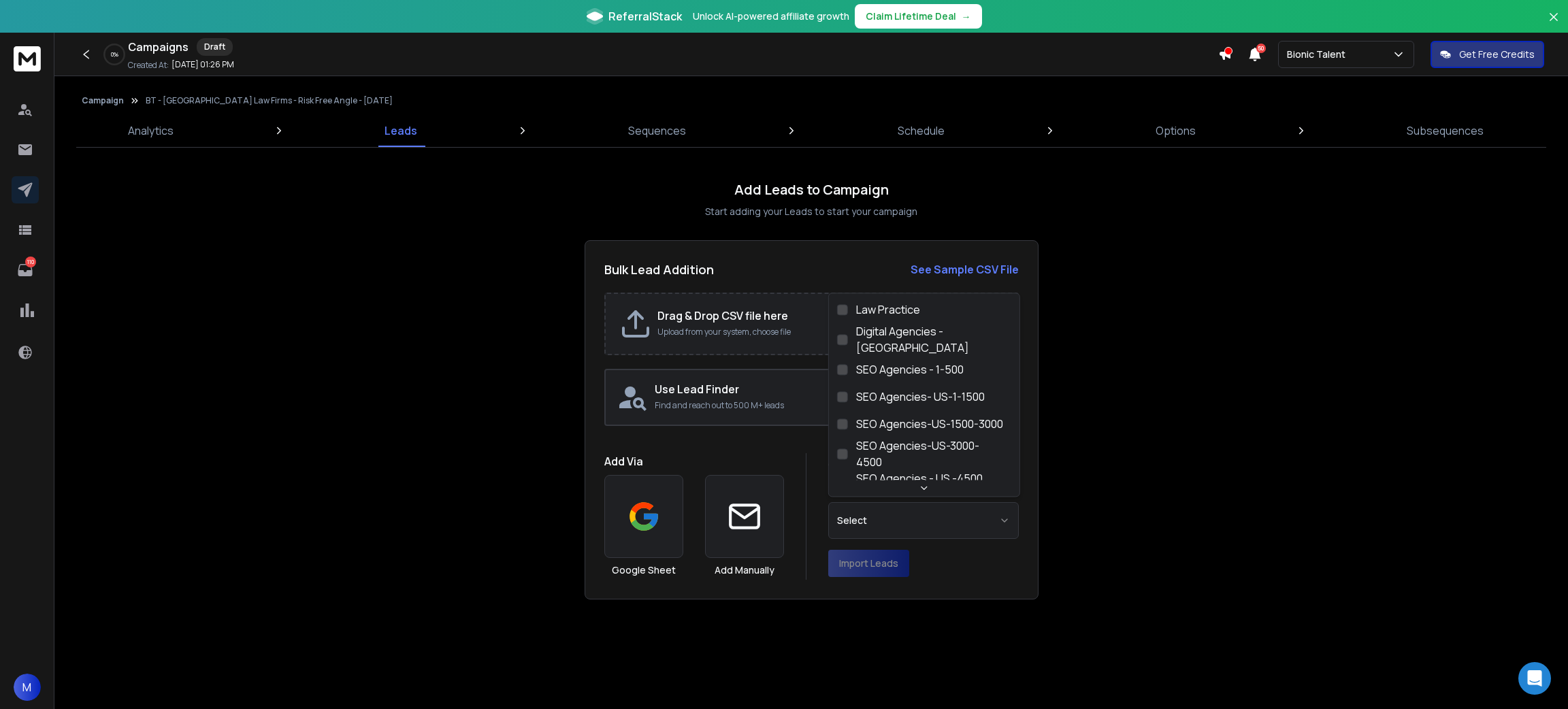
click at [999, 515] on icon "button" at bounding box center [1004, 520] width 11 height 11
drag, startPoint x: 902, startPoint y: 338, endPoint x: 937, endPoint y: 316, distance: 41.3
click at [937, 316] on div "Law Practice Digital Agencies - [GEOGRAPHIC_DATA] SEO Agencies - 1-500 SEO Agen…" at bounding box center [924, 386] width 190 height 187
click at [842, 304] on button "button" at bounding box center [842, 309] width 11 height 11
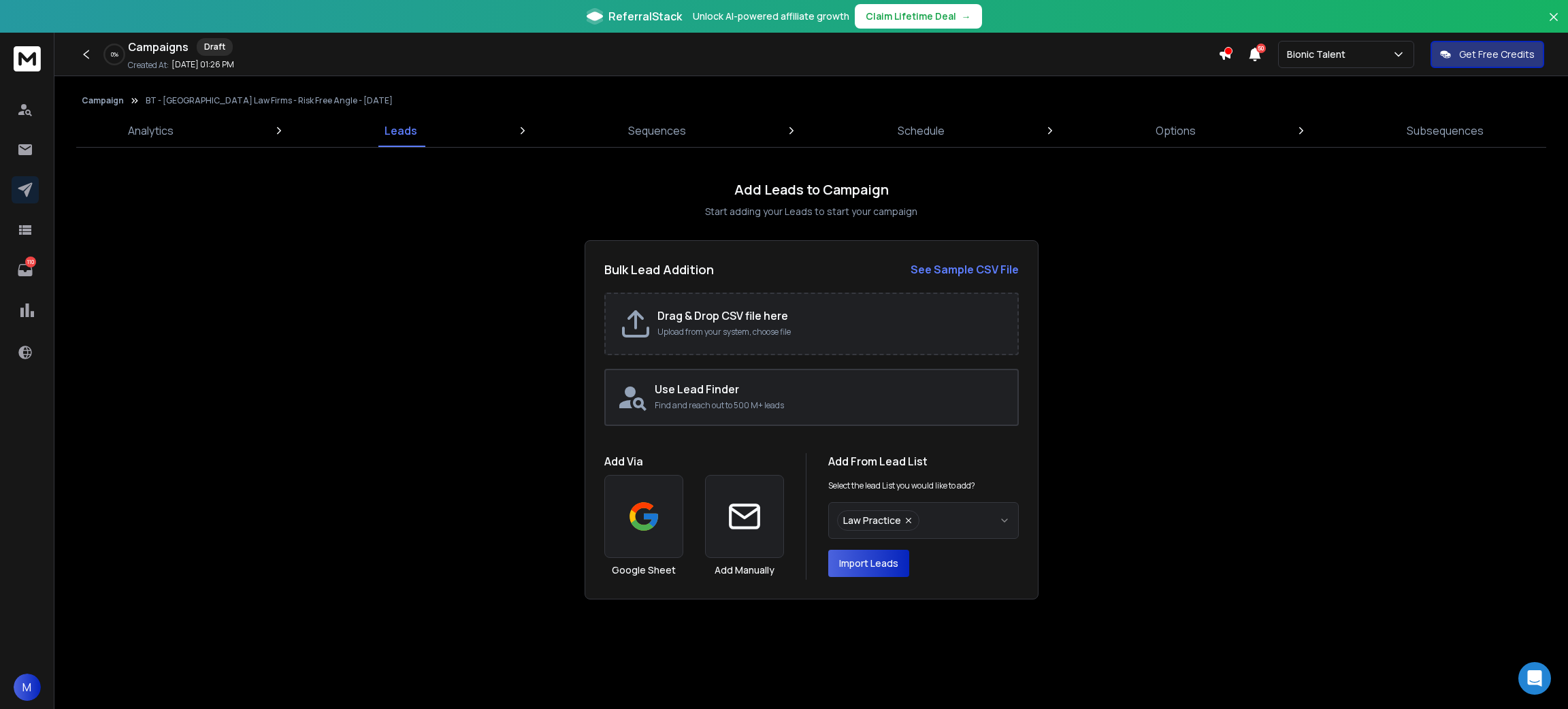
click at [889, 566] on button "Import Leads" at bounding box center [868, 563] width 81 height 27
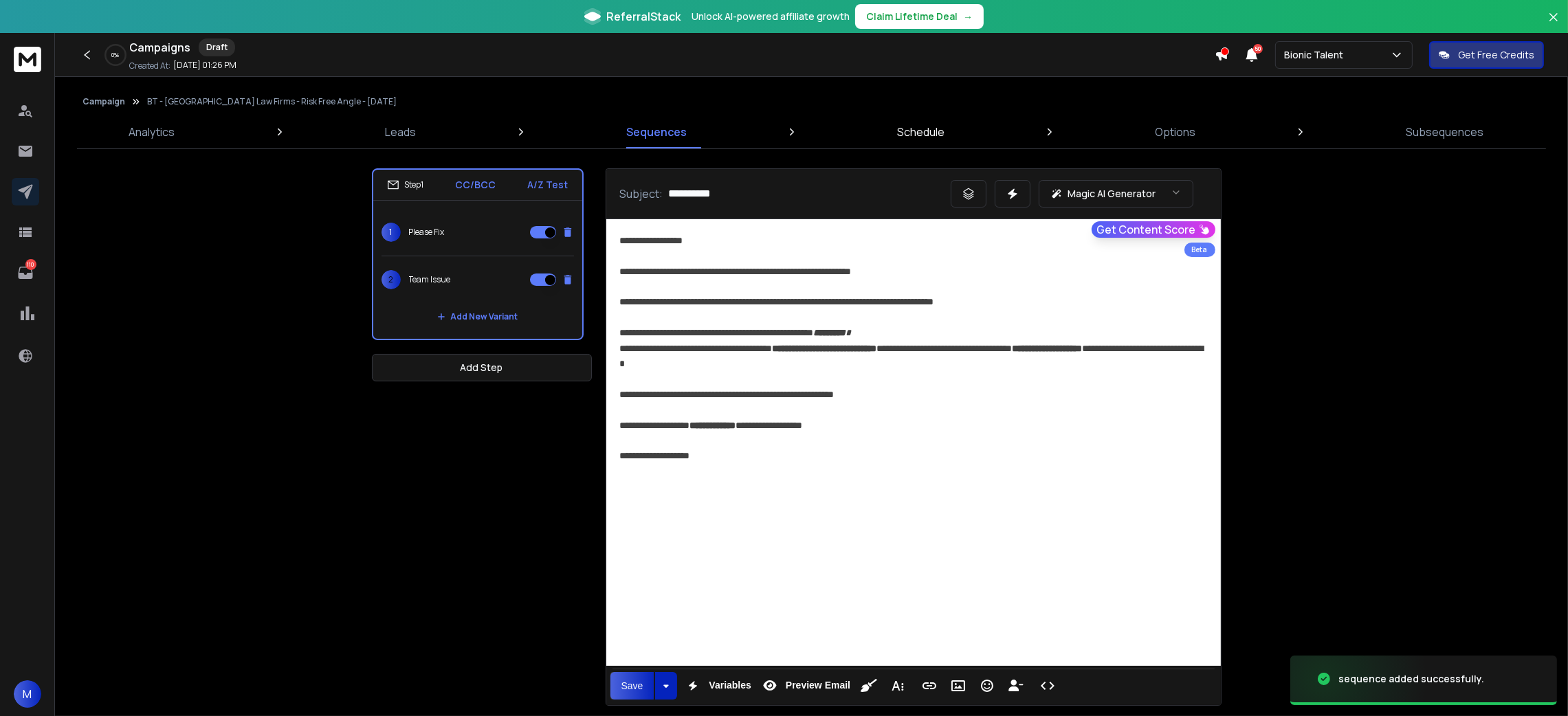
click at [933, 123] on link "Schedule" at bounding box center [921, 131] width 64 height 33
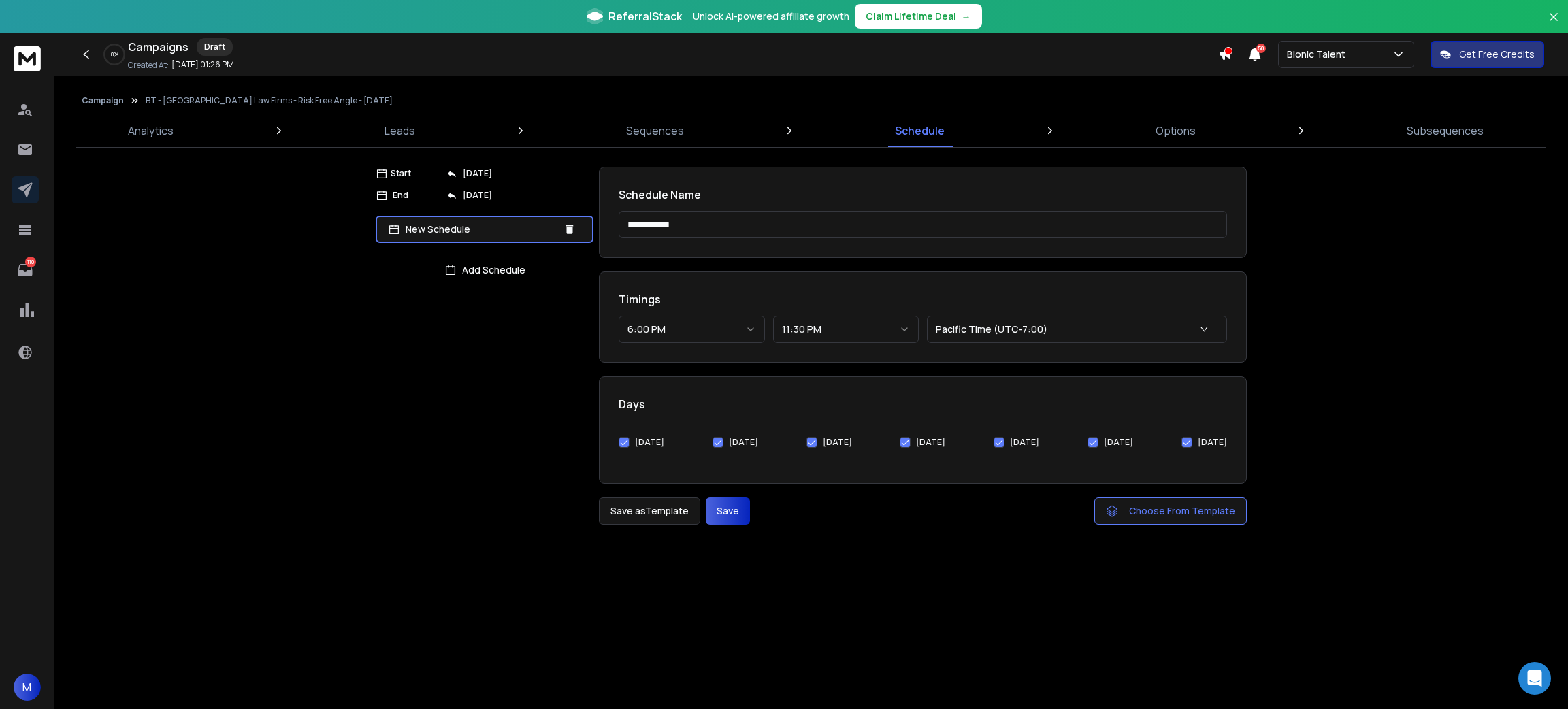
click at [737, 501] on button "Save" at bounding box center [727, 511] width 44 height 27
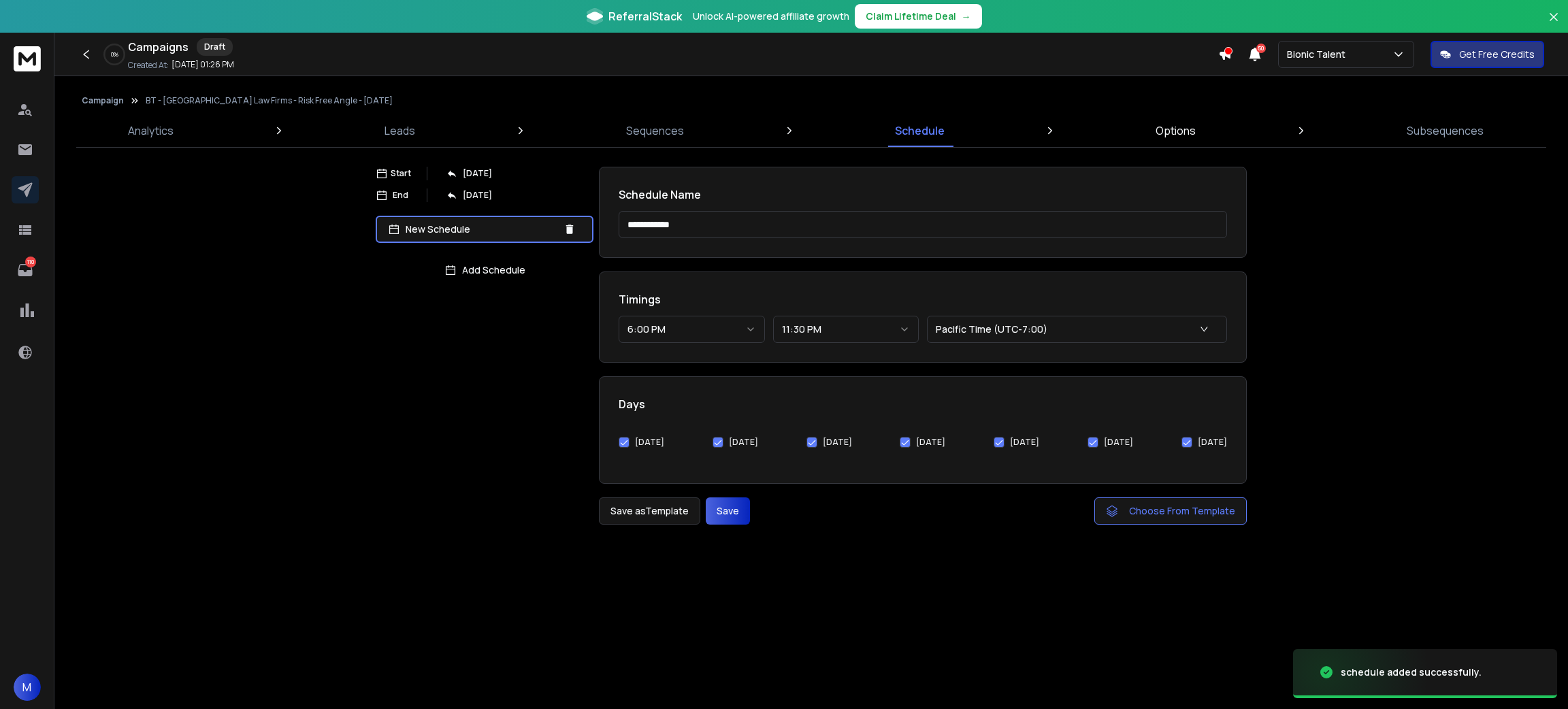
click at [1167, 133] on p "Options" at bounding box center [1176, 130] width 40 height 16
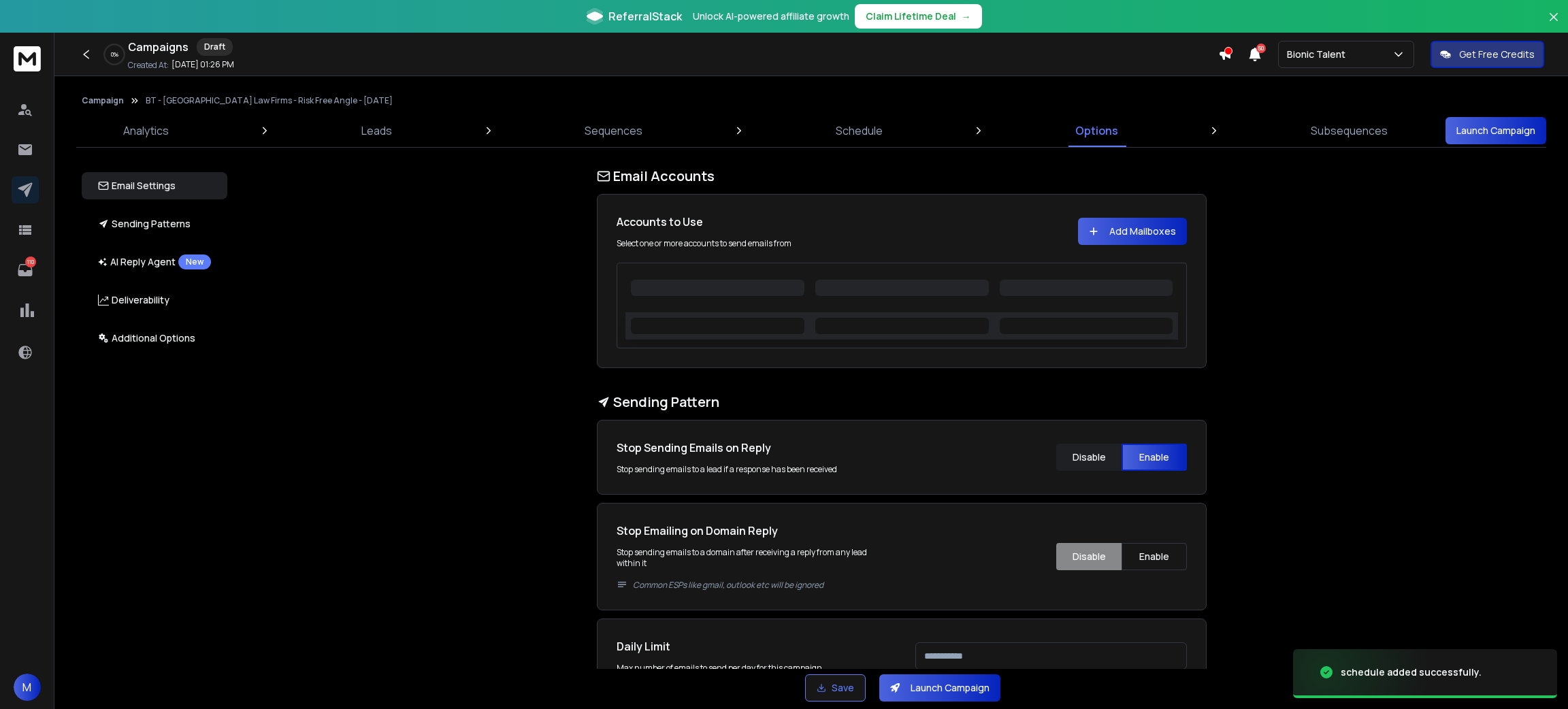
click at [921, 693] on button "Launch Campaign" at bounding box center [939, 688] width 122 height 27
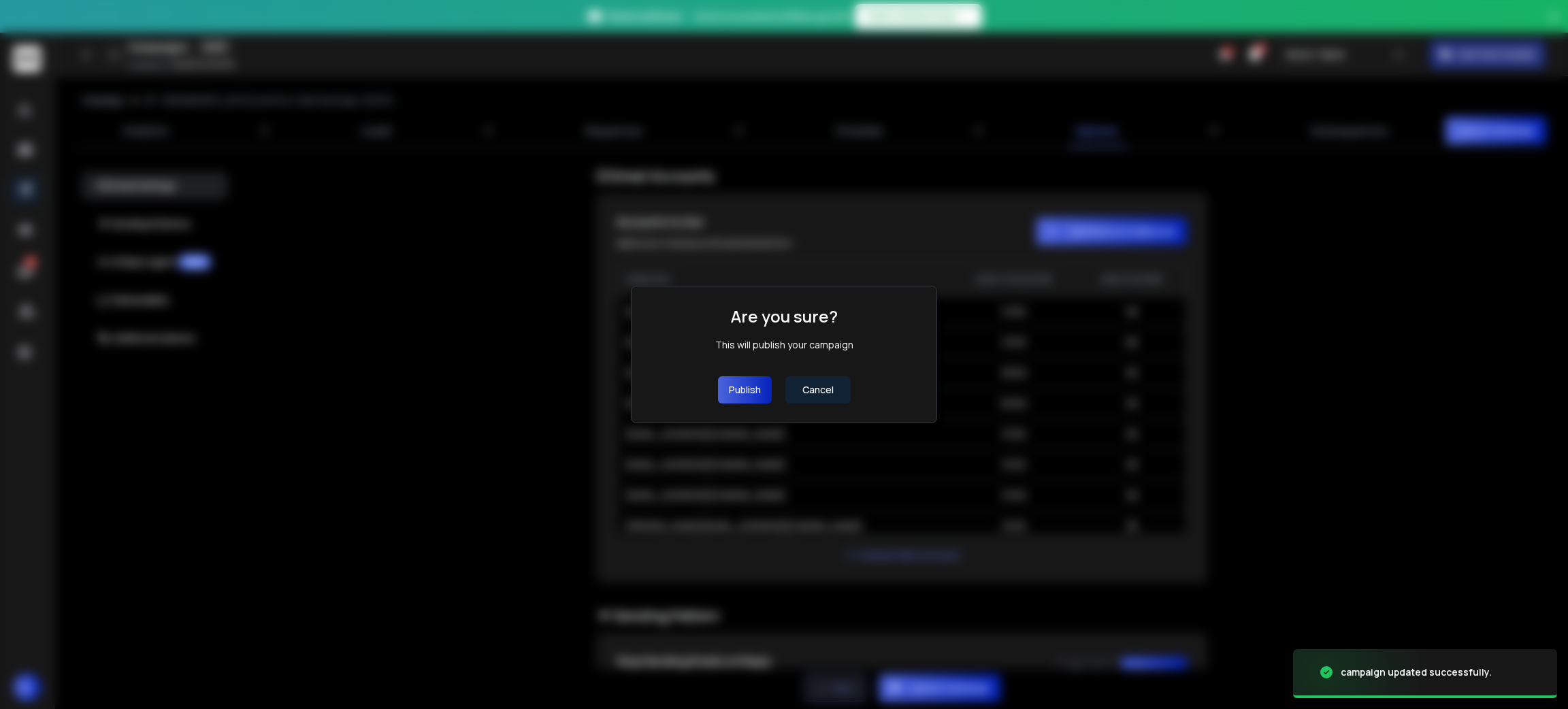
click at [744, 378] on button "Publish" at bounding box center [745, 390] width 54 height 27
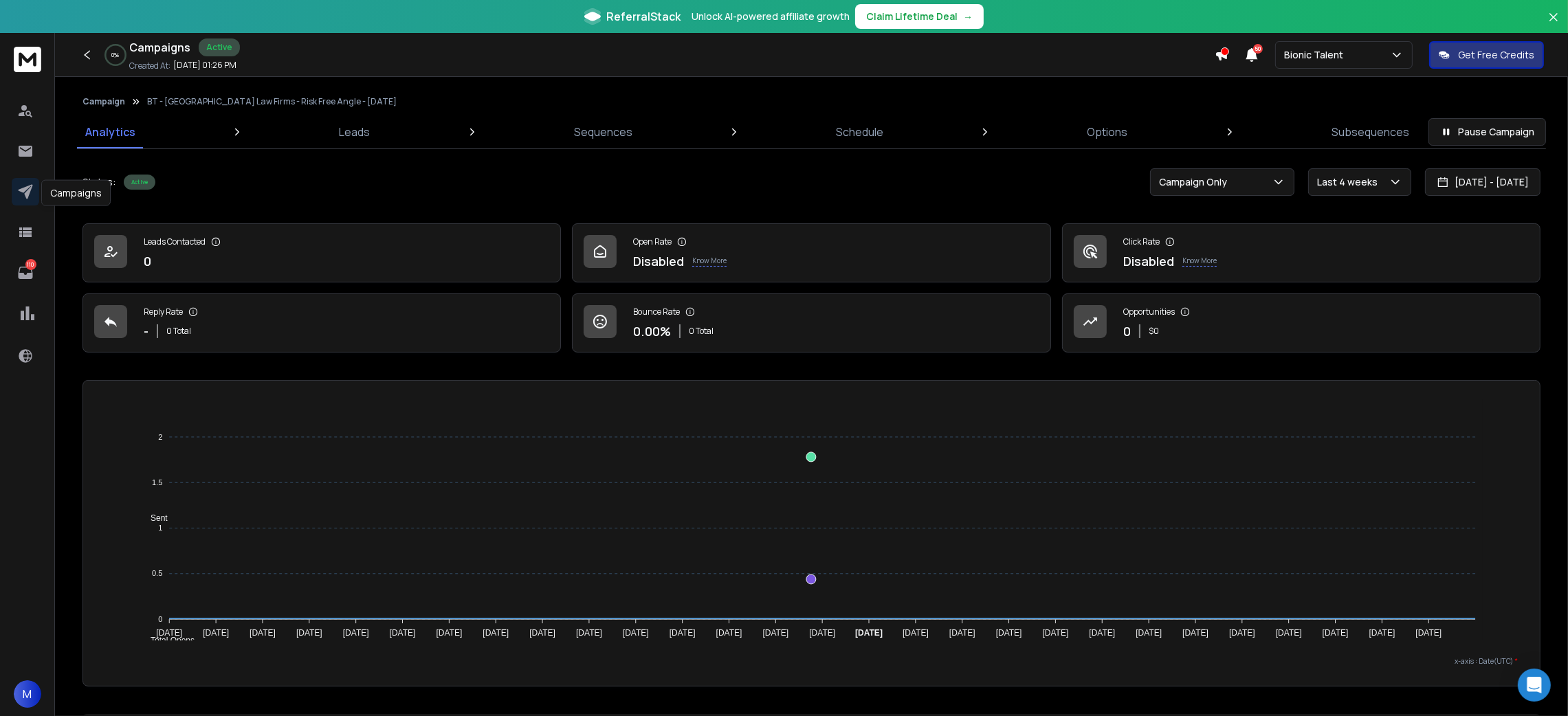
click at [24, 200] on icon at bounding box center [25, 191] width 16 height 16
